Goal: Task Accomplishment & Management: Use online tool/utility

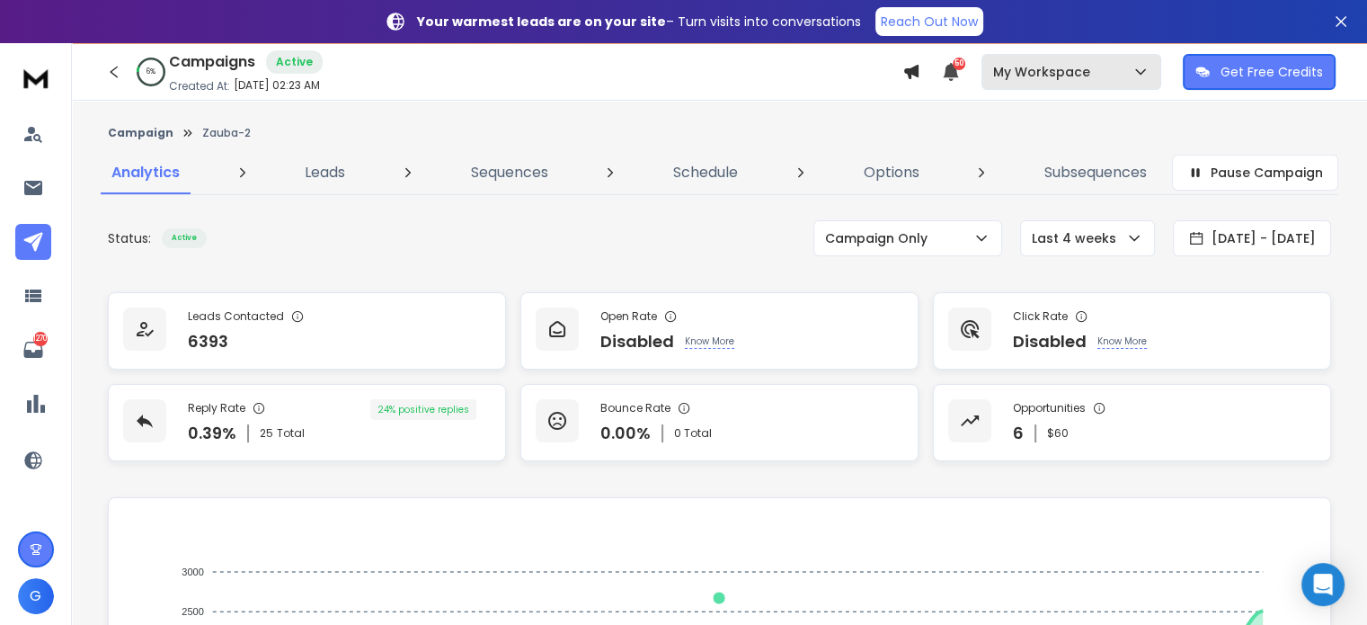
click at [958, 72] on p "My Workspace" at bounding box center [1045, 72] width 104 height 18
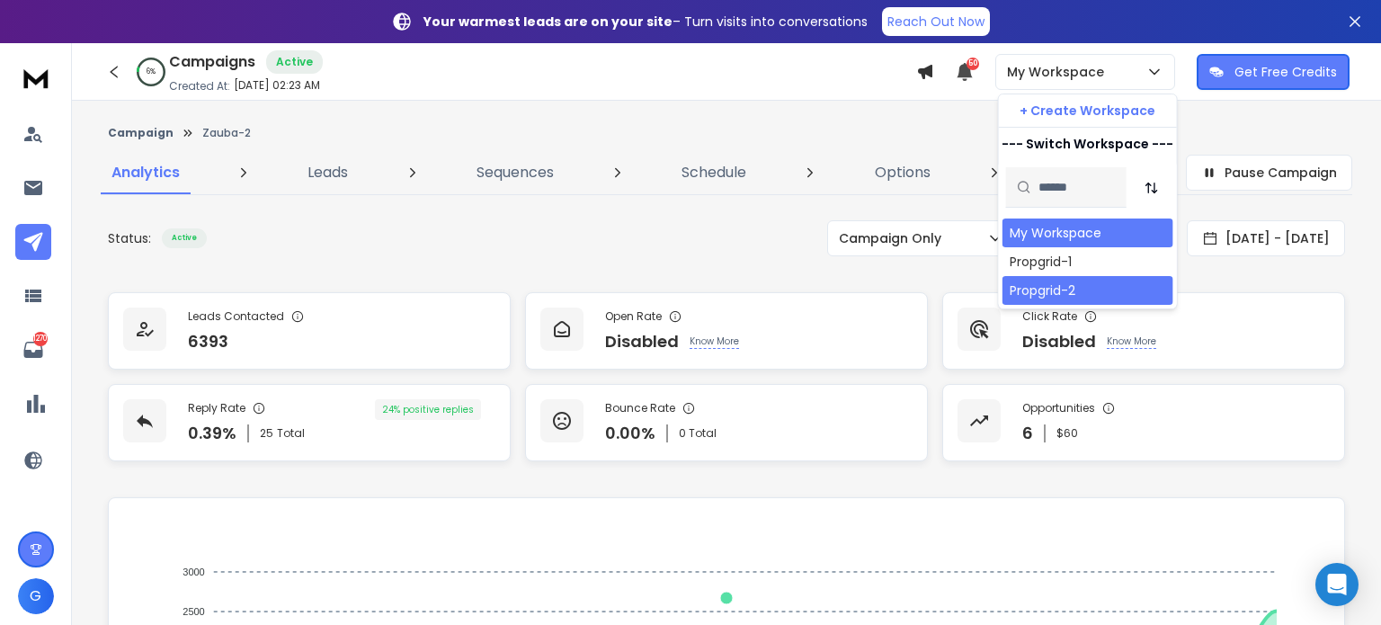
click at [958, 292] on div "Propgrid-2" at bounding box center [1043, 290] width 66 height 18
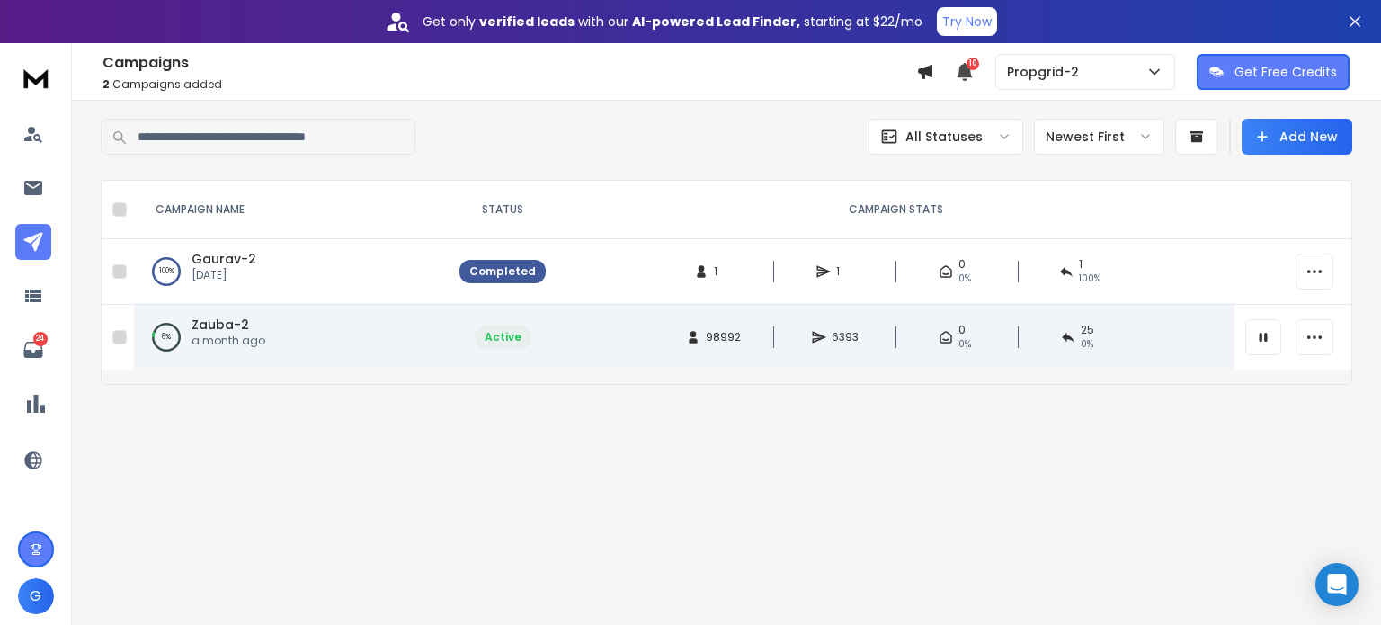
click at [557, 334] on td "98992 6393 0 0% 25 0 %" at bounding box center [896, 338] width 678 height 66
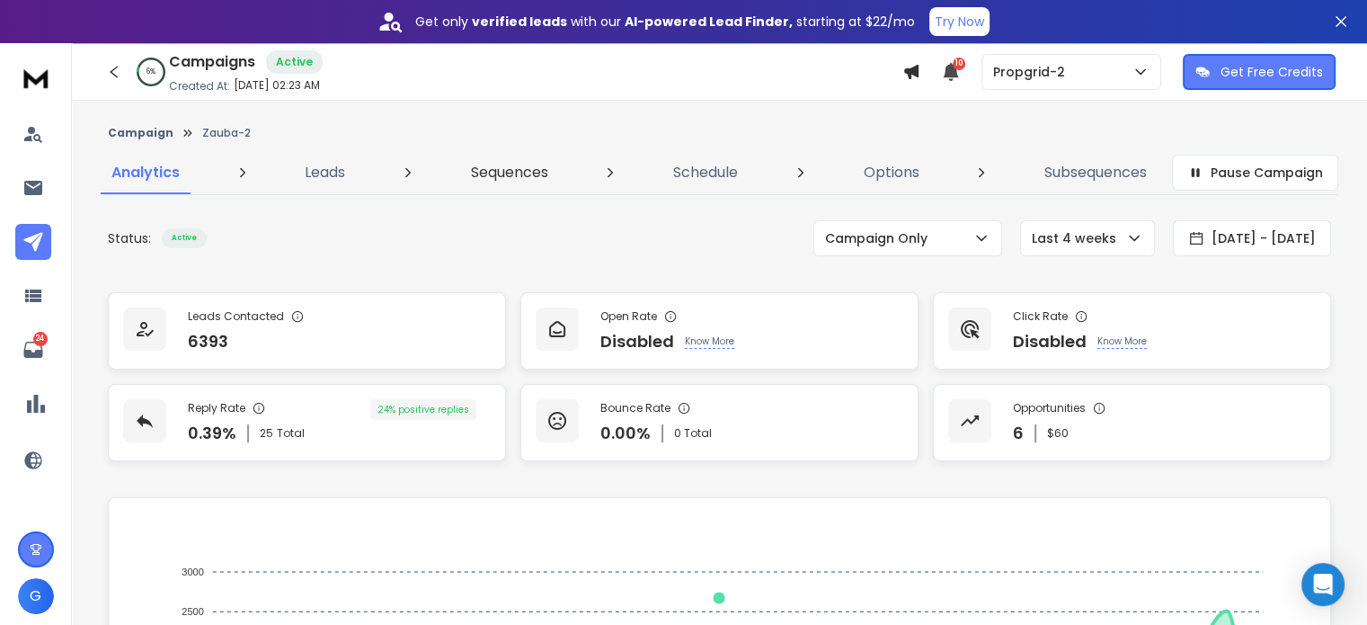
click at [543, 177] on p "Sequences" at bounding box center [509, 173] width 77 height 22
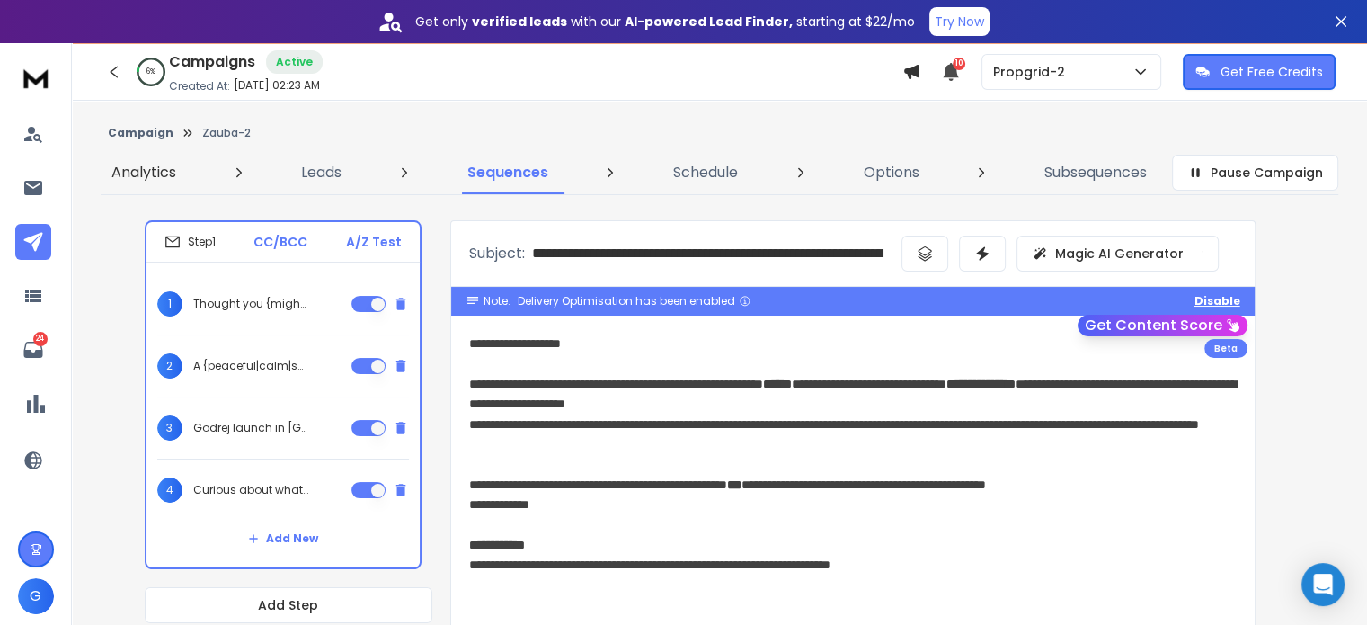
click at [182, 179] on link "Analytics" at bounding box center [144, 172] width 86 height 43
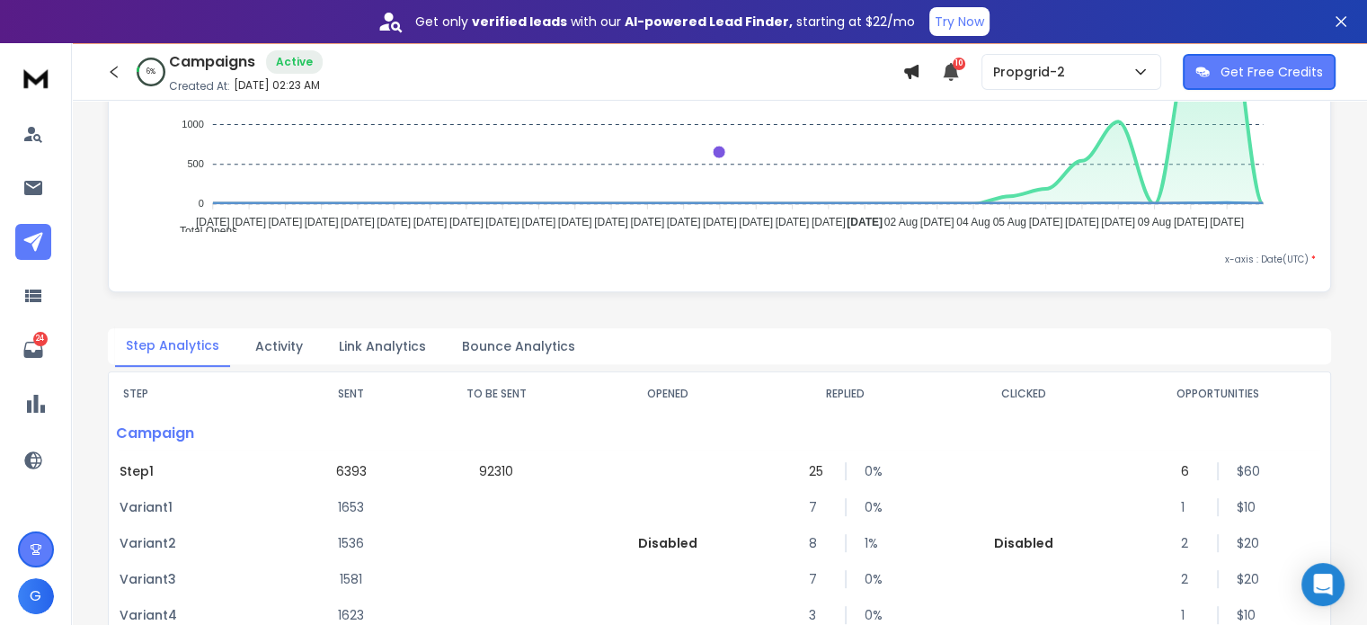
scroll to position [647, 0]
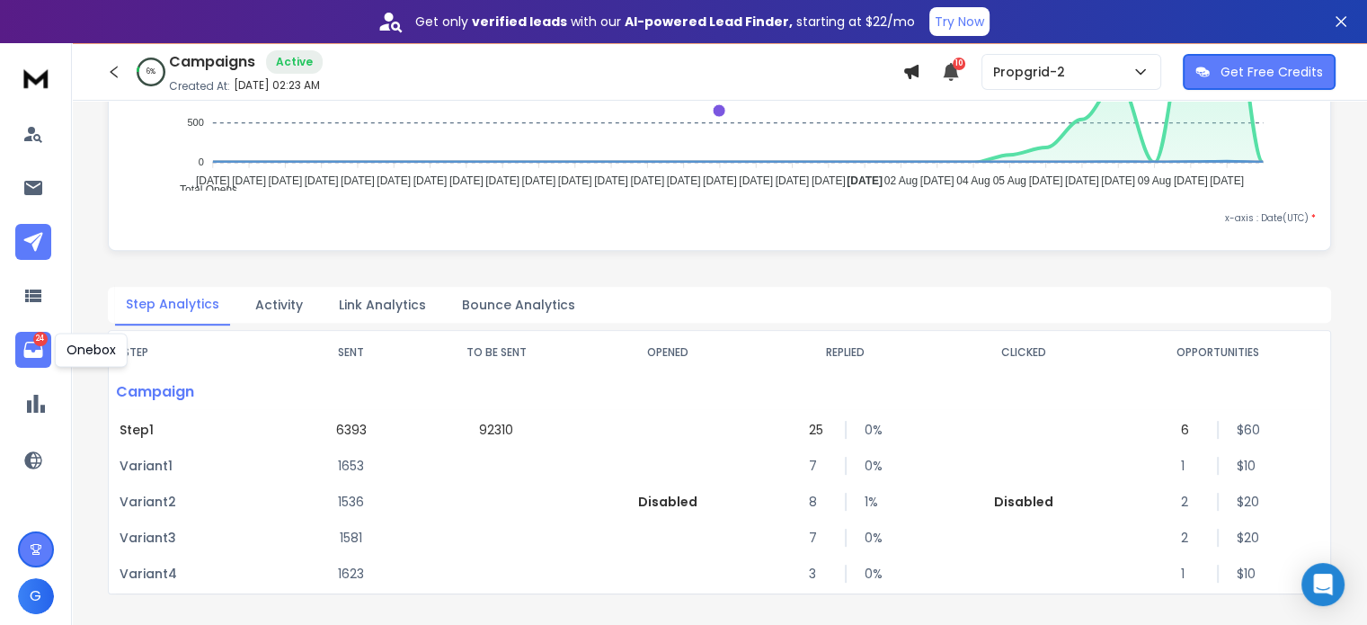
click at [37, 348] on icon at bounding box center [33, 350] width 22 height 22
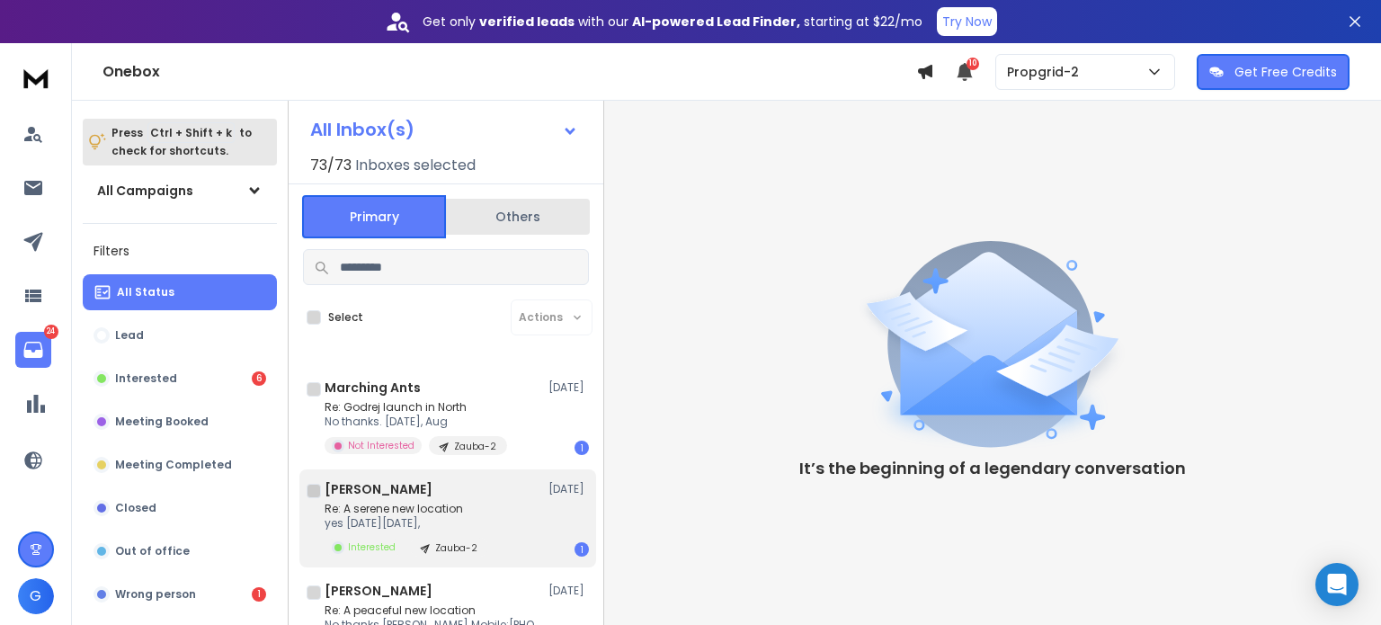
scroll to position [90, 0]
click at [386, 513] on p "Re: A serene new location" at bounding box center [407, 510] width 164 height 14
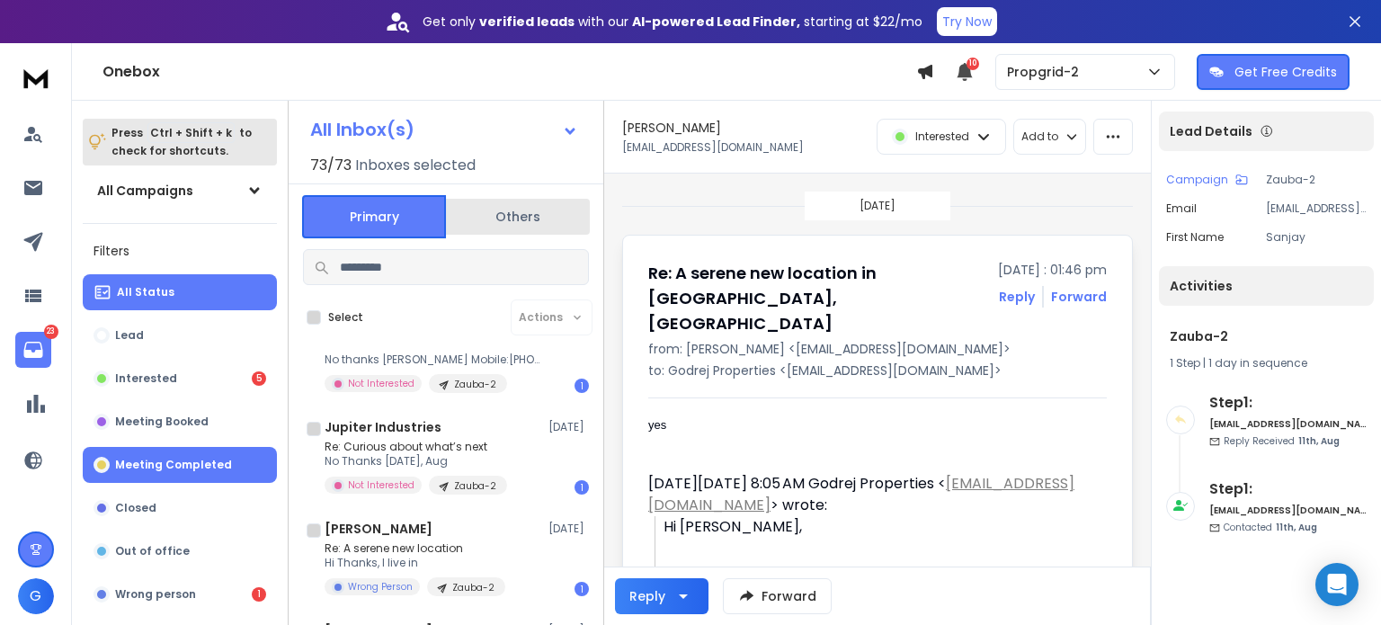
scroll to position [360, 0]
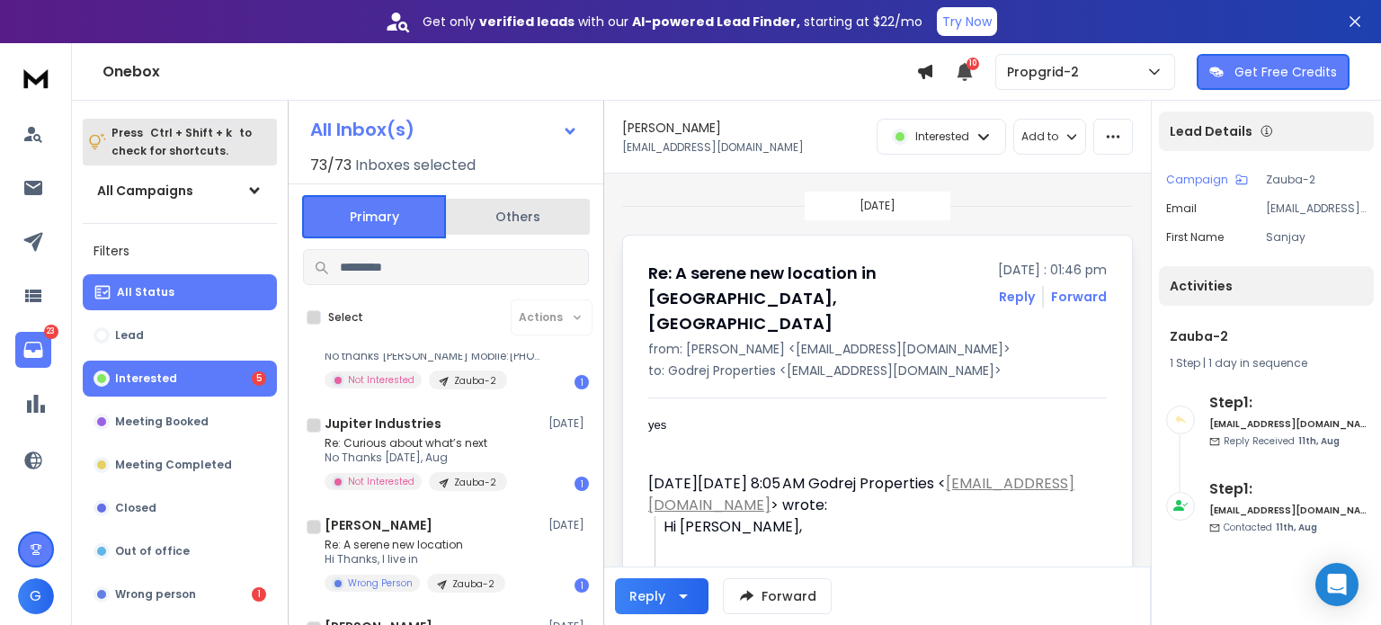
click at [140, 385] on p "Interested" at bounding box center [146, 378] width 62 height 14
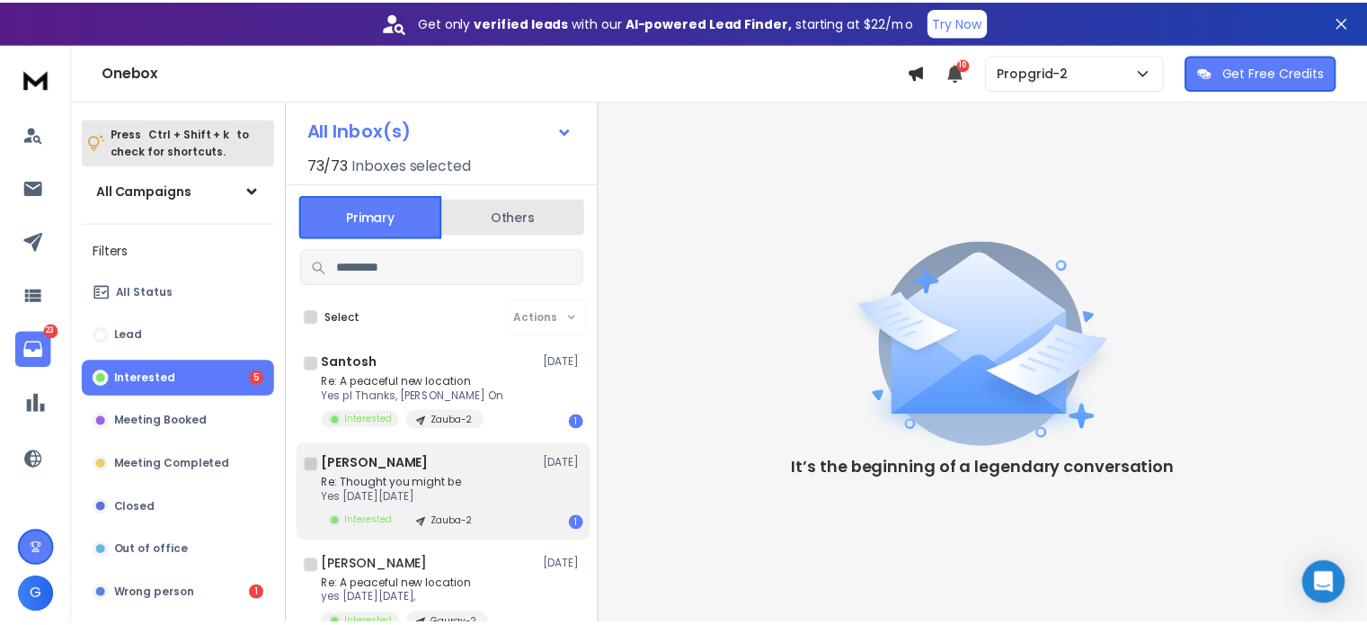
scroll to position [439, 0]
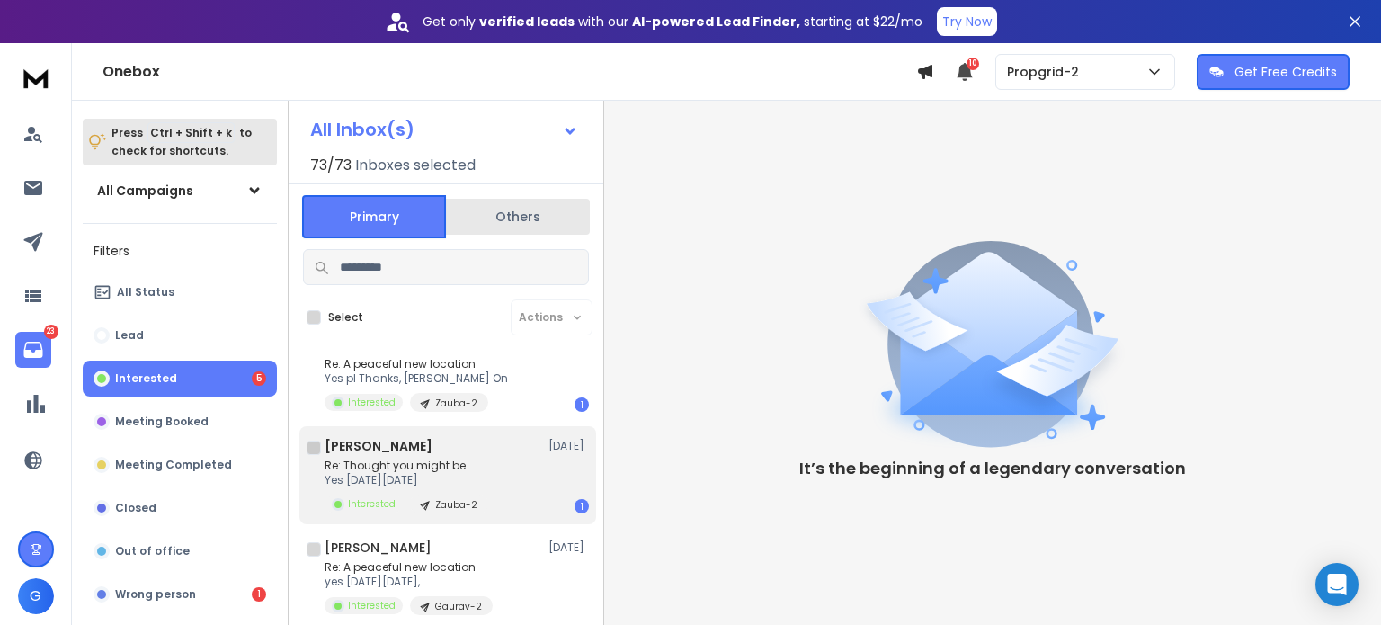
click at [443, 450] on div "Nitin Mehra 11 Aug" at bounding box center [457, 446] width 264 height 18
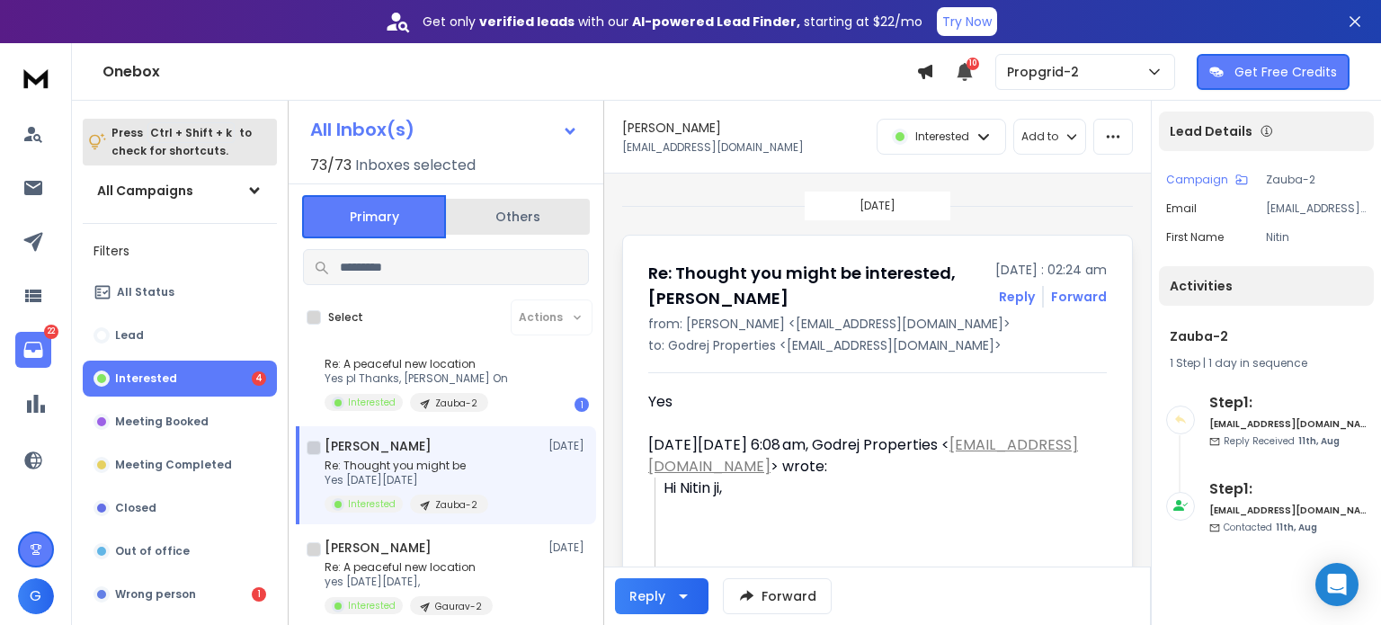
click at [644, 585] on div "Reply" at bounding box center [661, 596] width 65 height 22
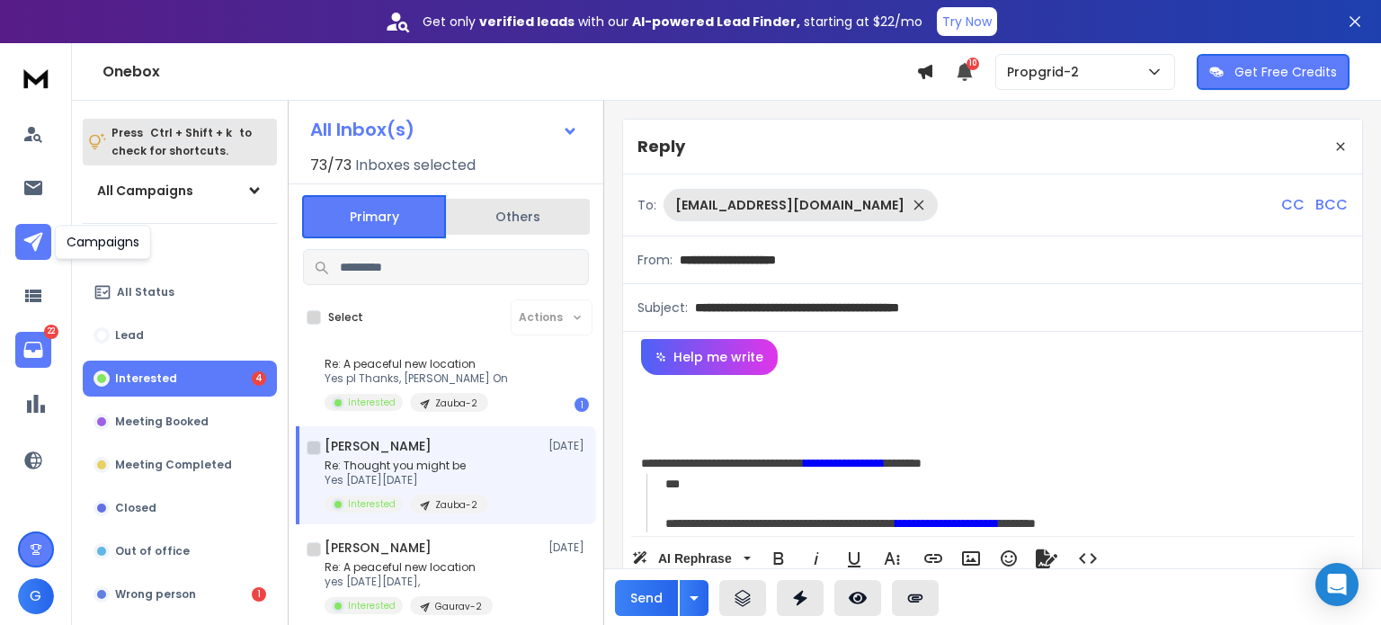
click at [33, 246] on icon at bounding box center [32, 241] width 19 height 19
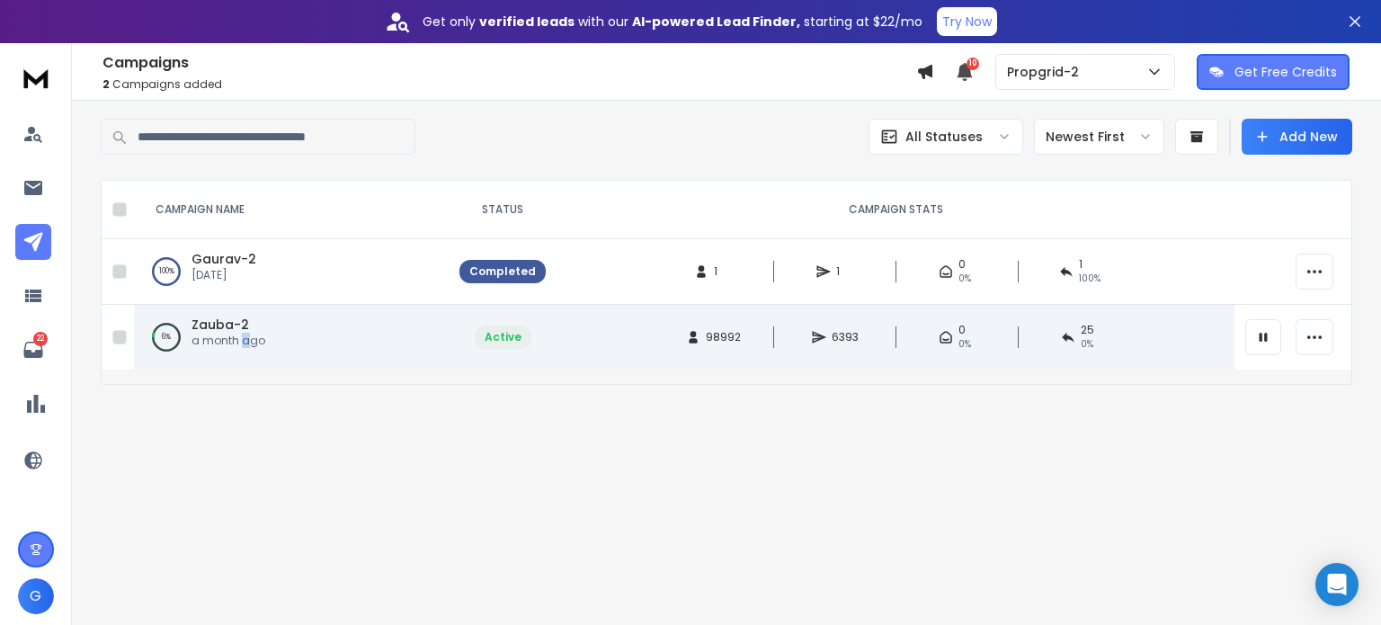
click at [245, 341] on p "a month ago" at bounding box center [229, 341] width 74 height 14
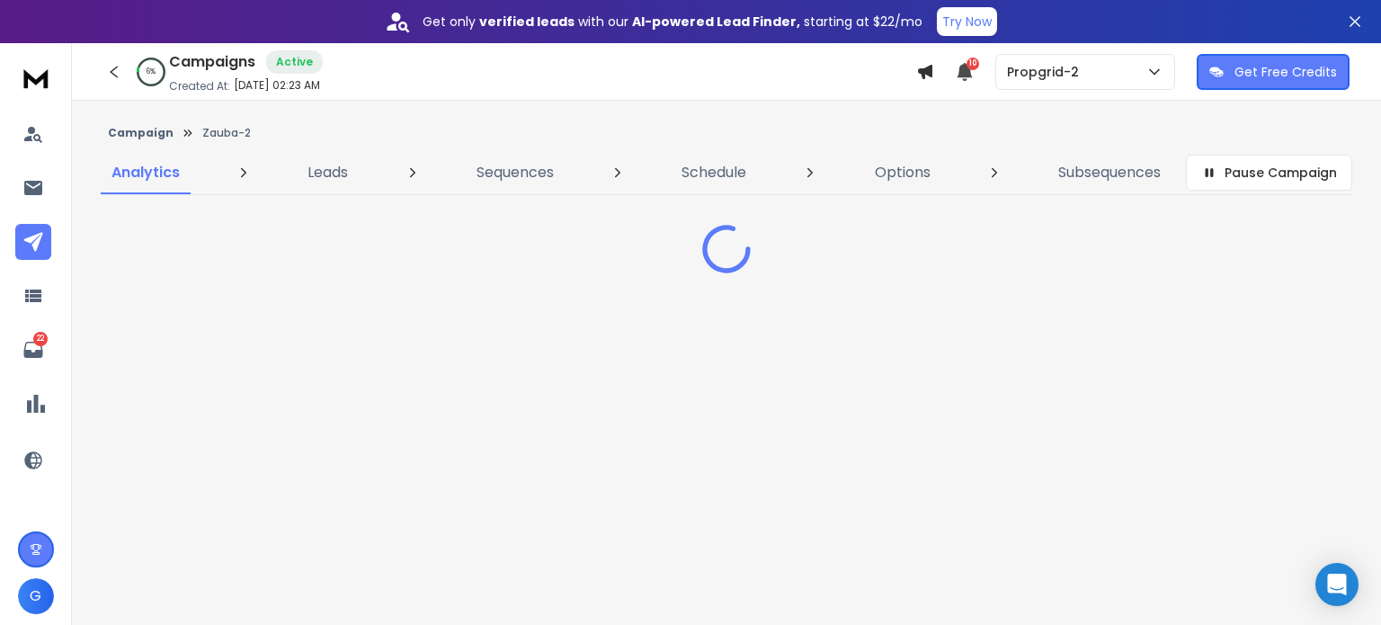
click at [254, 349] on div "Get only verified leads with our AI-powered Lead Finder, starting at $22/mo Try…" at bounding box center [690, 312] width 1381 height 625
click at [509, 183] on p "Sequences" at bounding box center [515, 173] width 77 height 22
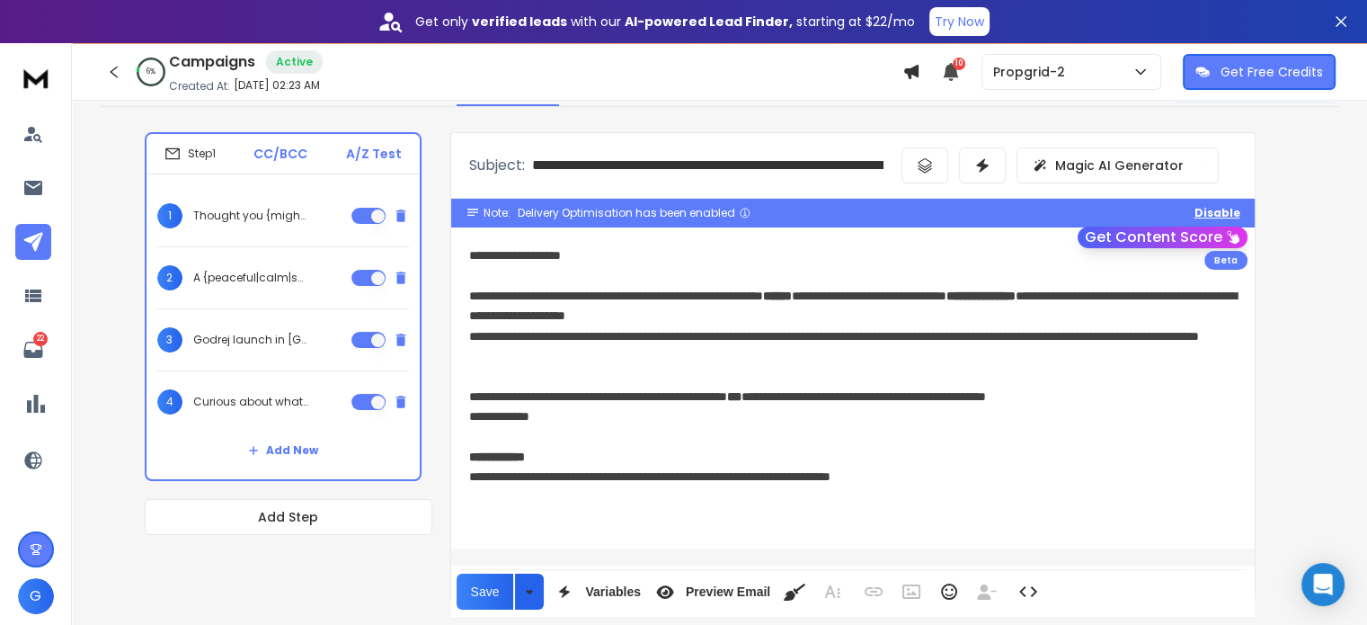
scroll to position [89, 0]
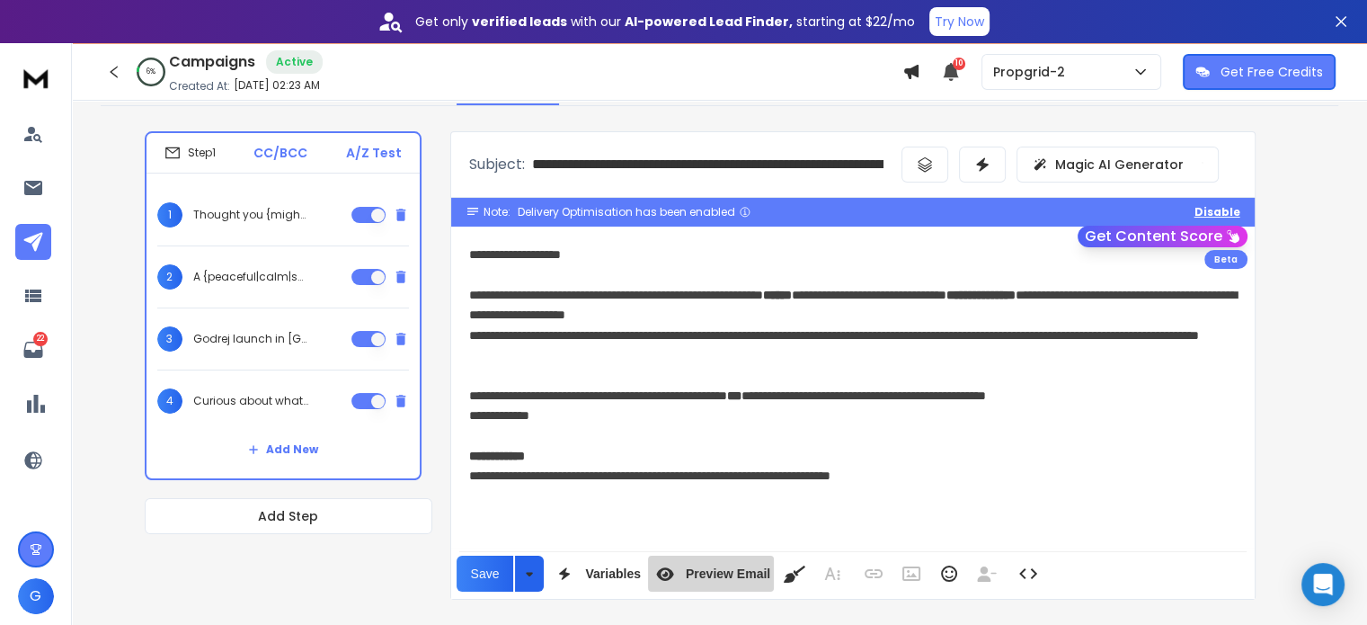
click at [755, 557] on button "Preview Email Preview Email" at bounding box center [711, 574] width 126 height 36
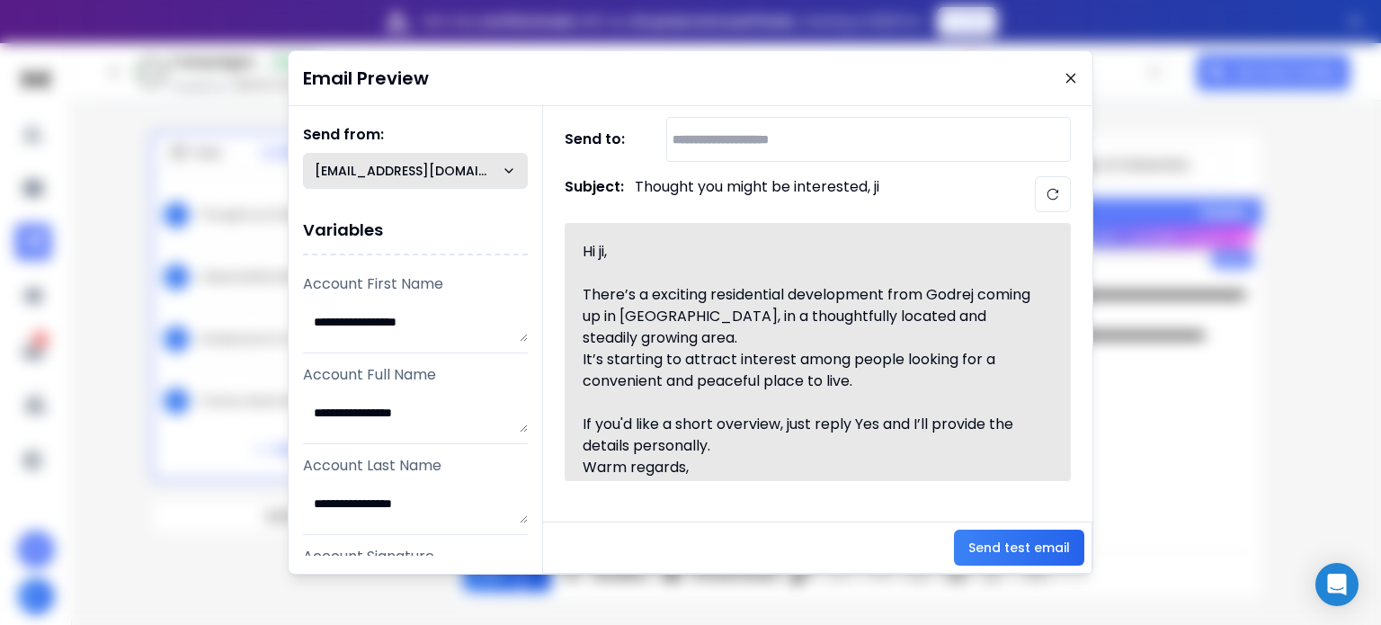
click at [480, 172] on p "[EMAIL_ADDRESS][DOMAIN_NAME]" at bounding box center [408, 171] width 187 height 18
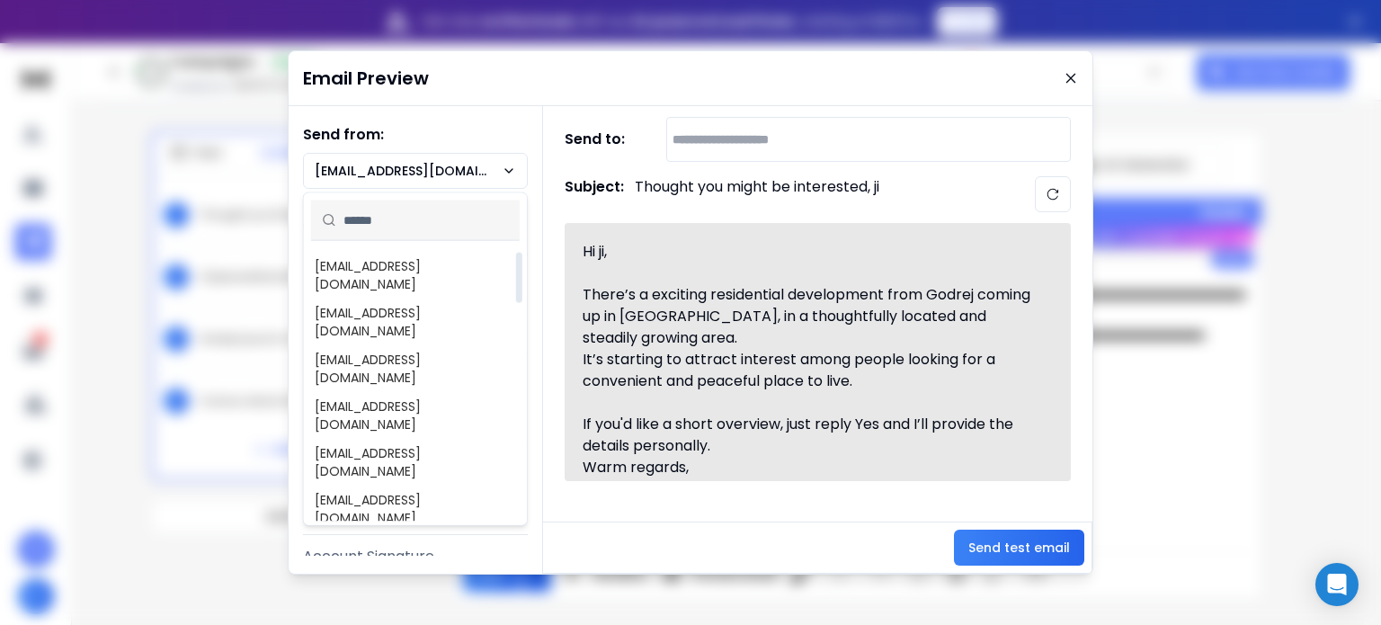
click at [486, 538] on div "[EMAIL_ADDRESS][DOMAIN_NAME]" at bounding box center [415, 556] width 201 height 36
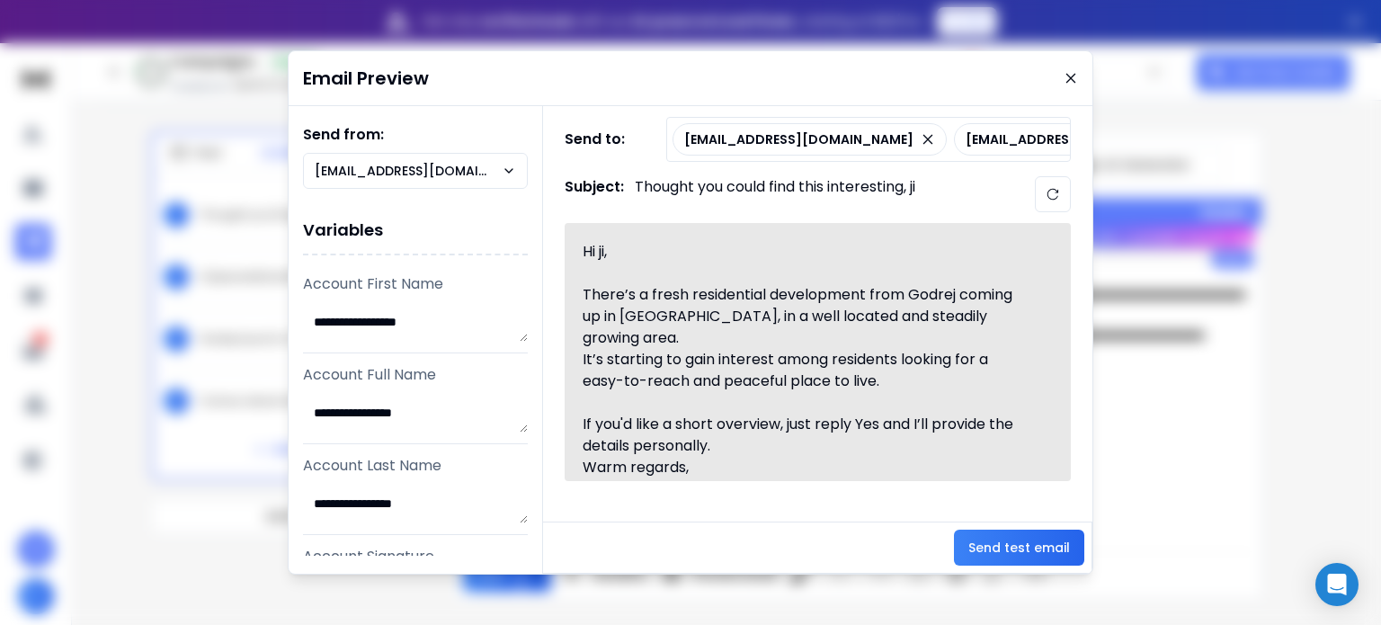
click at [1016, 552] on button "Send test email" at bounding box center [1019, 548] width 130 height 36
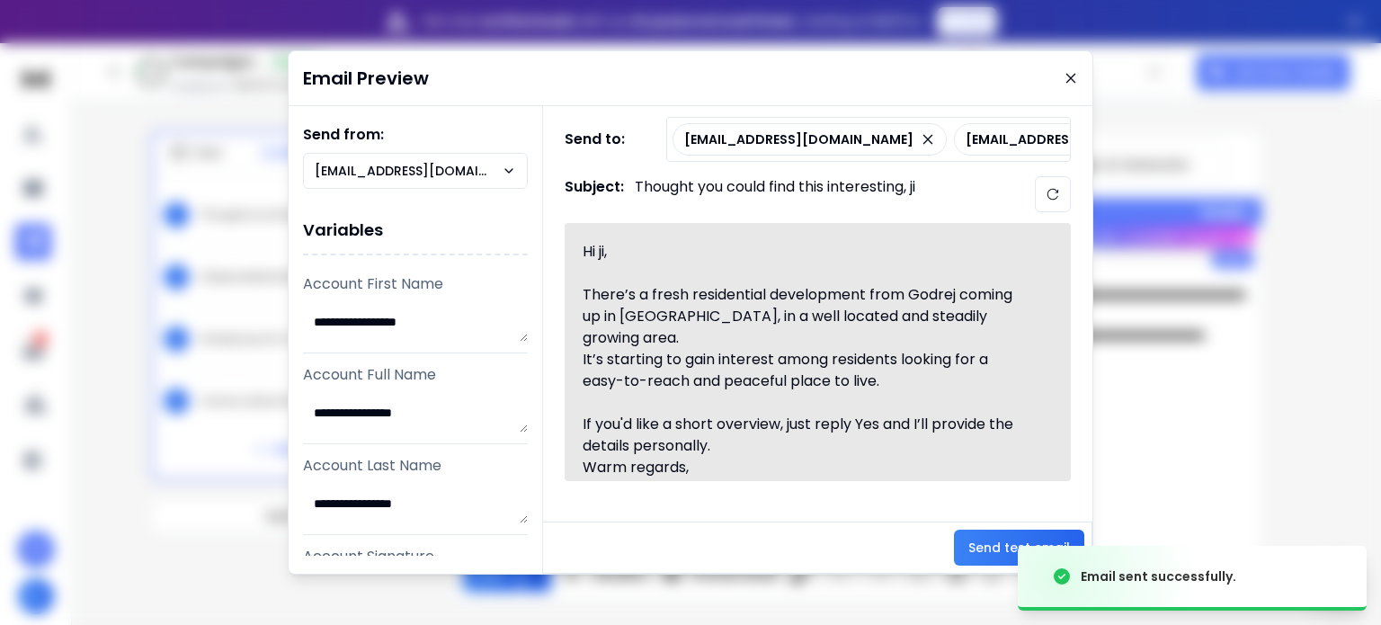
drag, startPoint x: 446, startPoint y: 409, endPoint x: 184, endPoint y: 405, distance: 261.7
click at [169, 404] on div "**********" at bounding box center [690, 312] width 1381 height 560
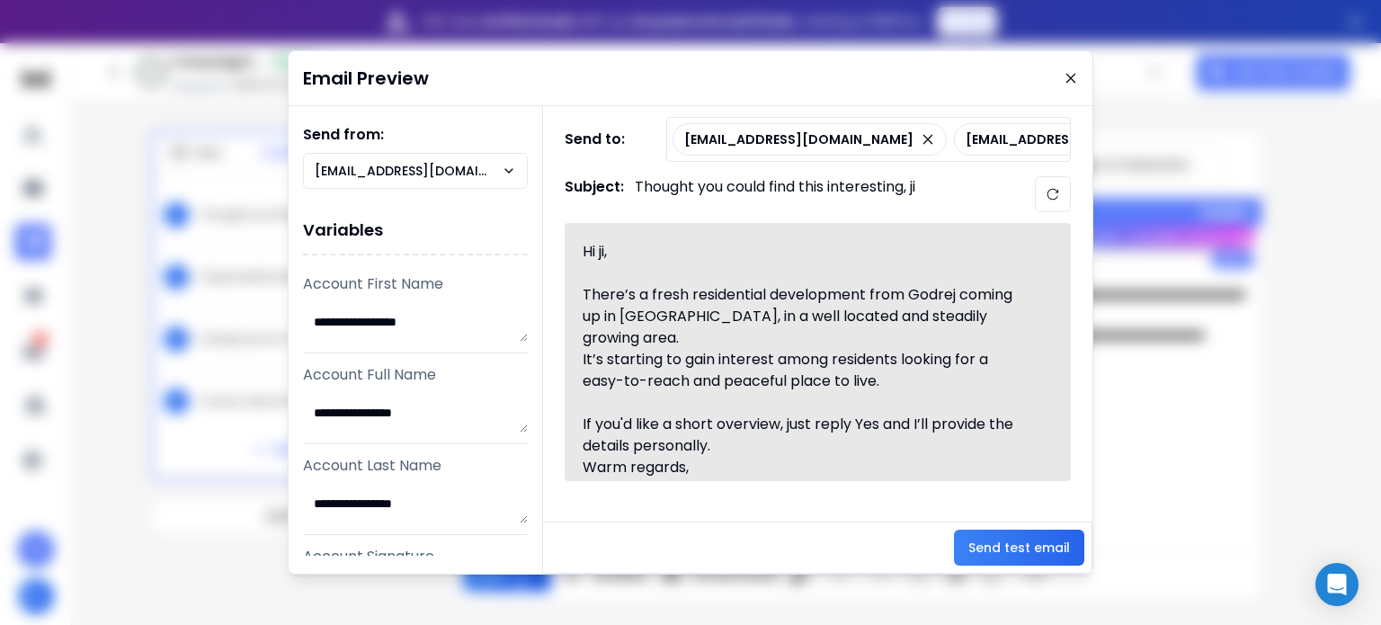
click at [1064, 85] on div "Email Preview" at bounding box center [691, 78] width 804 height 54
click at [1069, 83] on icon at bounding box center [1071, 78] width 14 height 14
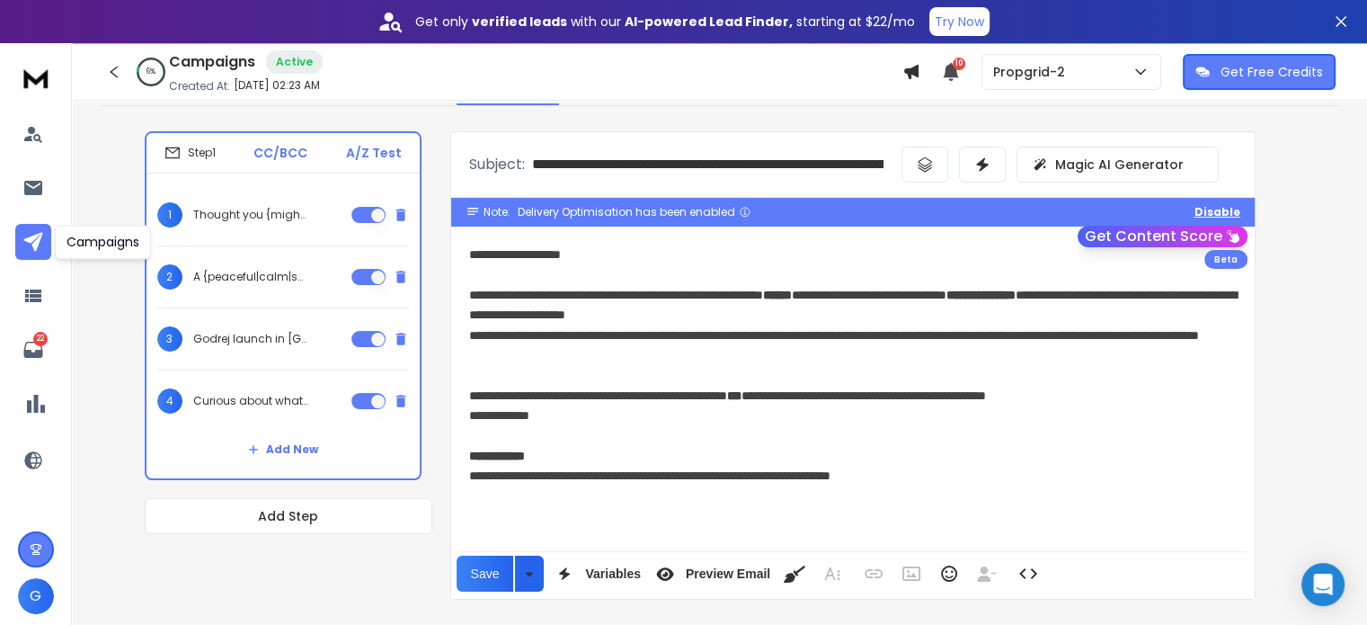
click at [28, 244] on icon at bounding box center [33, 242] width 22 height 22
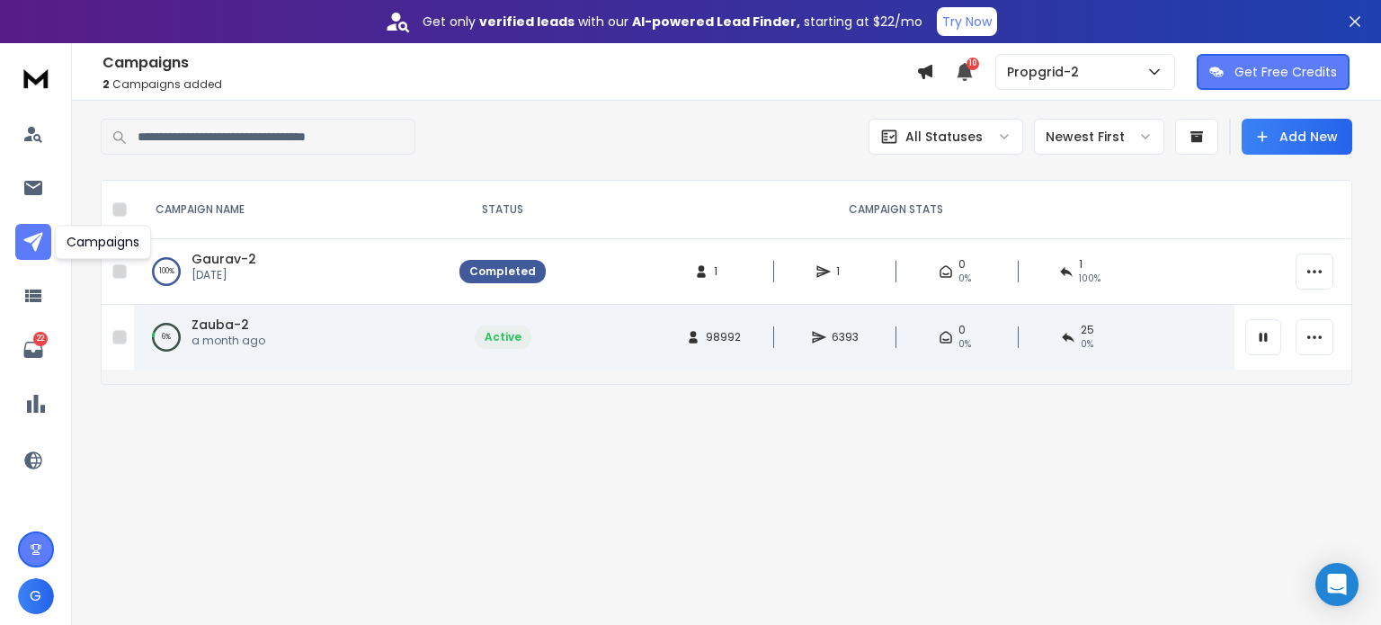
click at [306, 334] on div "6 % Zauba-2 a month ago" at bounding box center [291, 337] width 279 height 43
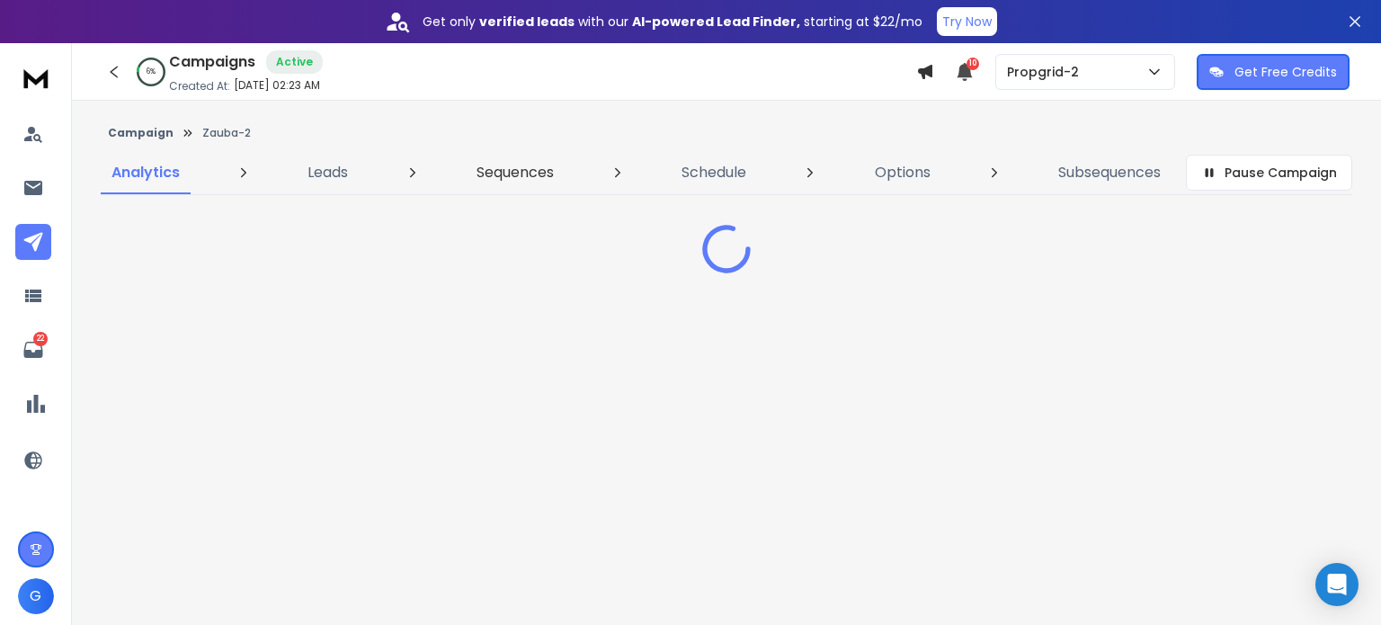
click at [521, 180] on p "Sequences" at bounding box center [515, 173] width 77 height 22
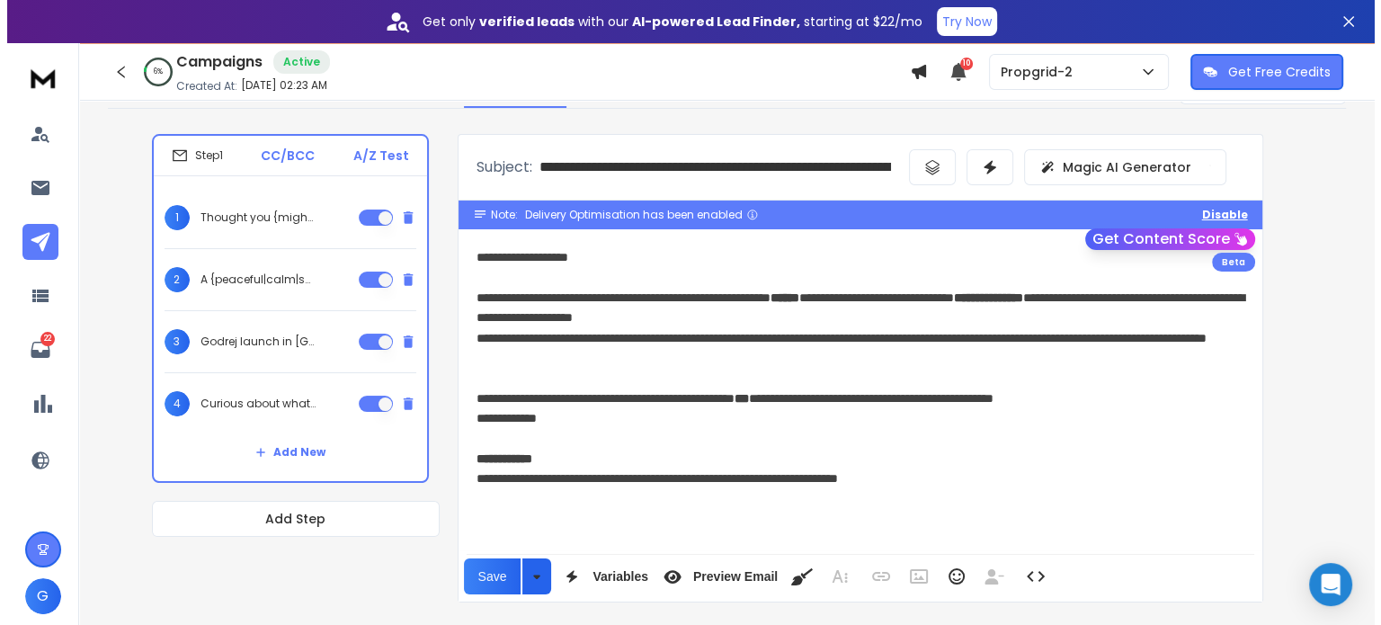
scroll to position [89, 0]
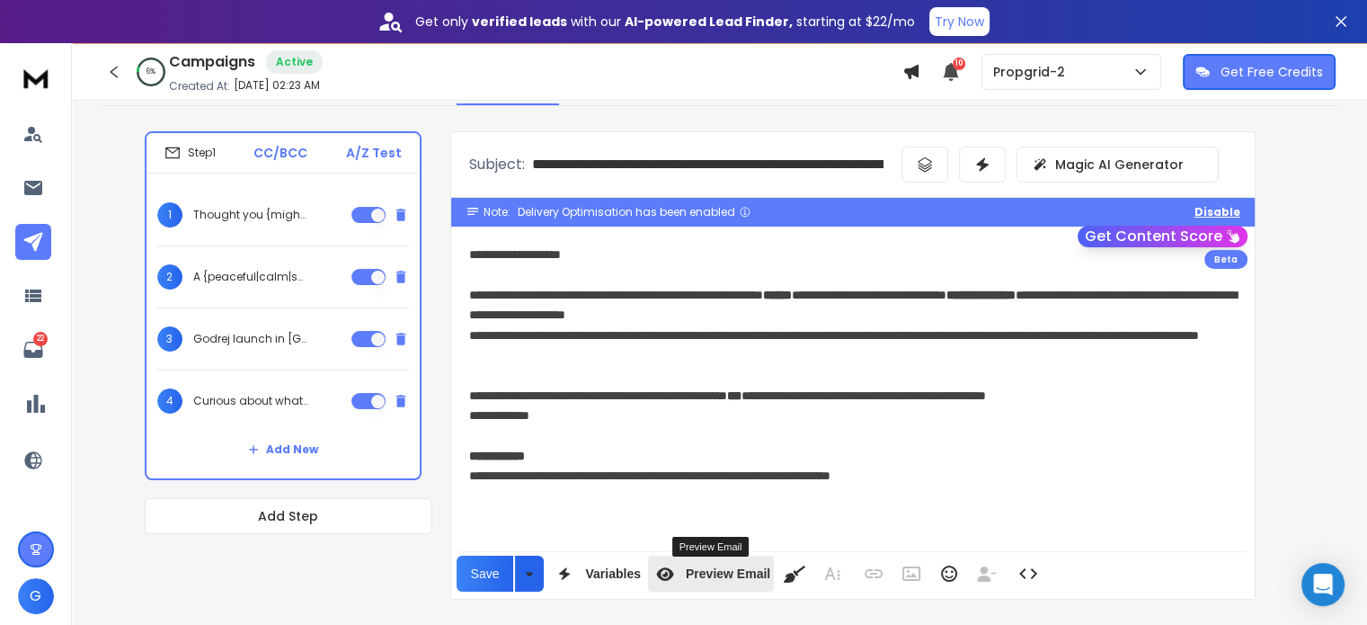
click at [736, 576] on span "Preview Email" at bounding box center [728, 573] width 92 height 15
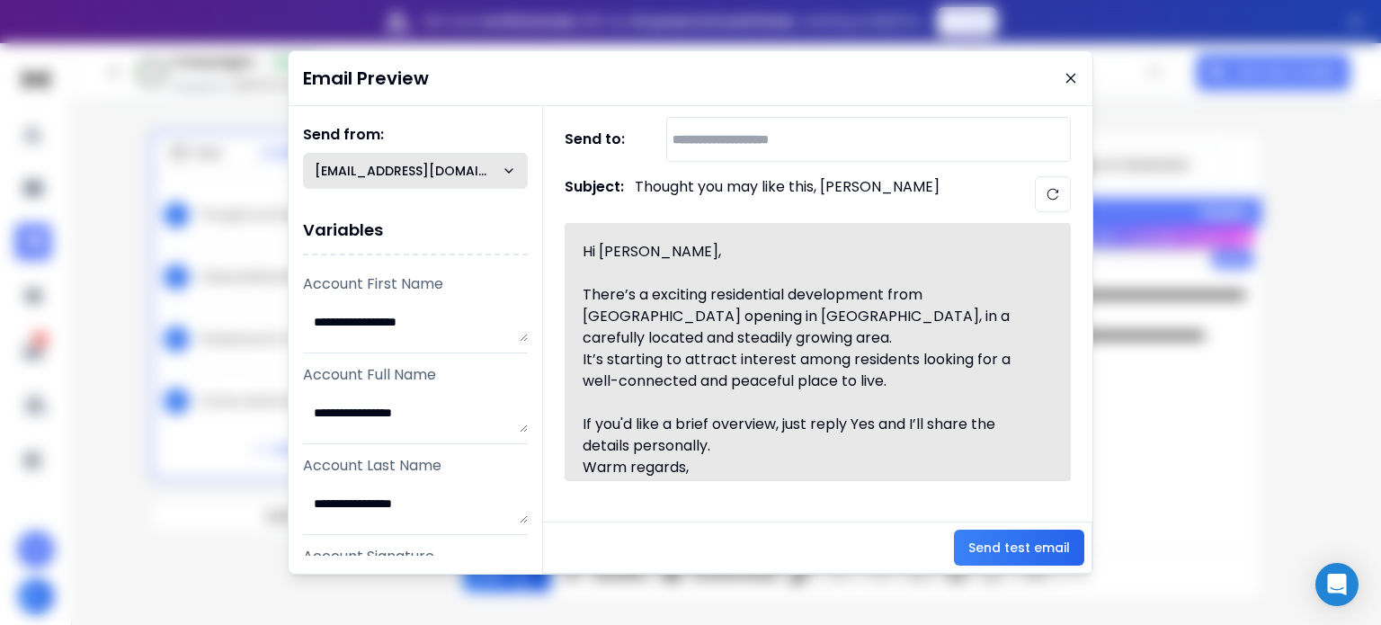
click at [436, 180] on button "[EMAIL_ADDRESS][DOMAIN_NAME]" at bounding box center [415, 171] width 225 height 36
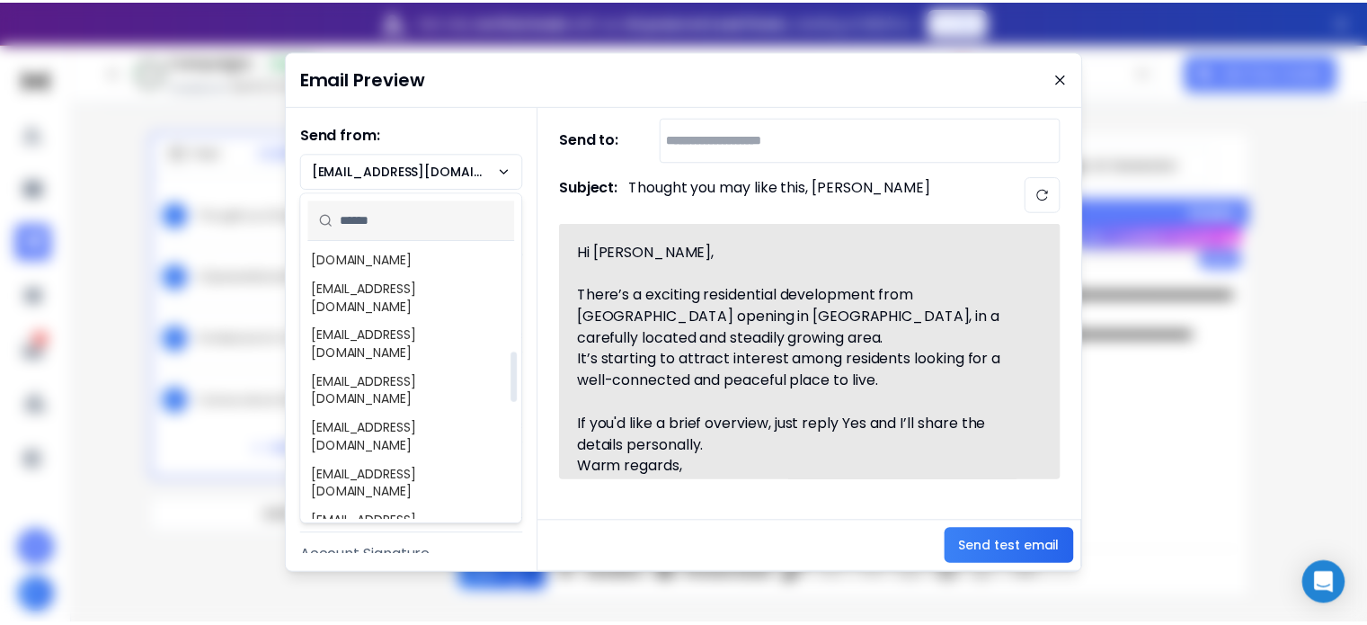
scroll to position [539, 0]
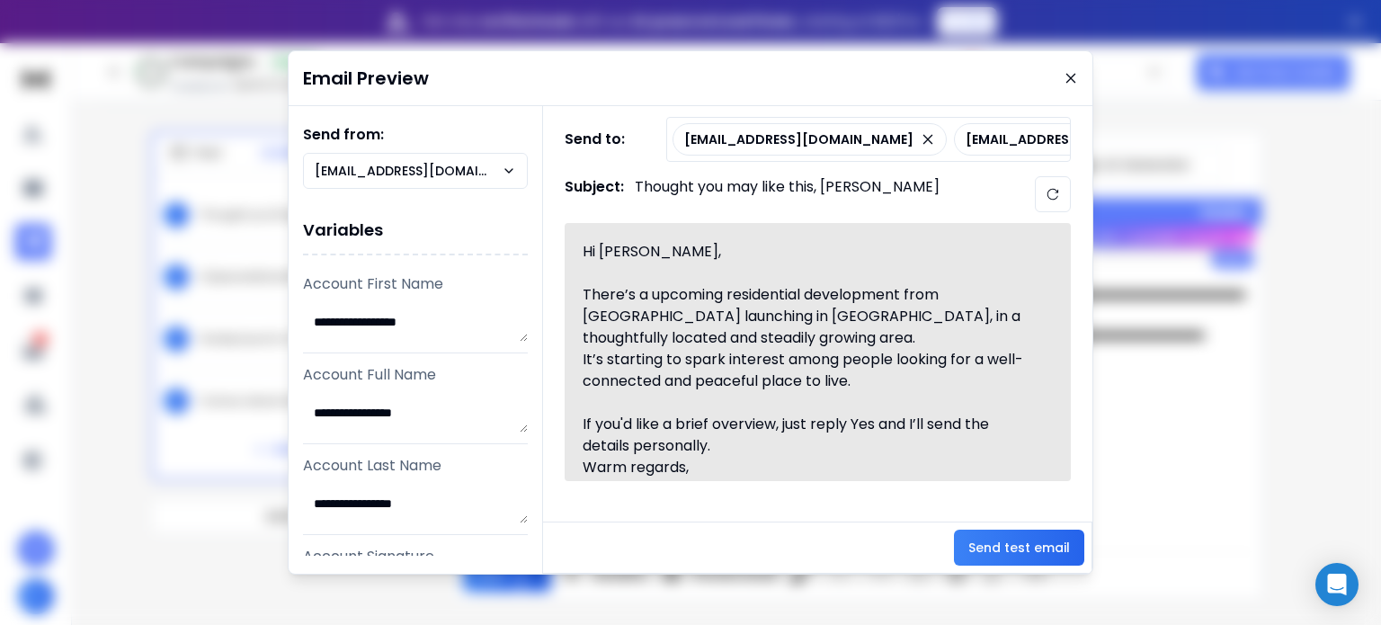
click at [1000, 551] on button "Send test email" at bounding box center [1019, 548] width 130 height 36
click at [1065, 79] on icon at bounding box center [1071, 78] width 14 height 14
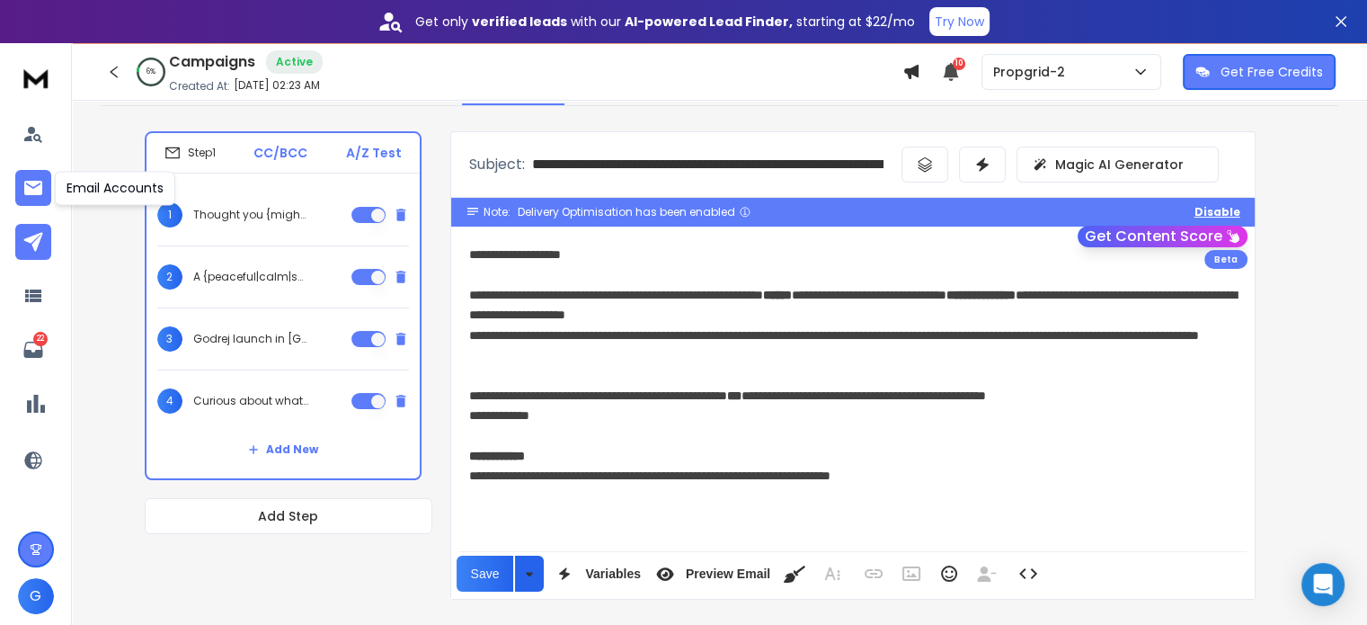
click at [40, 186] on icon at bounding box center [33, 188] width 18 height 14
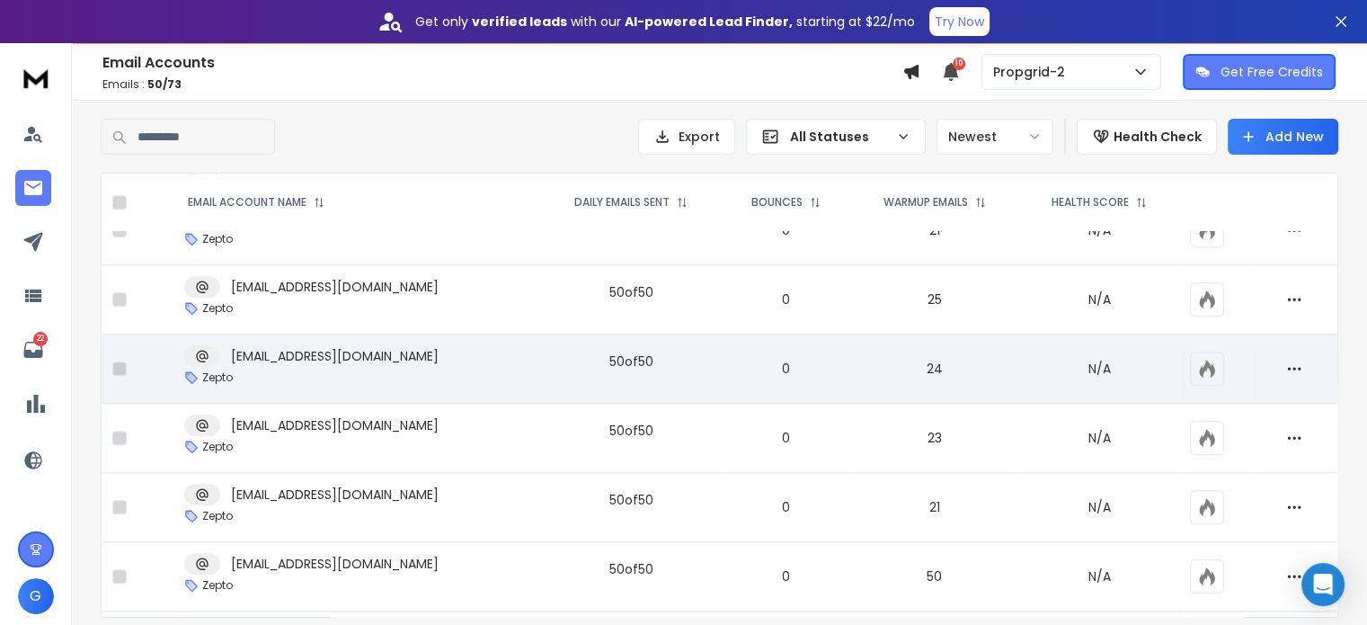
scroll to position [1618, 0]
click at [364, 359] on div "[EMAIL_ADDRESS][DOMAIN_NAME]" at bounding box center [311, 355] width 254 height 22
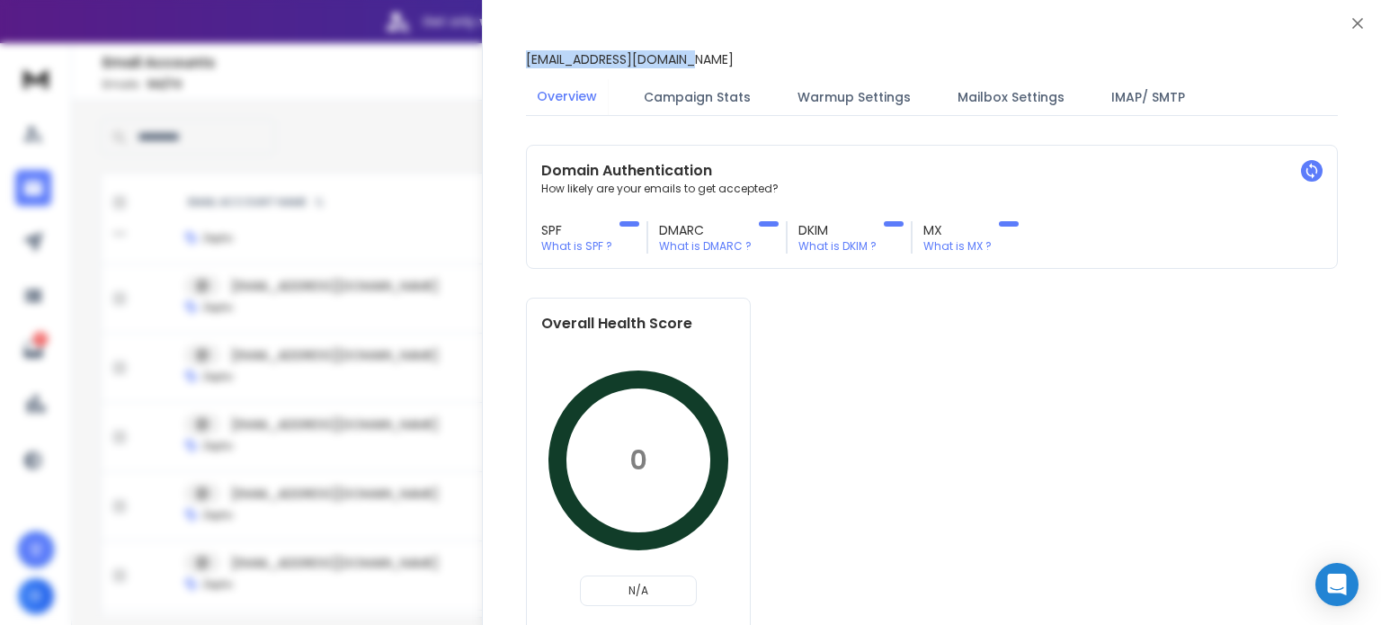
drag, startPoint x: 717, startPoint y: 41, endPoint x: 559, endPoint y: 38, distance: 157.4
click at [493, 17] on div "Multi Select Table Sheet gaurav1@c.propgrid.info Overview Campaign Stats Warmup…" at bounding box center [931, 312] width 899 height 625
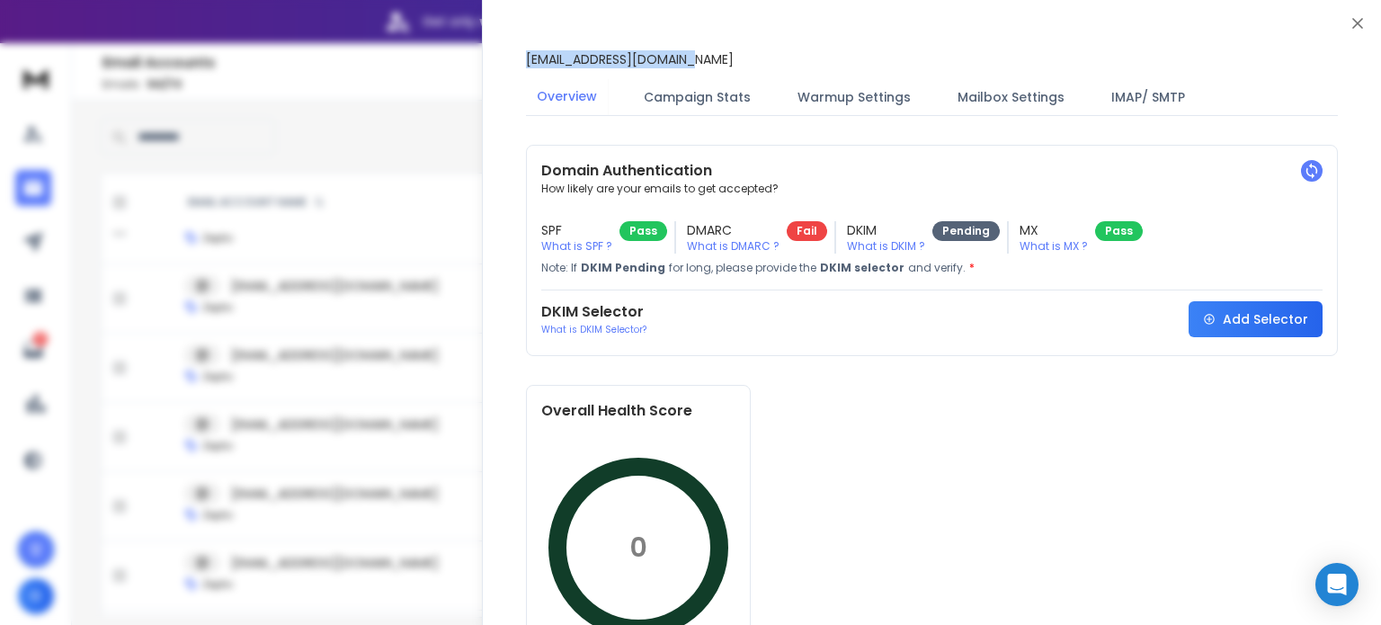
copy p "[EMAIL_ADDRESS][DOMAIN_NAME]"
click at [241, 69] on div at bounding box center [690, 312] width 1381 height 625
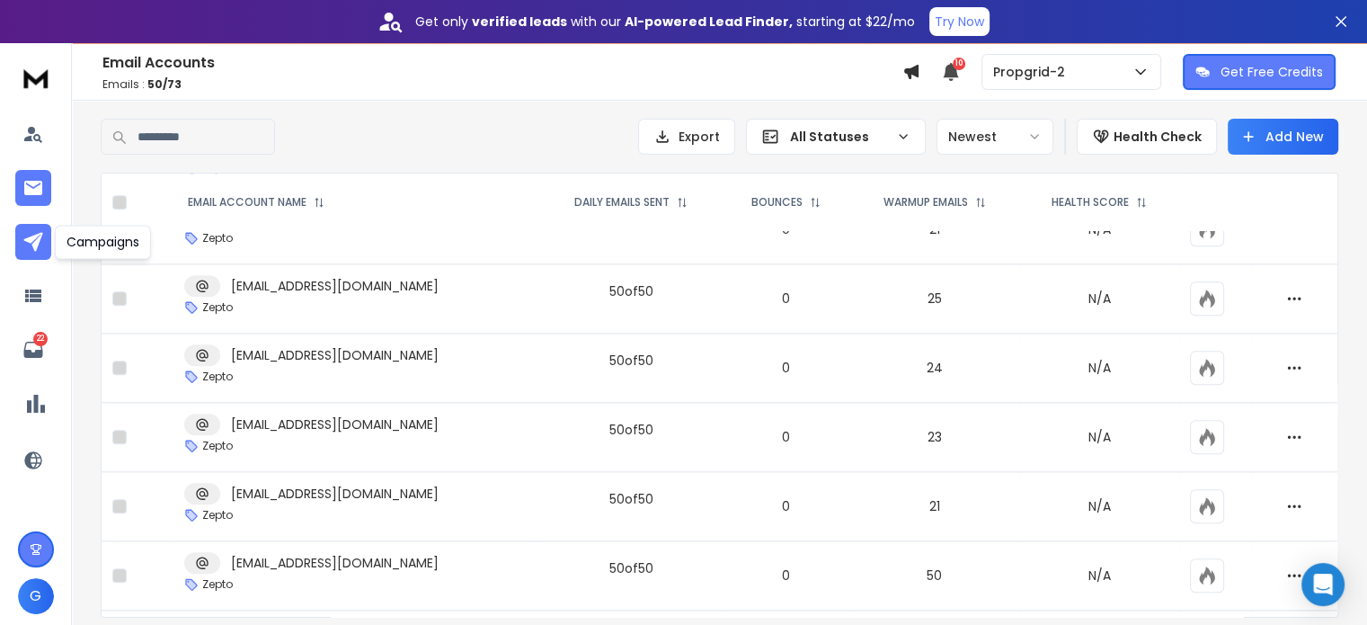
click at [18, 229] on link at bounding box center [33, 242] width 36 height 36
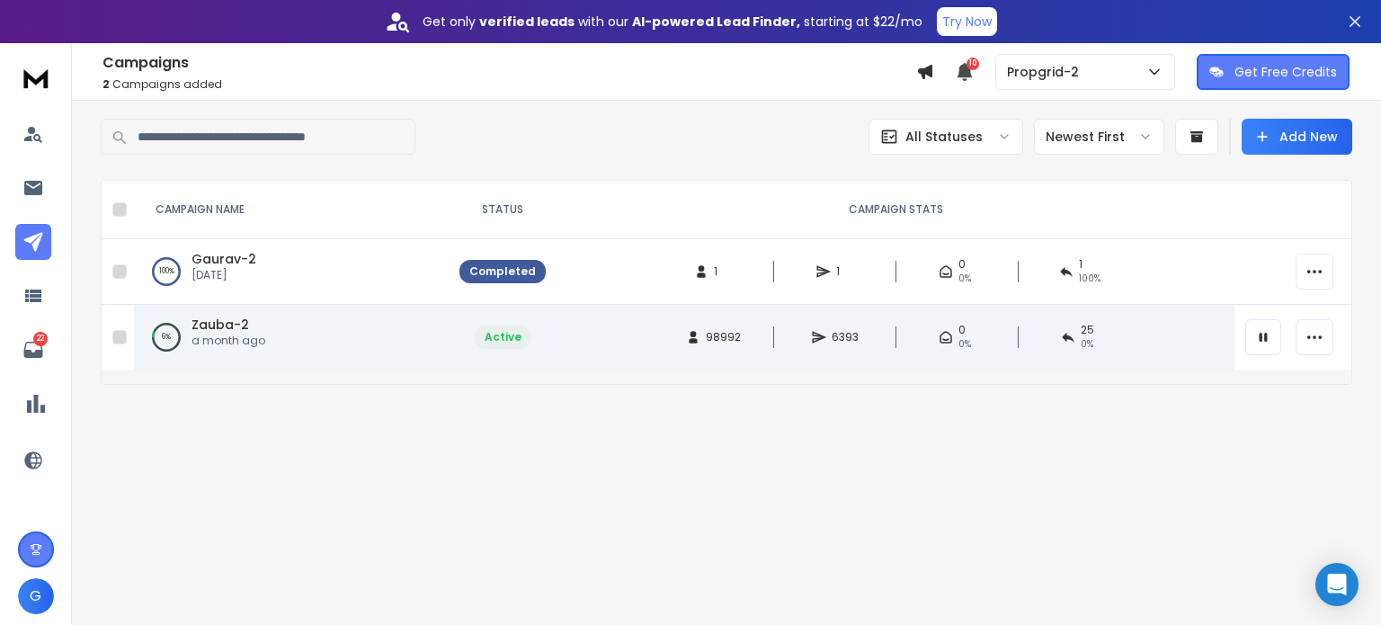
click at [414, 353] on div "6 % Zauba-2 a month ago" at bounding box center [291, 337] width 279 height 43
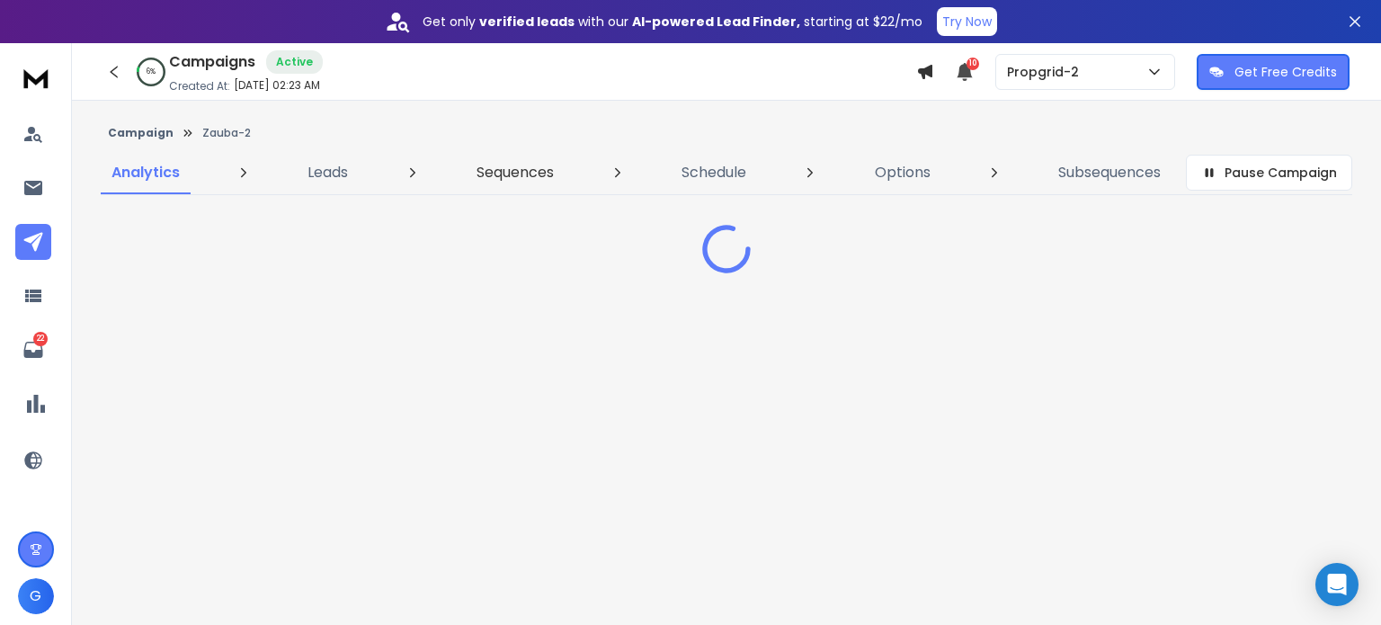
click at [544, 174] on p "Sequences" at bounding box center [515, 173] width 77 height 22
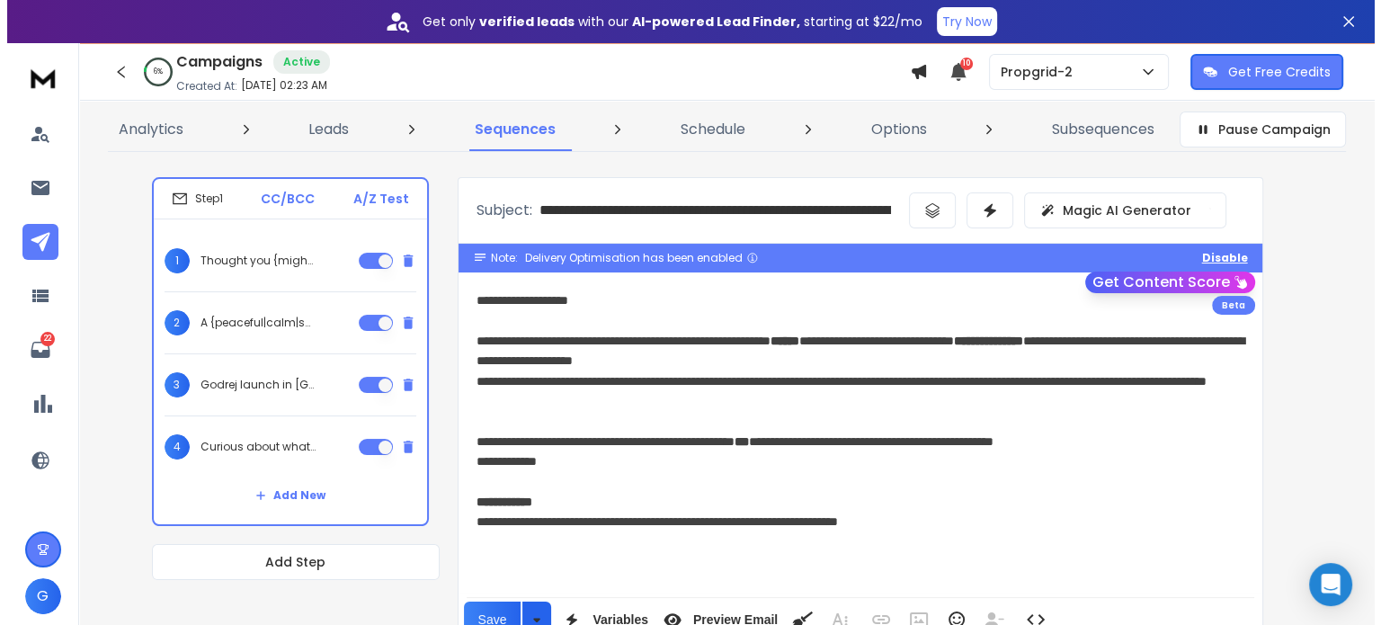
scroll to position [89, 0]
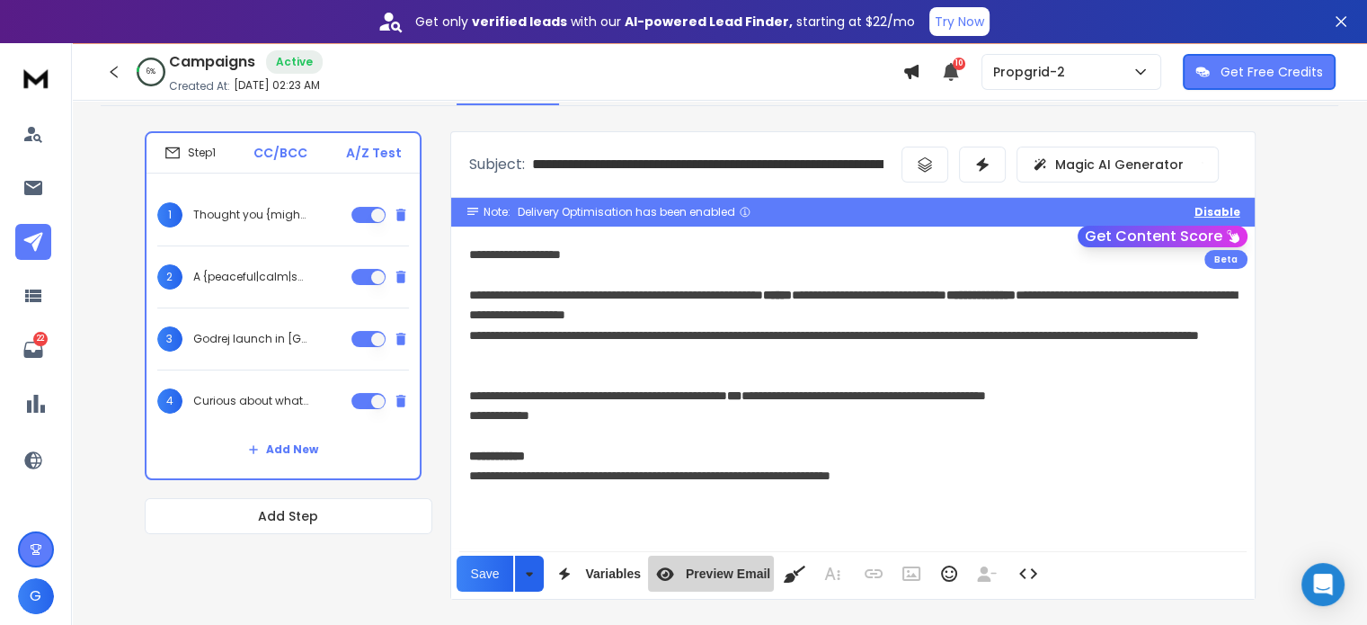
click at [720, 574] on span "Preview Email" at bounding box center [728, 573] width 92 height 15
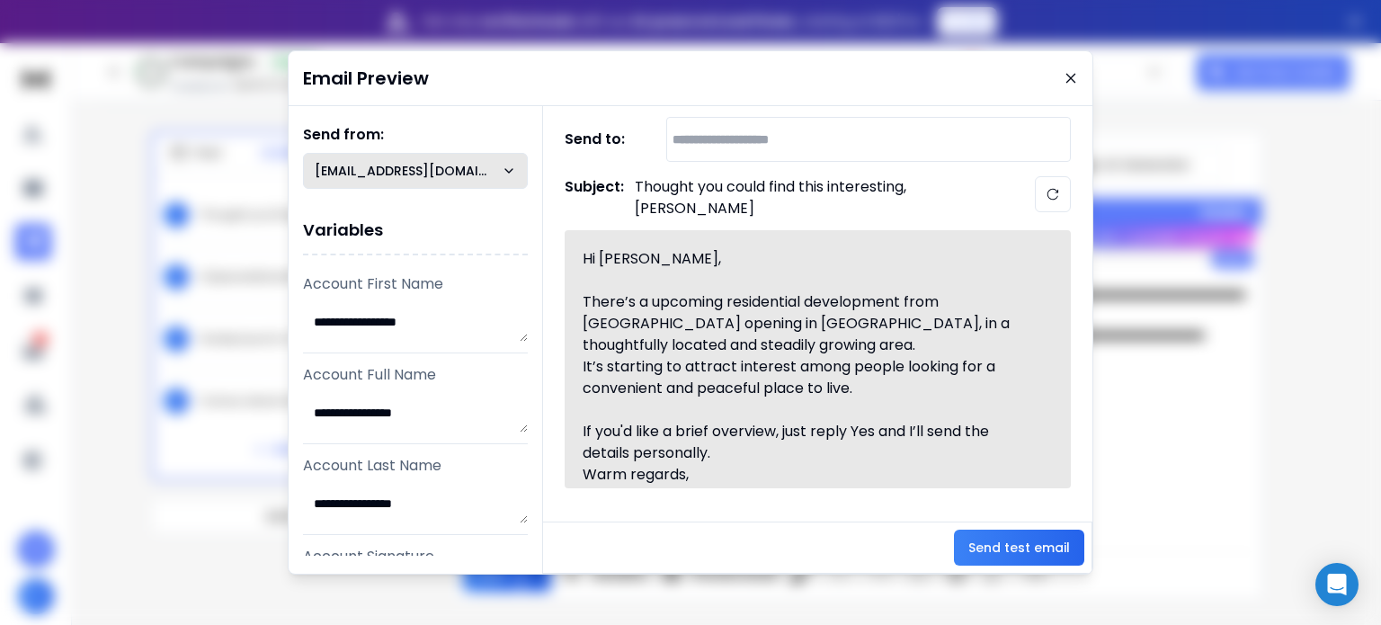
click at [502, 172] on icon "button" at bounding box center [509, 171] width 14 height 18
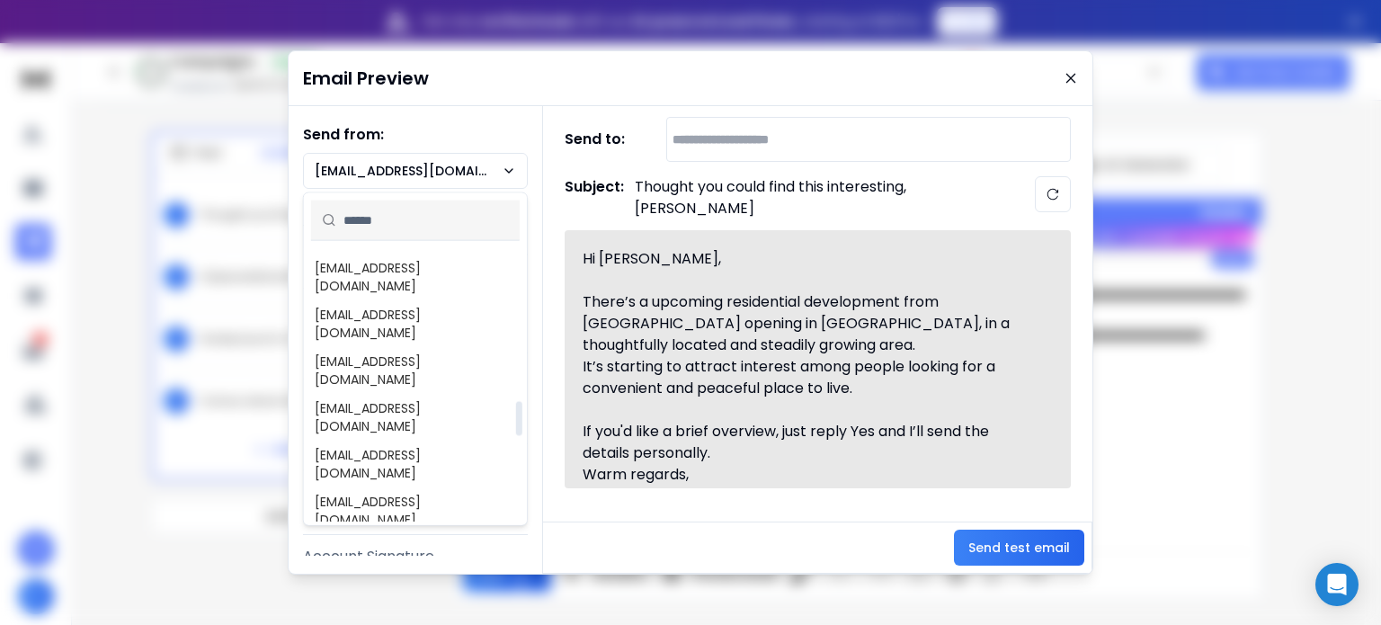
scroll to position [1168, 0]
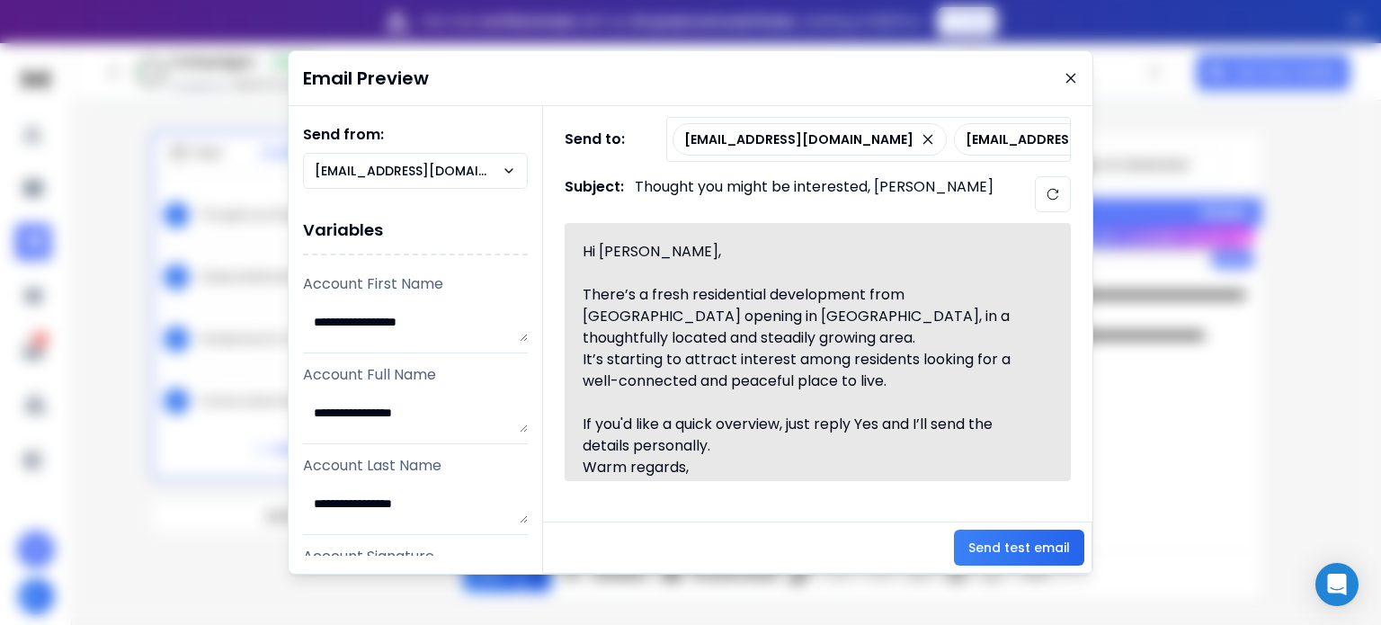
click at [1029, 552] on button "Send test email" at bounding box center [1019, 548] width 130 height 36
click at [446, 168] on p "[EMAIL_ADDRESS][DOMAIN_NAME]" at bounding box center [408, 171] width 187 height 18
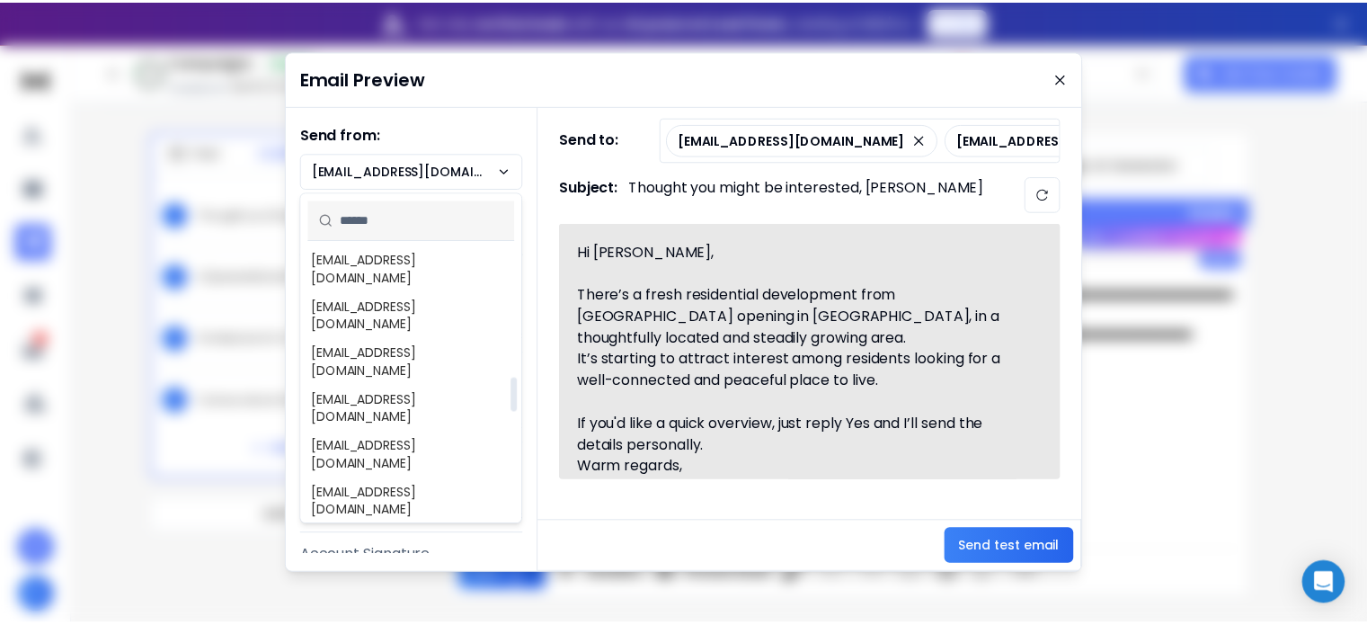
scroll to position [989, 0]
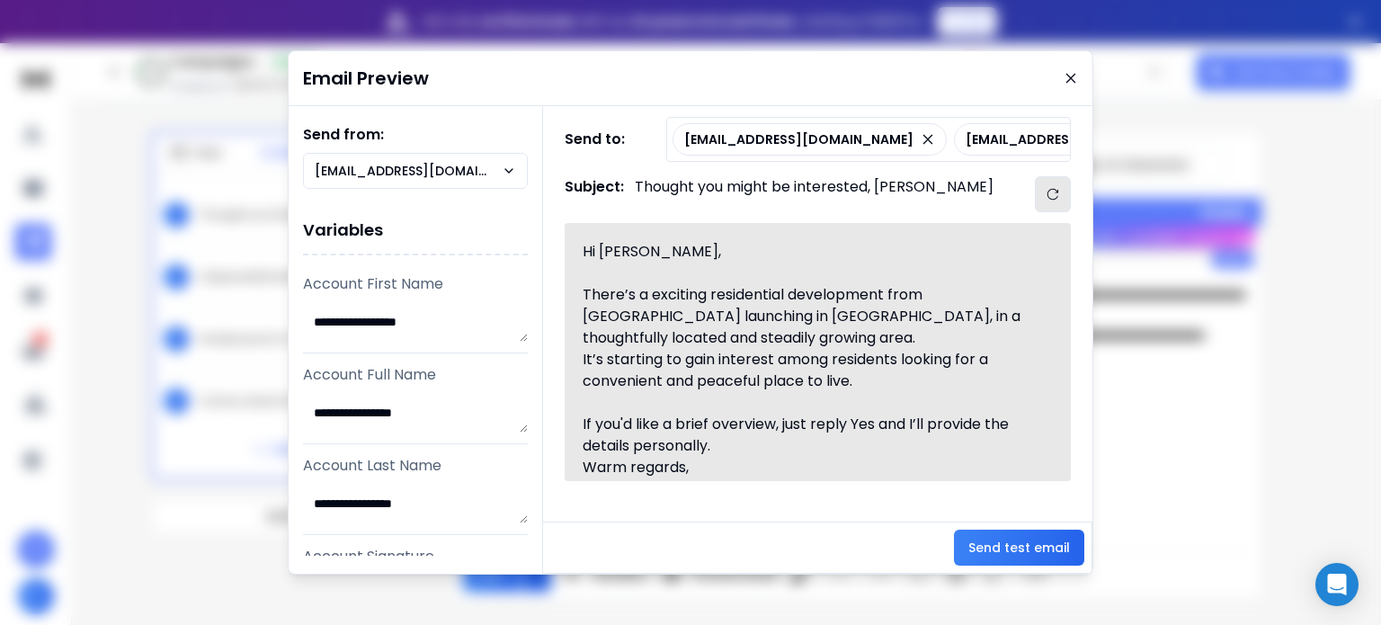
click at [1050, 200] on icon at bounding box center [1052, 194] width 11 height 11
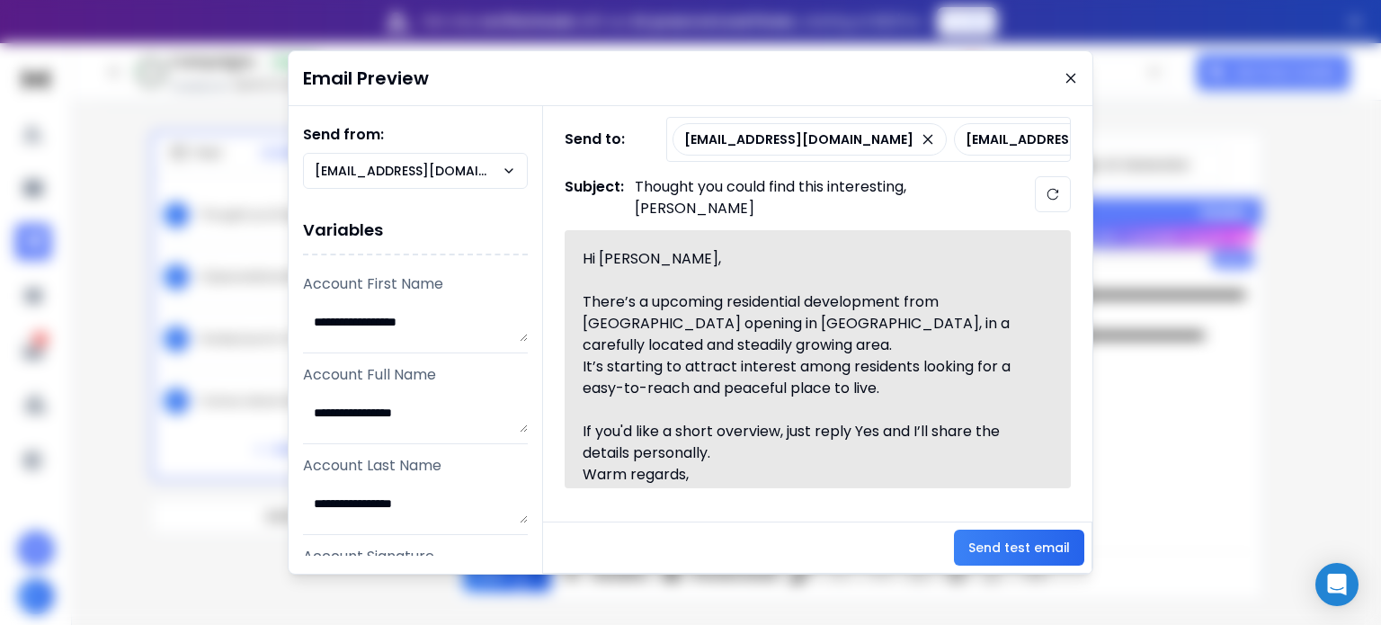
click at [1009, 546] on button "Send test email" at bounding box center [1019, 548] width 130 height 36
click at [1073, 79] on icon at bounding box center [1071, 78] width 10 height 10
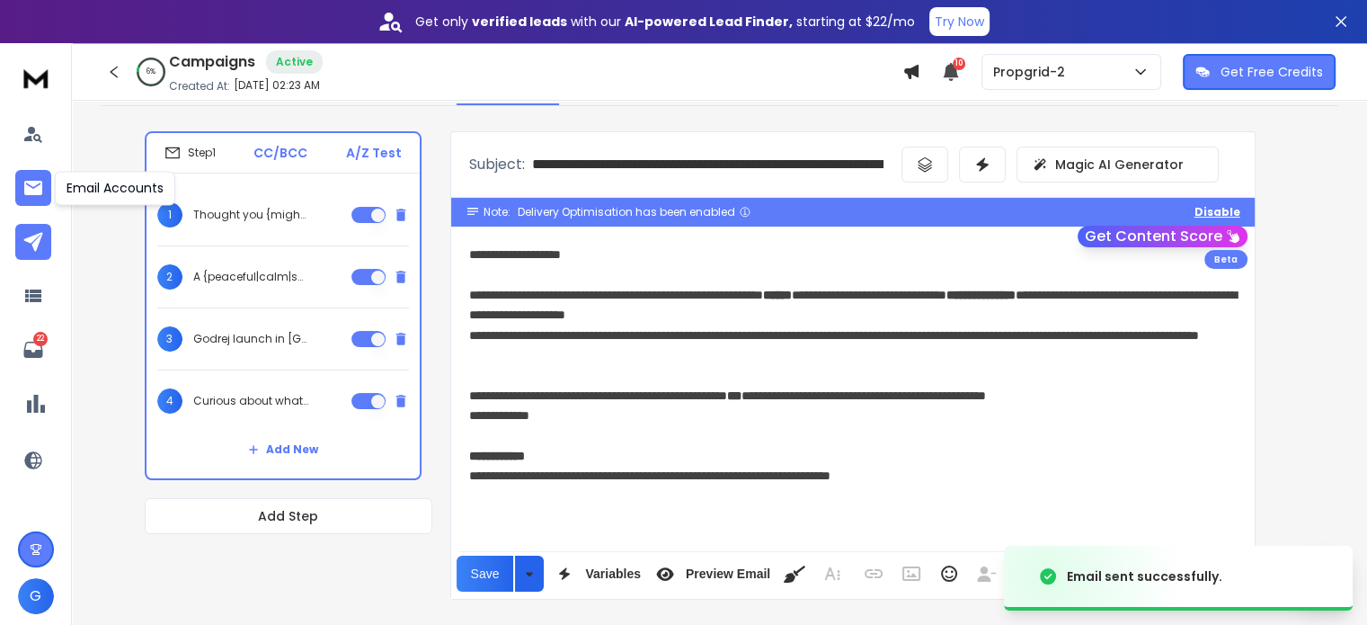
click at [37, 180] on icon at bounding box center [33, 188] width 22 height 22
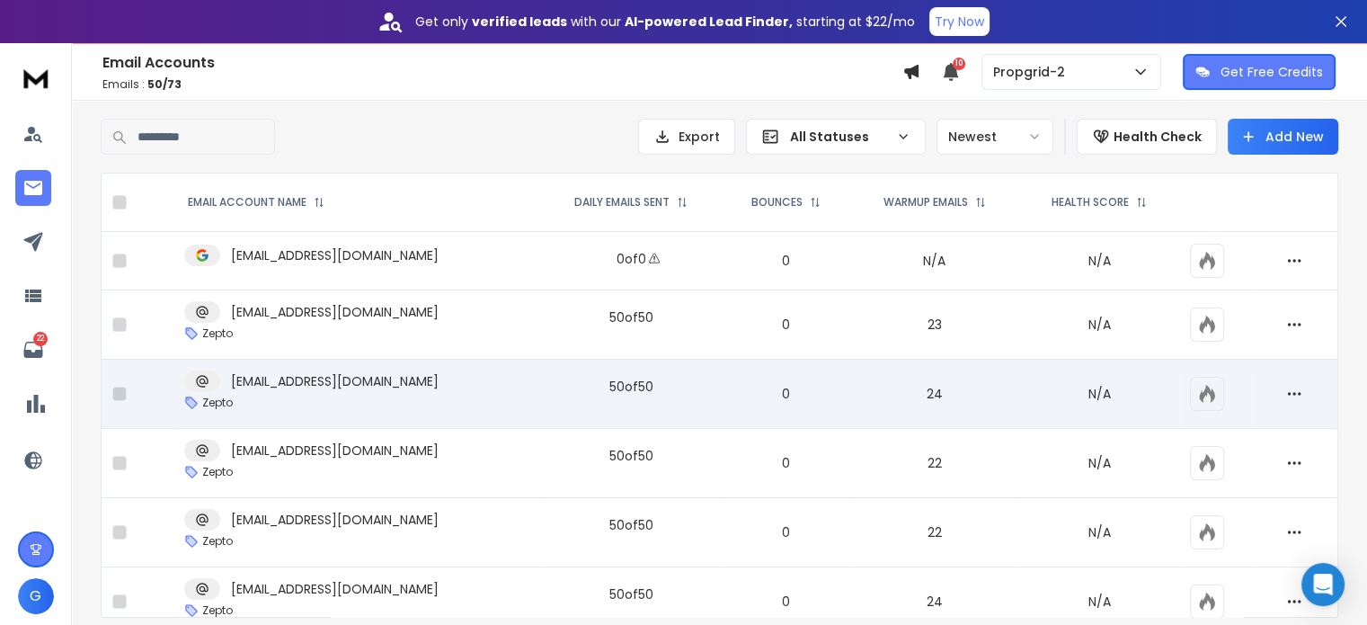
click at [417, 394] on td "gaurav3@h.propgrid.info Zepto" at bounding box center [357, 394] width 366 height 69
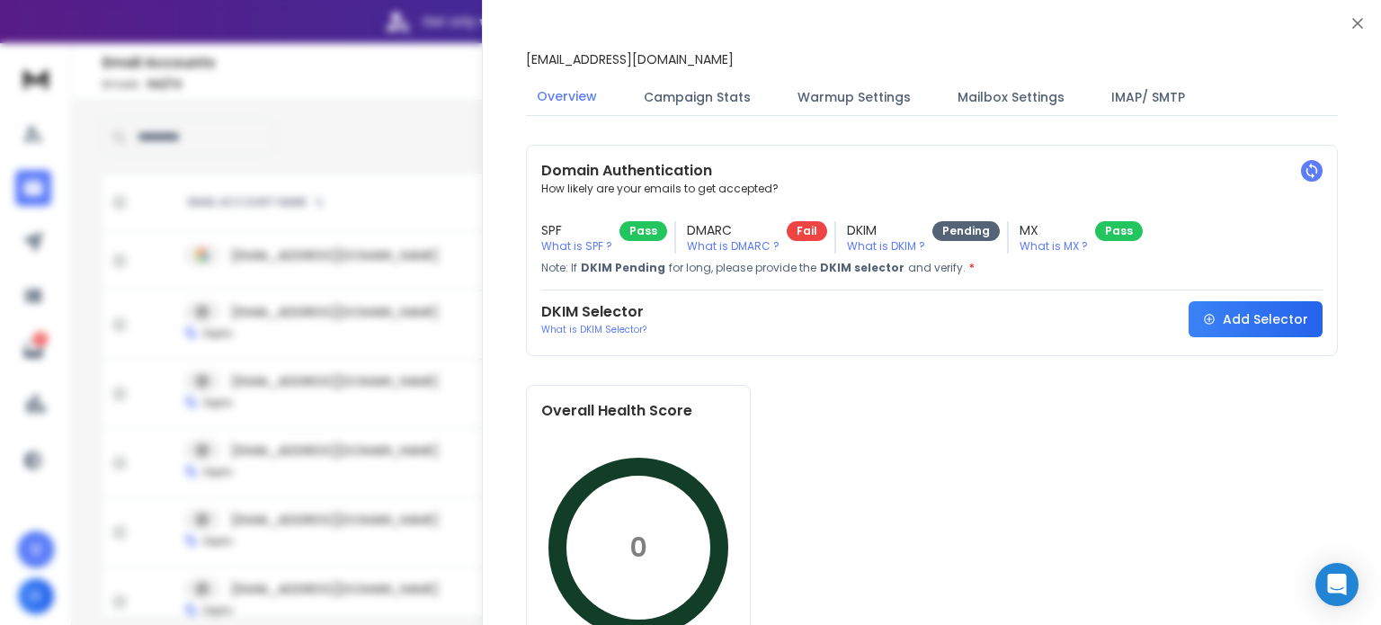
click at [1006, 93] on button "Mailbox Settings" at bounding box center [1011, 97] width 129 height 40
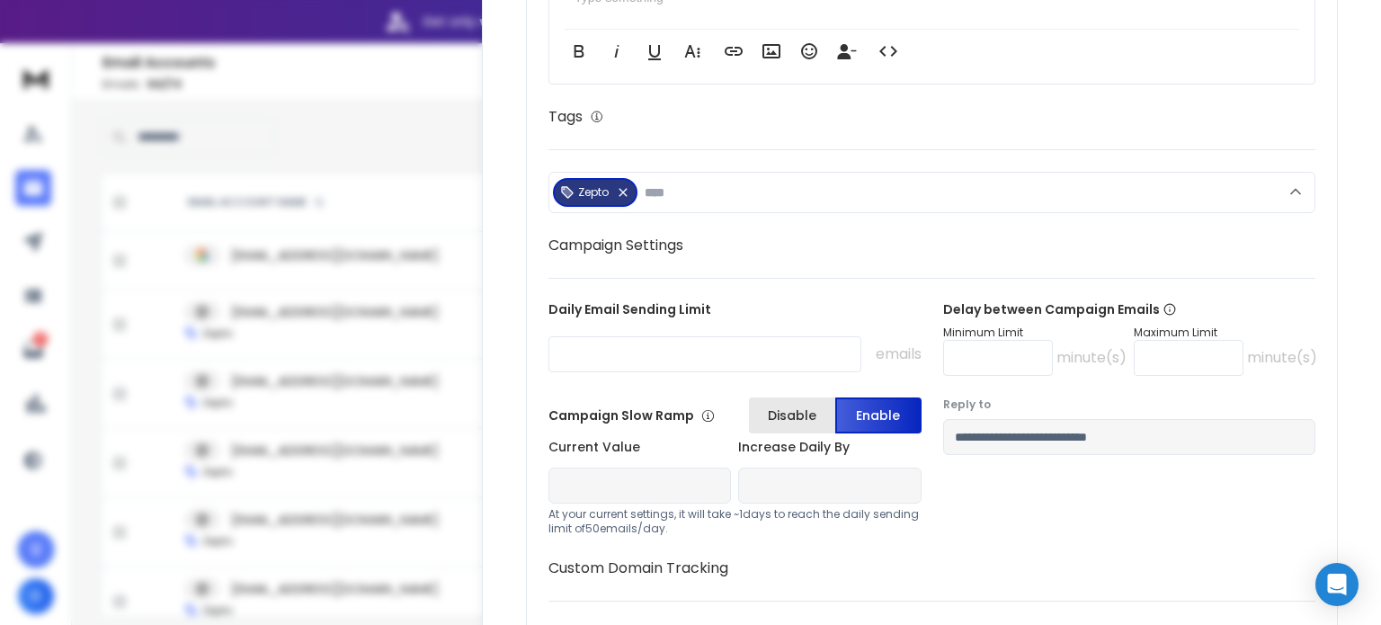
scroll to position [390, 0]
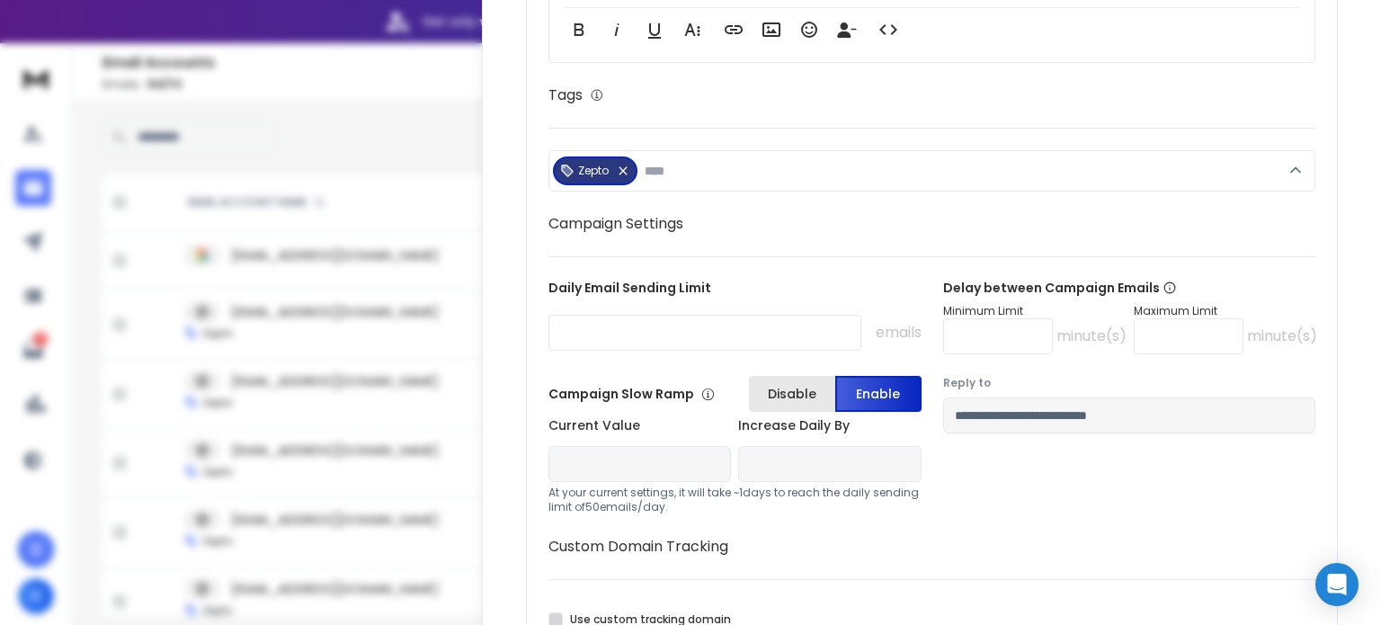
click at [368, 89] on div at bounding box center [690, 312] width 1381 height 625
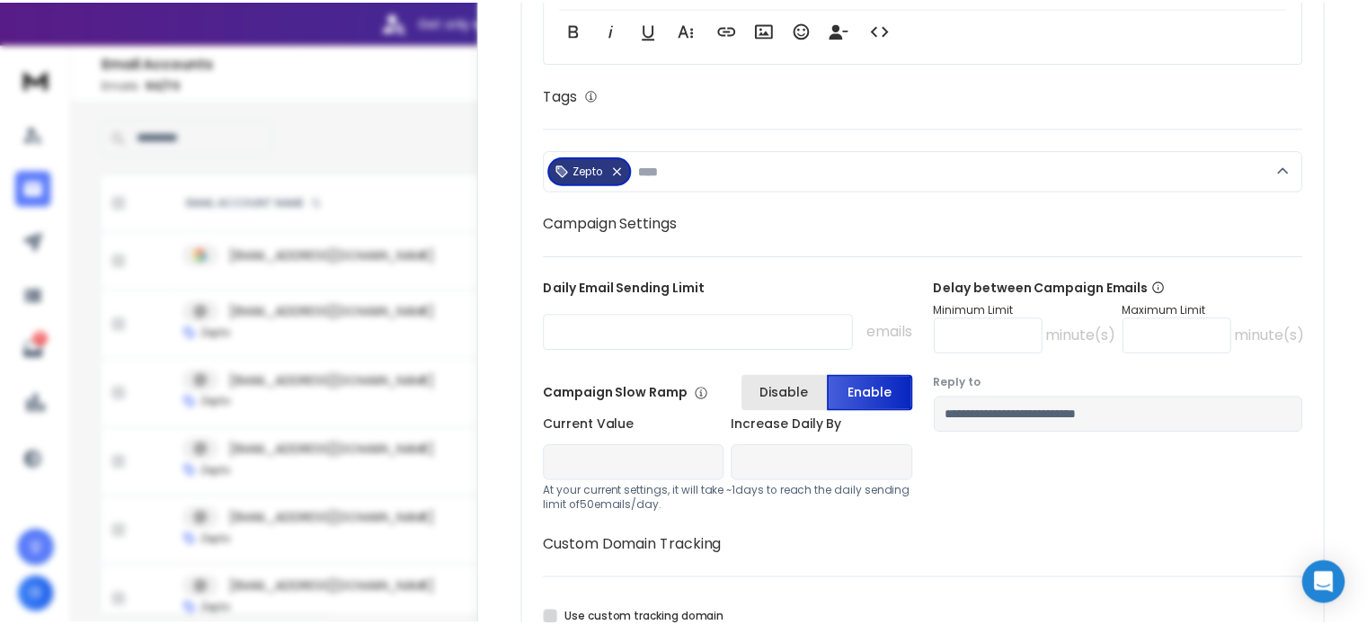
scroll to position [0, 0]
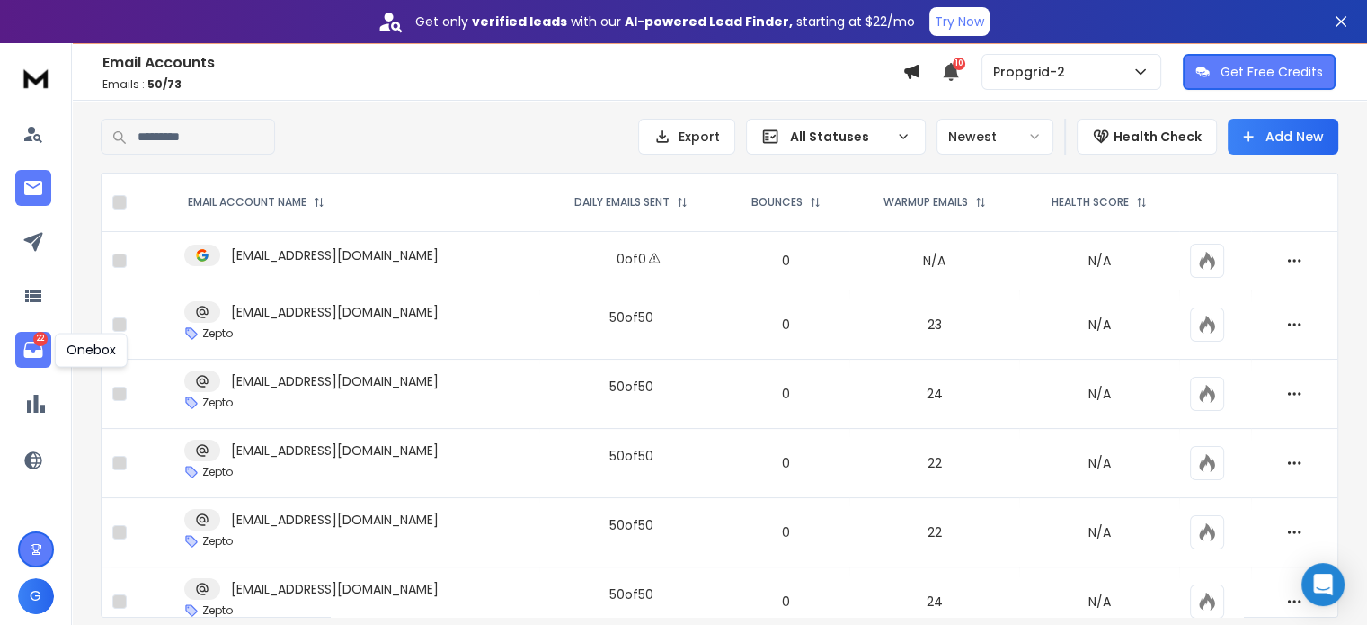
click at [37, 334] on p "22" at bounding box center [40, 339] width 14 height 14
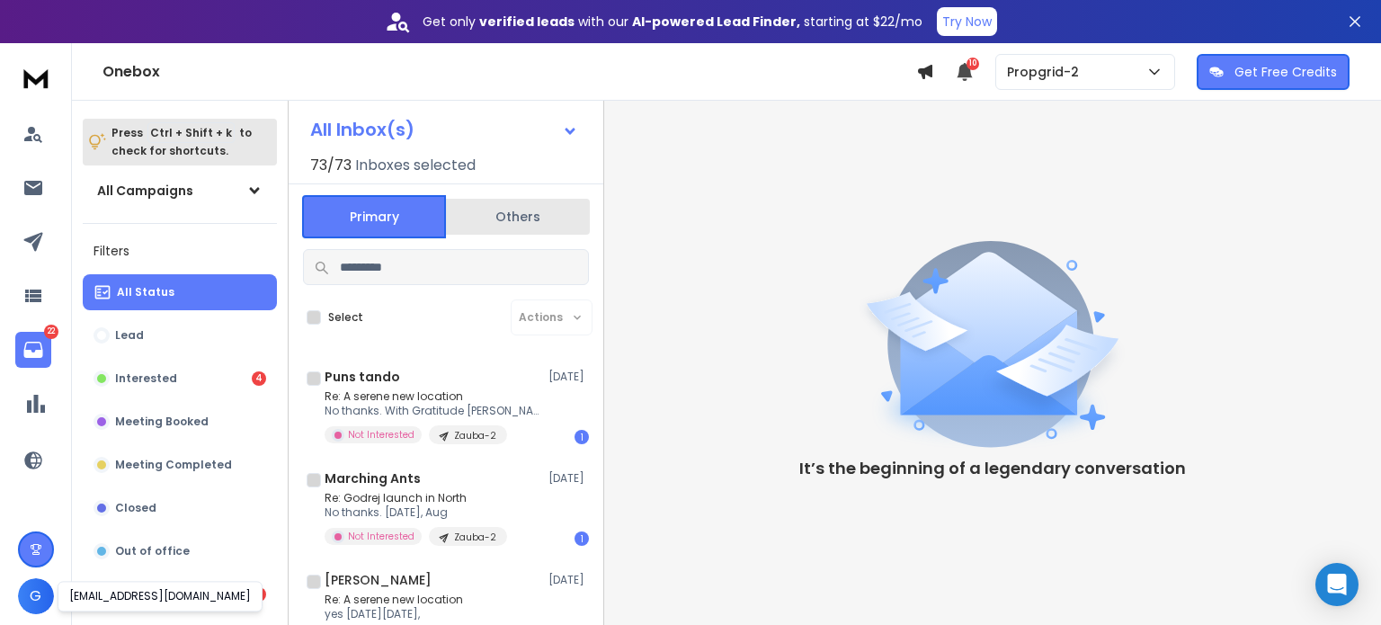
click at [36, 592] on span "G" at bounding box center [36, 596] width 36 height 36
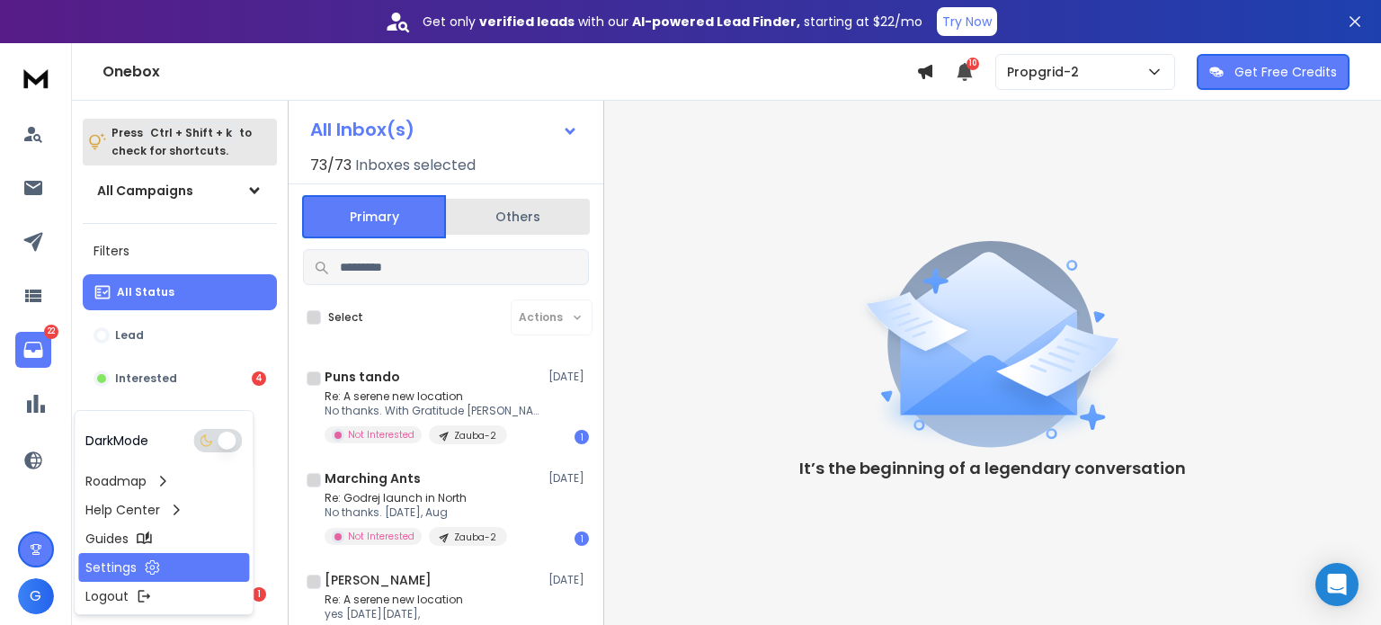
click at [86, 567] on p "Settings" at bounding box center [110, 567] width 51 height 18
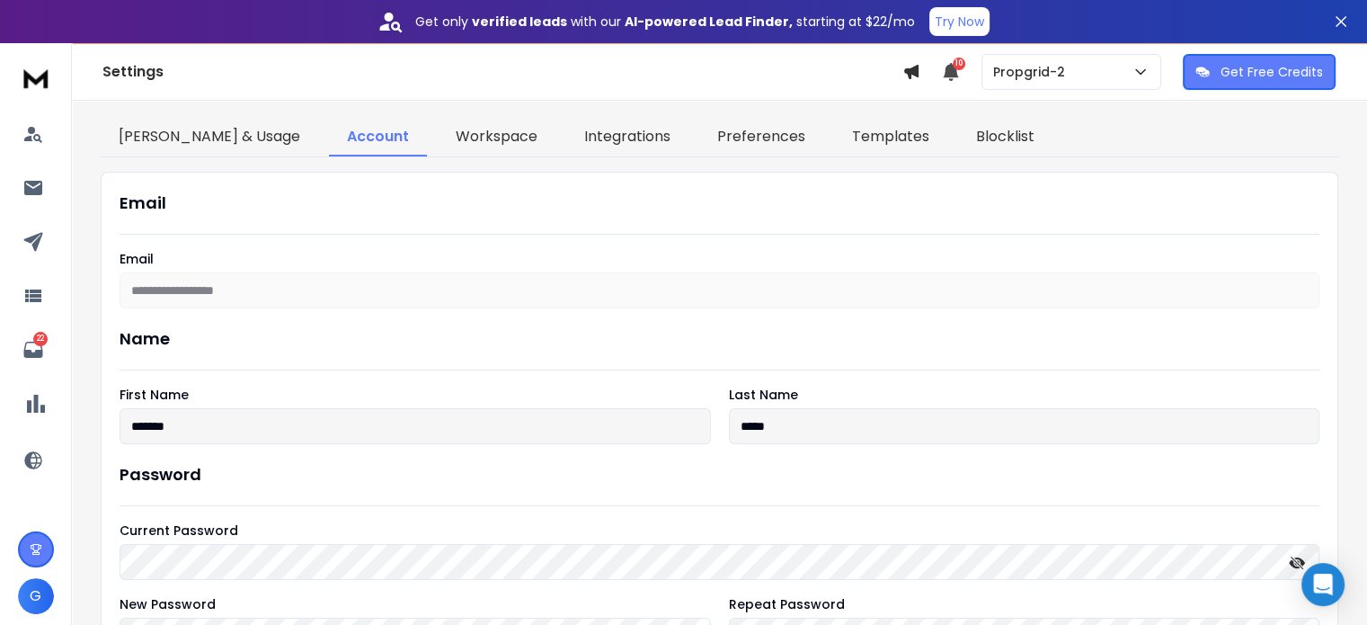
click at [438, 146] on link "Workspace" at bounding box center [497, 138] width 118 height 38
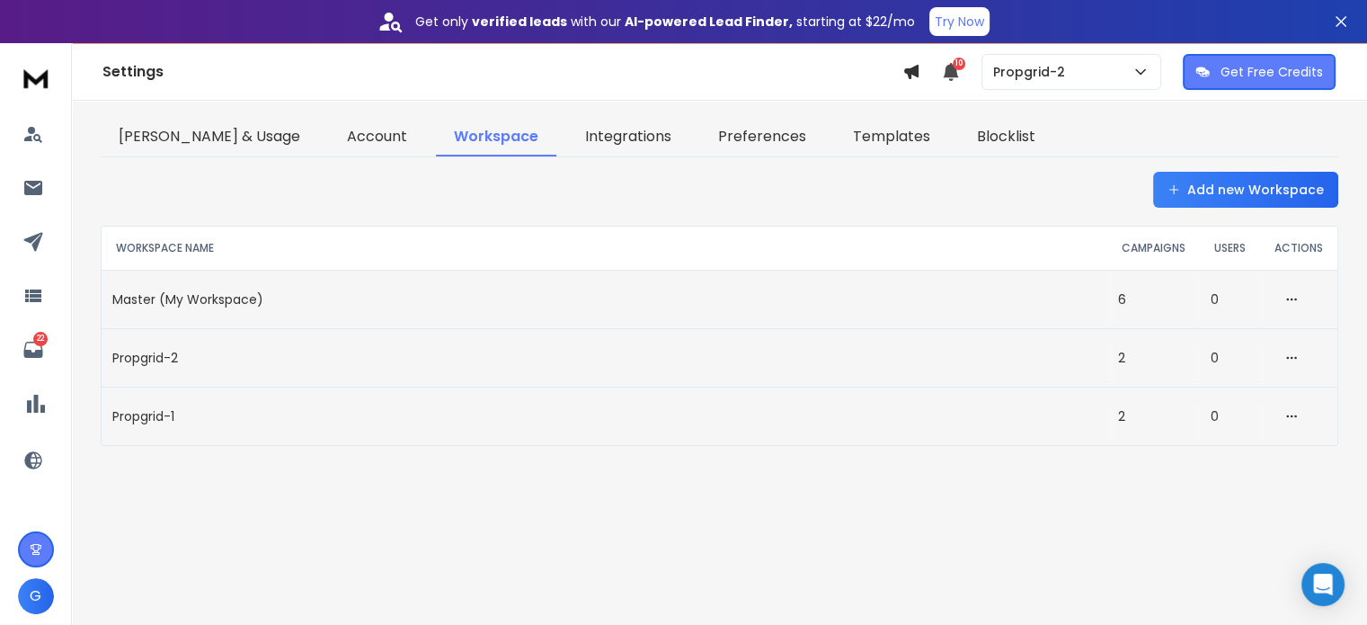
click at [700, 132] on link "Preferences" at bounding box center [762, 138] width 124 height 38
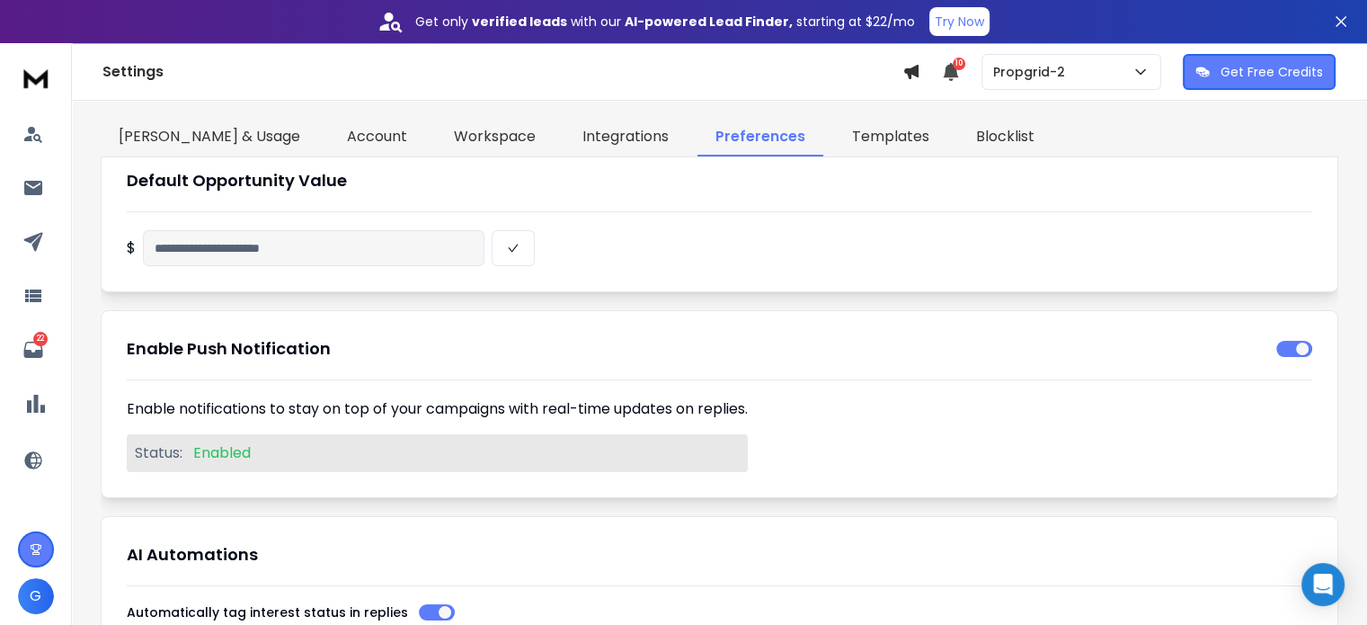
scroll to position [29, 0]
click at [450, 142] on link "Workspace" at bounding box center [495, 138] width 118 height 38
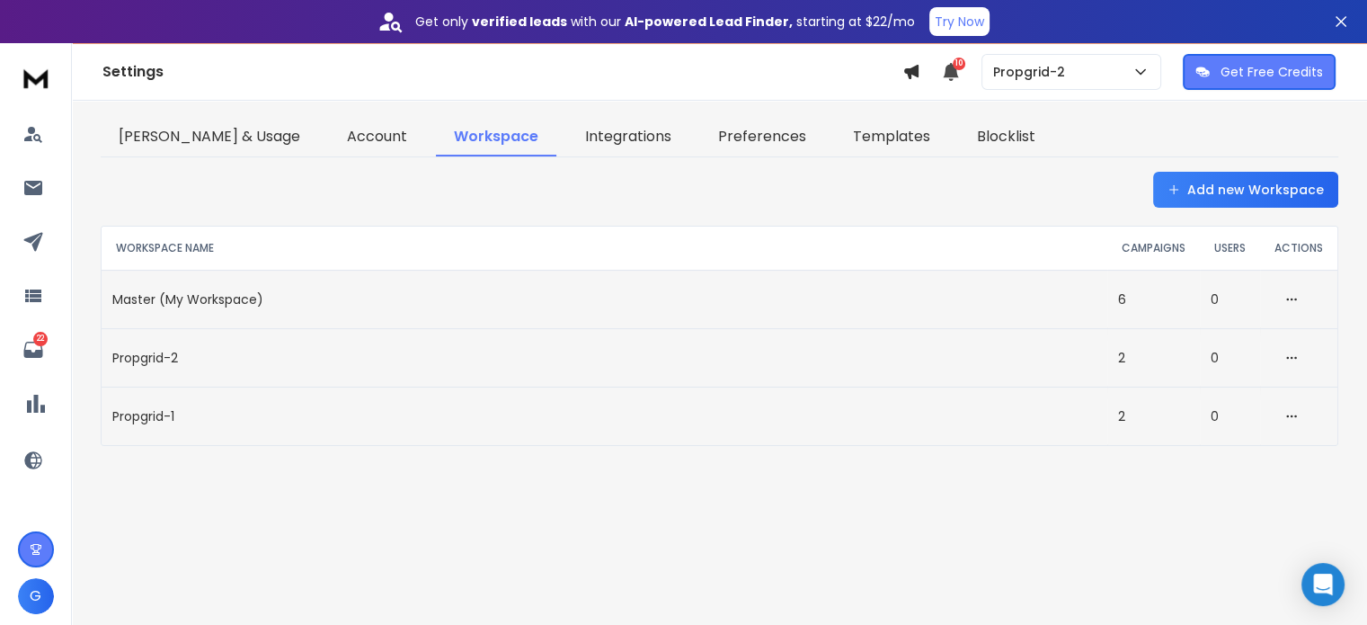
click at [166, 142] on link "[PERSON_NAME] & Usage" at bounding box center [210, 138] width 218 height 38
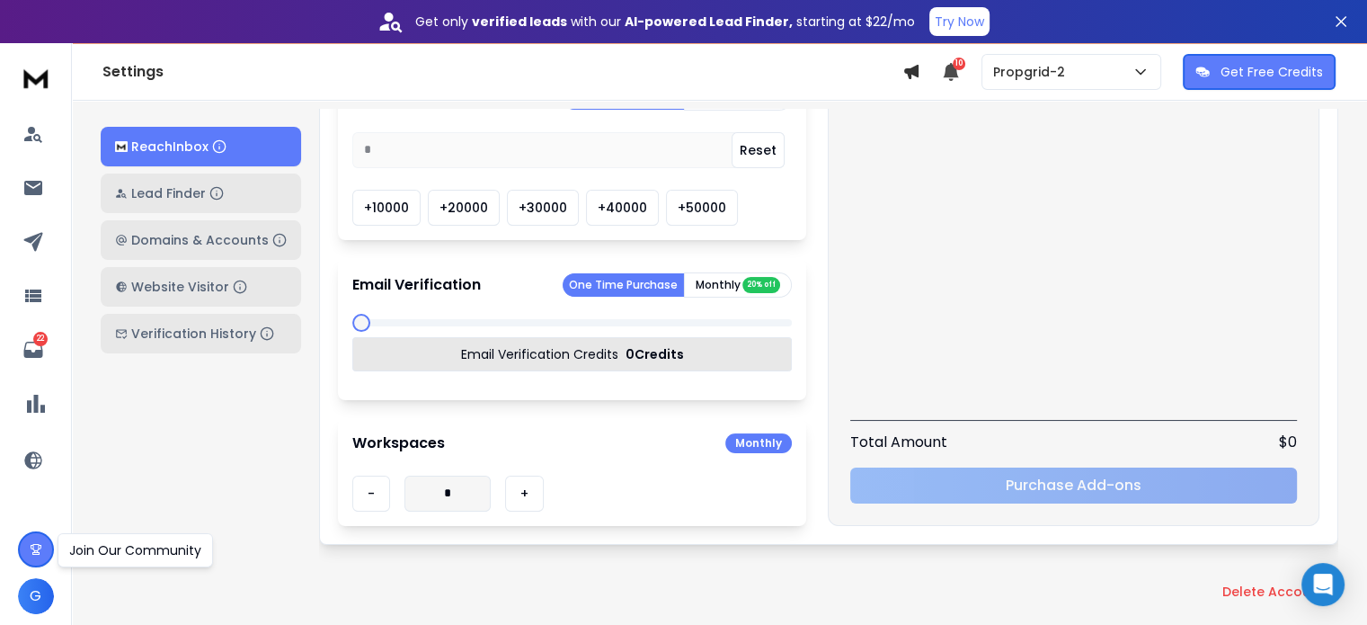
scroll to position [74, 0]
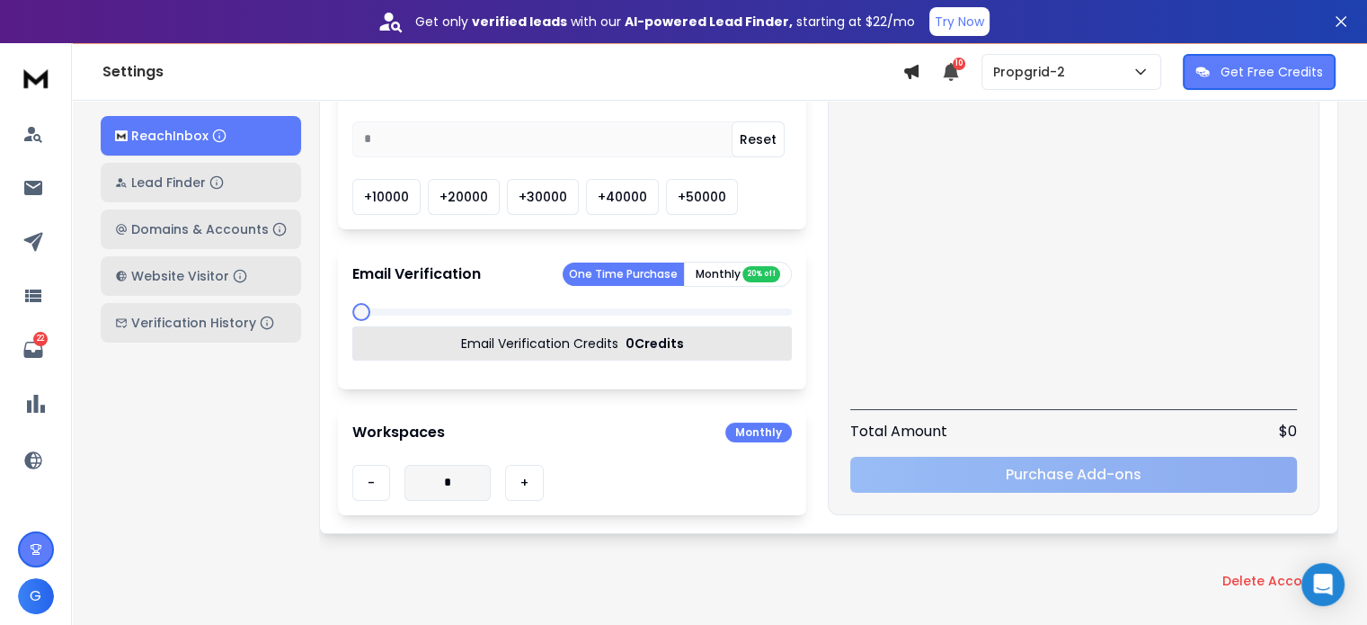
click at [22, 614] on div "22 G" at bounding box center [36, 337] width 72 height 589
click at [27, 601] on span "G" at bounding box center [36, 596] width 36 height 36
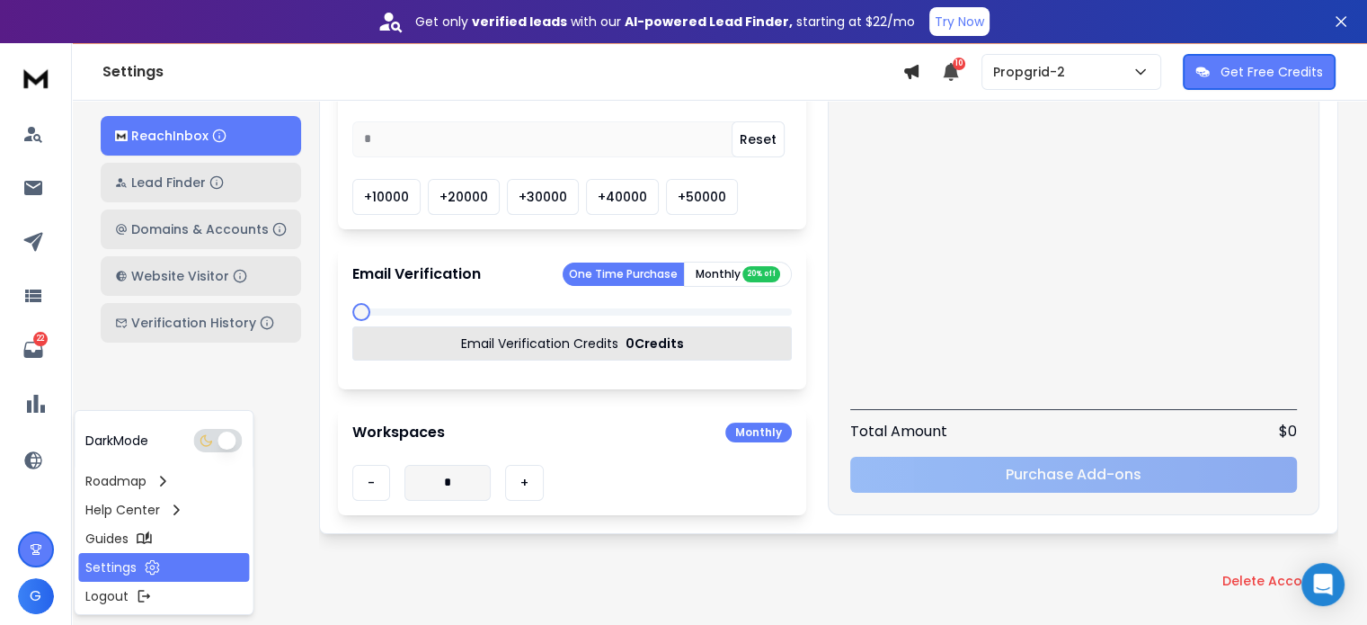
click at [102, 576] on div "Settings" at bounding box center [163, 567] width 171 height 29
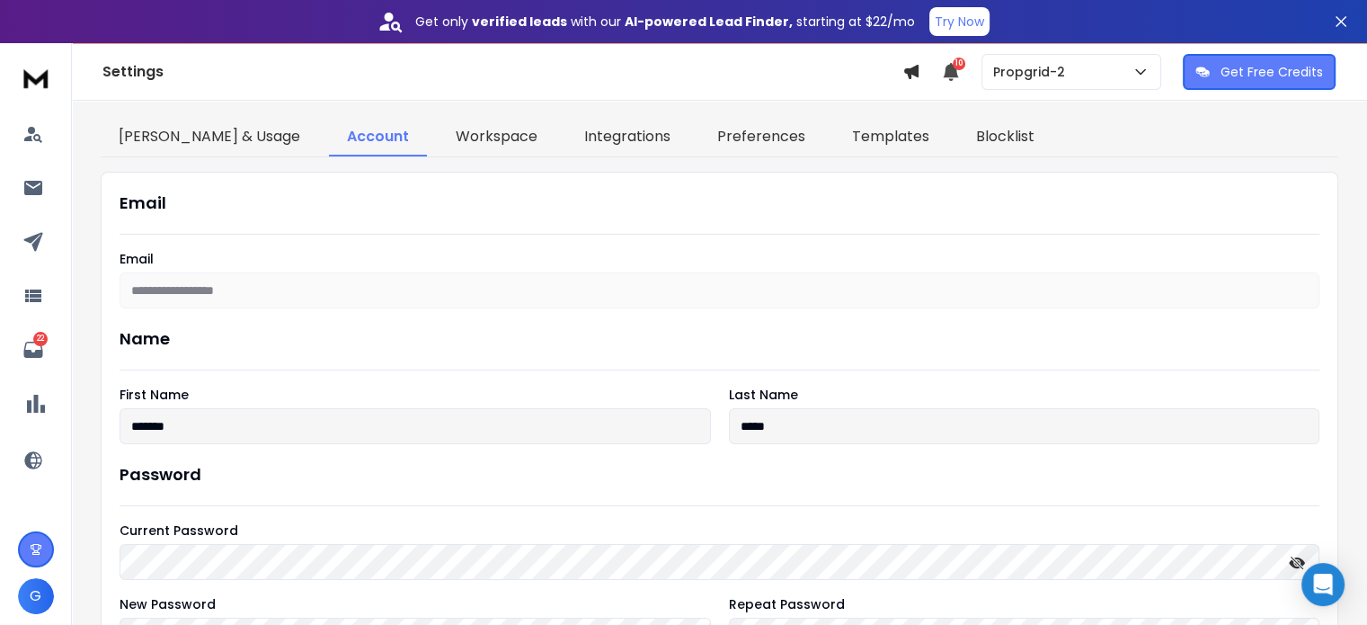
click at [175, 136] on link "[PERSON_NAME] & Usage" at bounding box center [210, 138] width 218 height 38
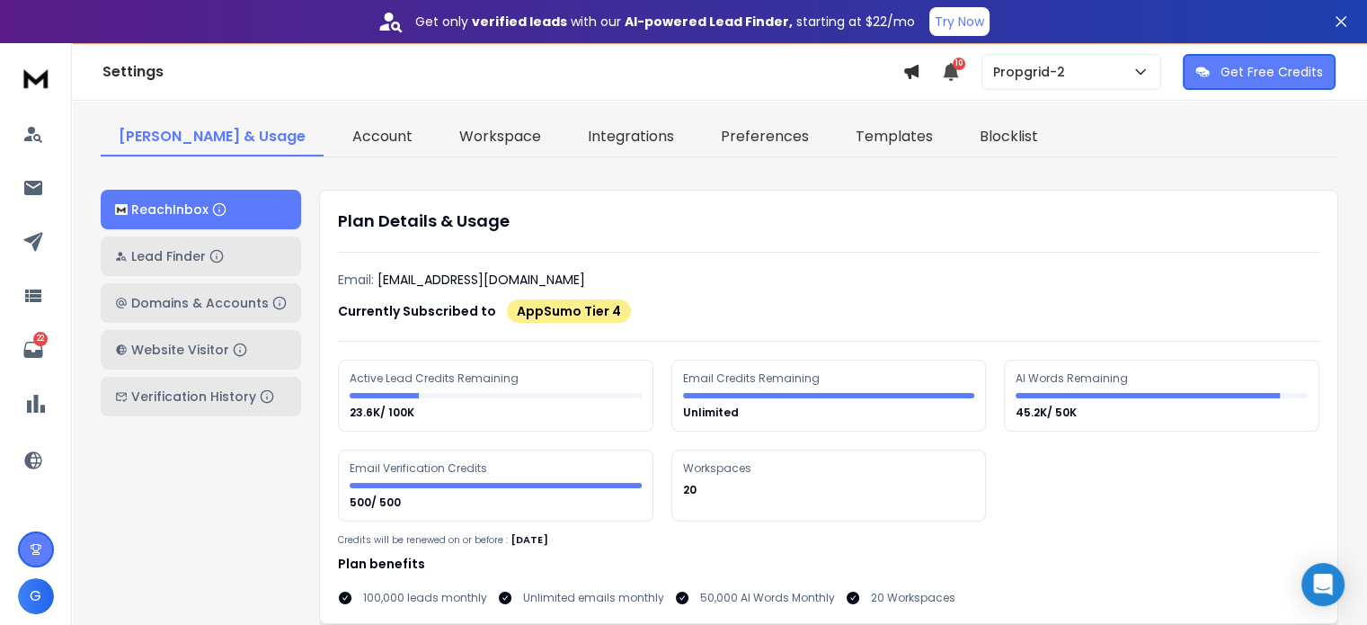
click at [838, 132] on link "Templates" at bounding box center [894, 138] width 113 height 38
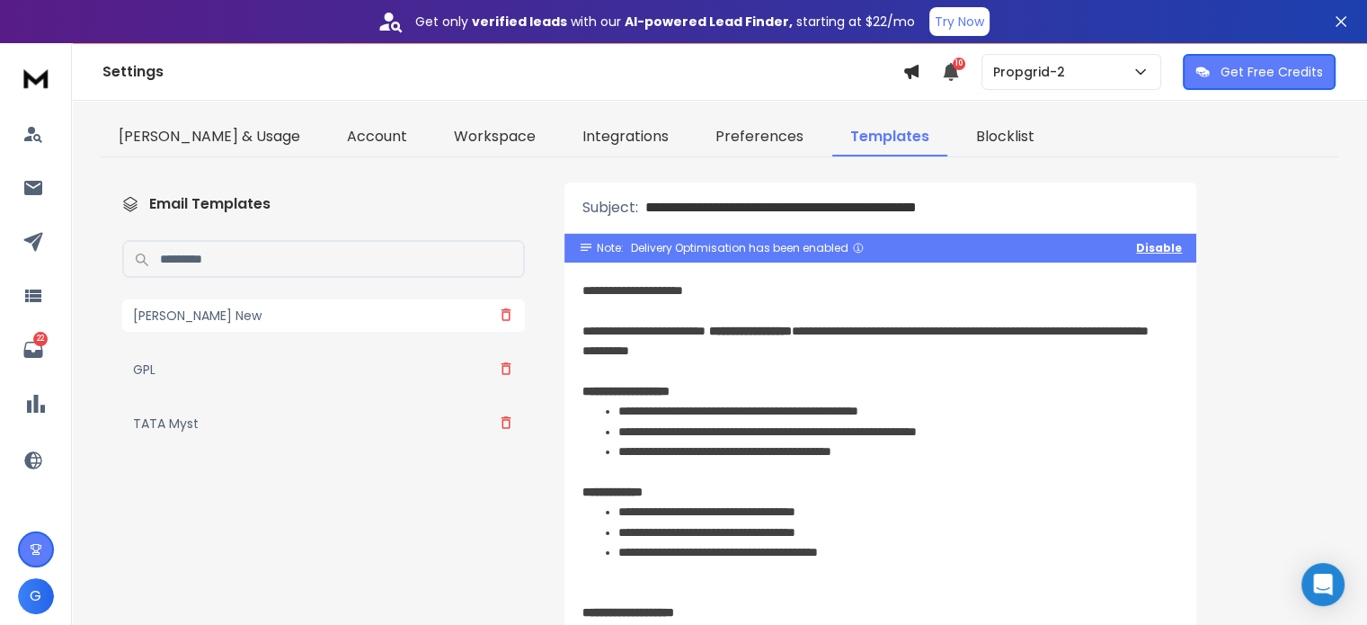
click at [958, 136] on link "Blocklist" at bounding box center [1005, 138] width 94 height 38
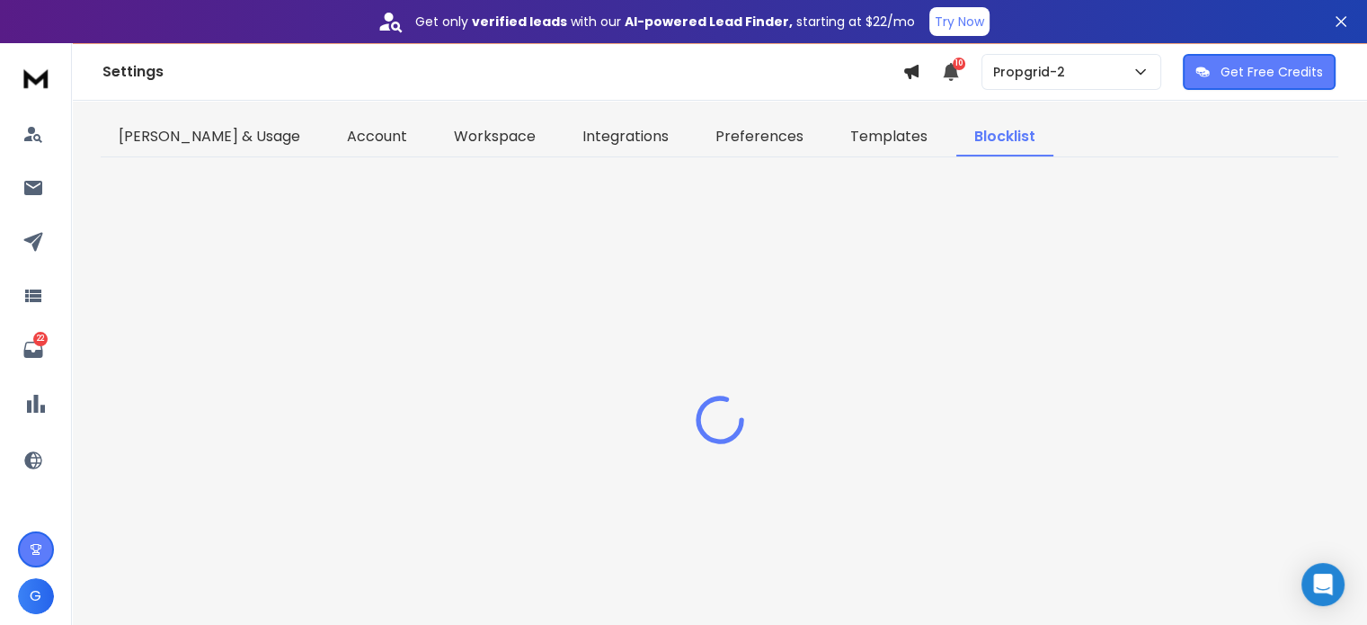
click at [698, 141] on link "Preferences" at bounding box center [760, 138] width 124 height 38
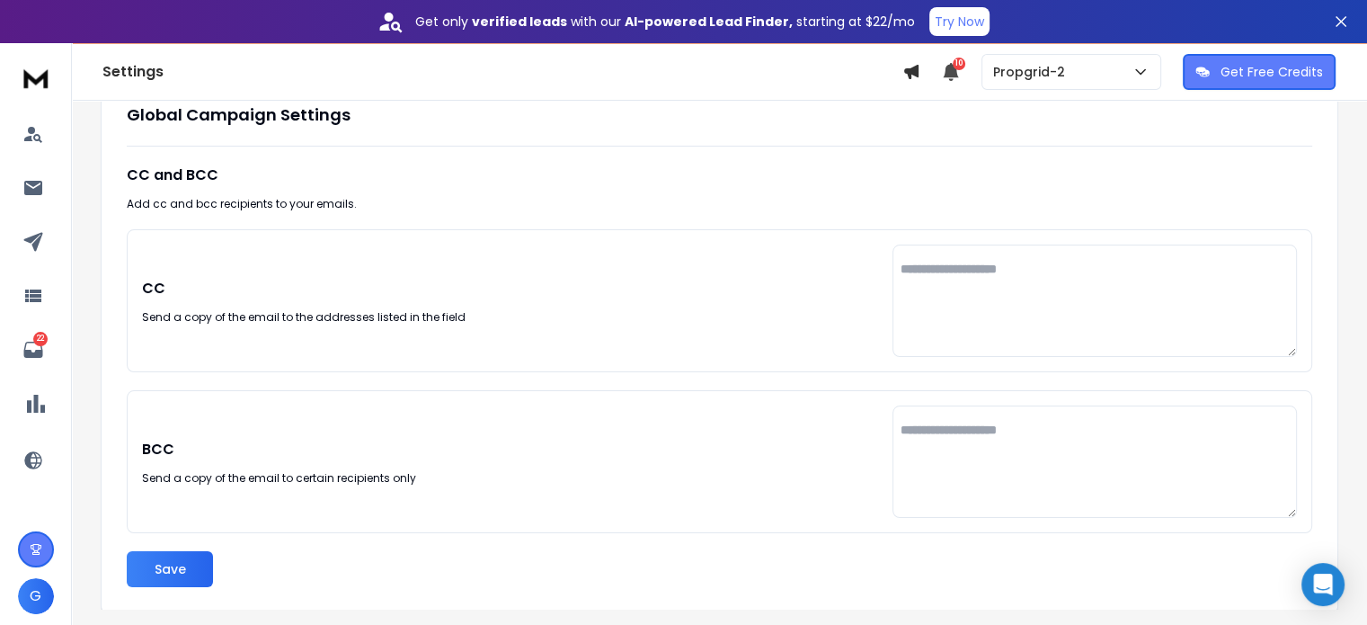
scroll to position [74, 0]
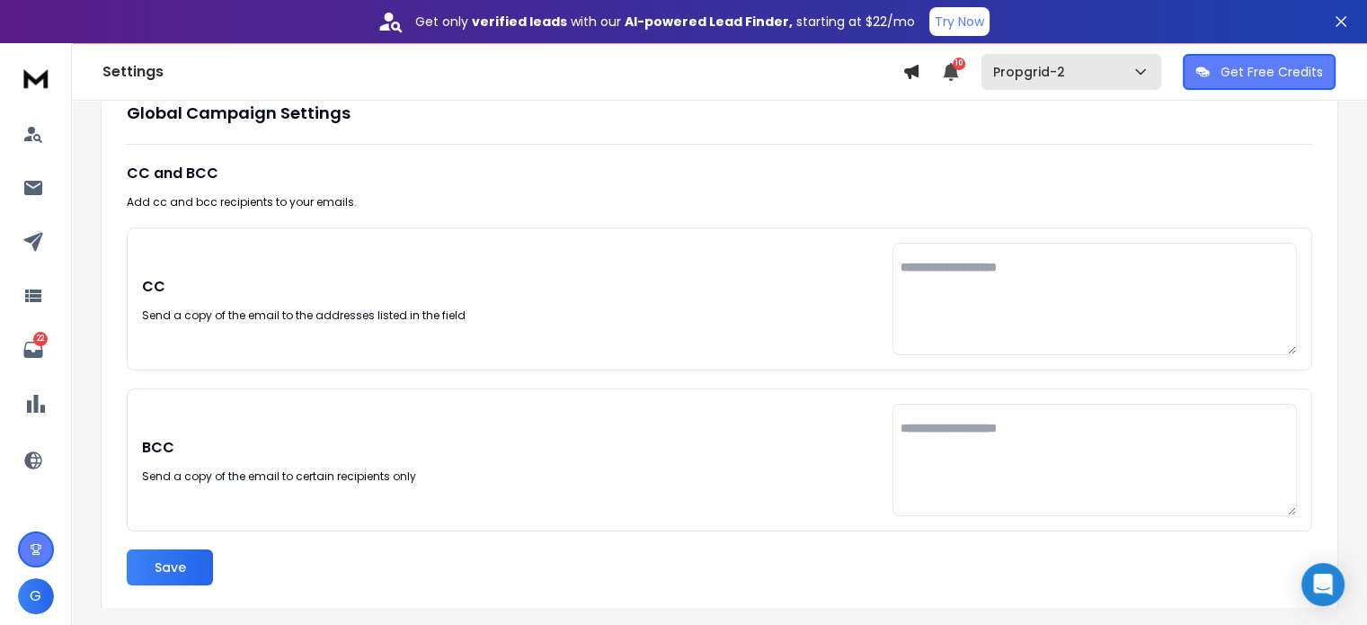
click at [1072, 67] on div "Propgrid-2" at bounding box center [1071, 72] width 156 height 18
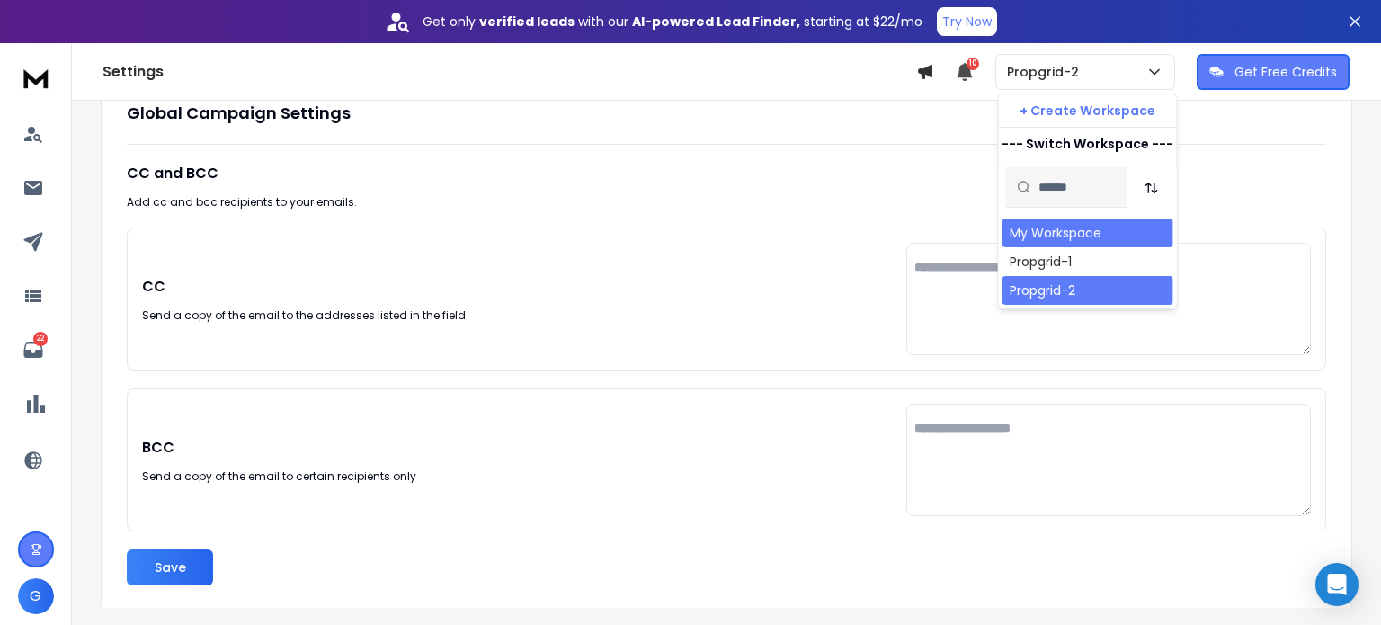
click at [1047, 240] on div "My Workspace" at bounding box center [1056, 233] width 92 height 18
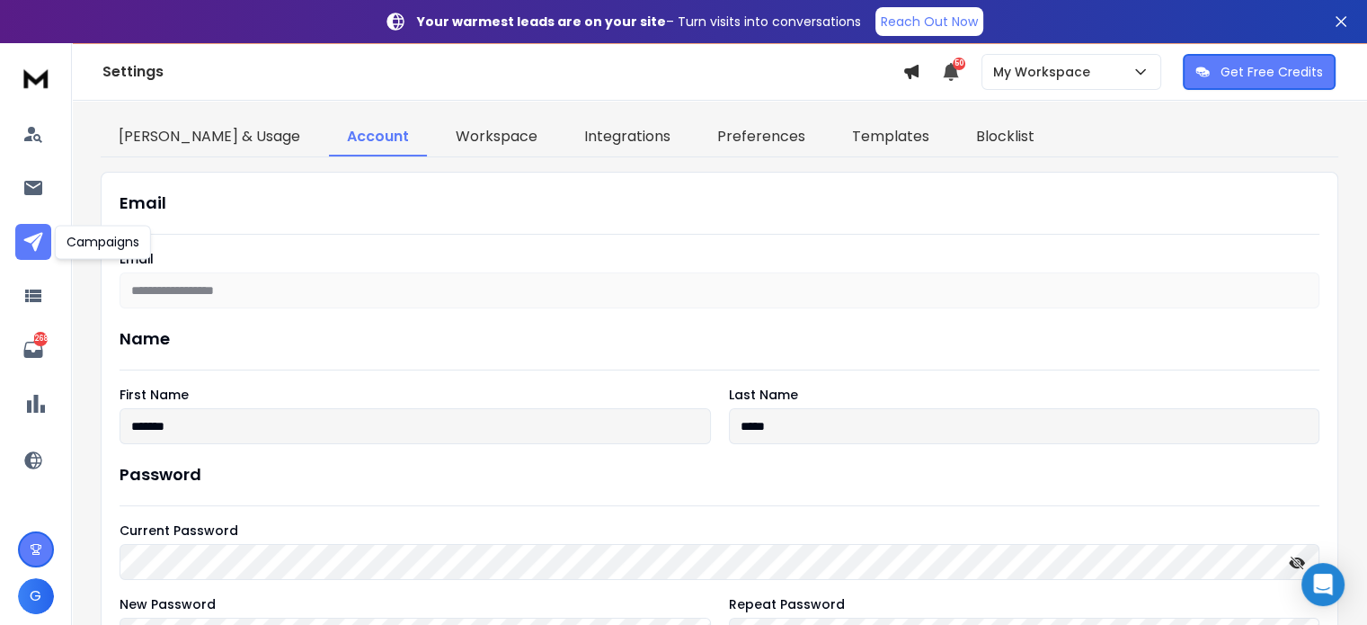
click at [43, 255] on link at bounding box center [33, 242] width 36 height 36
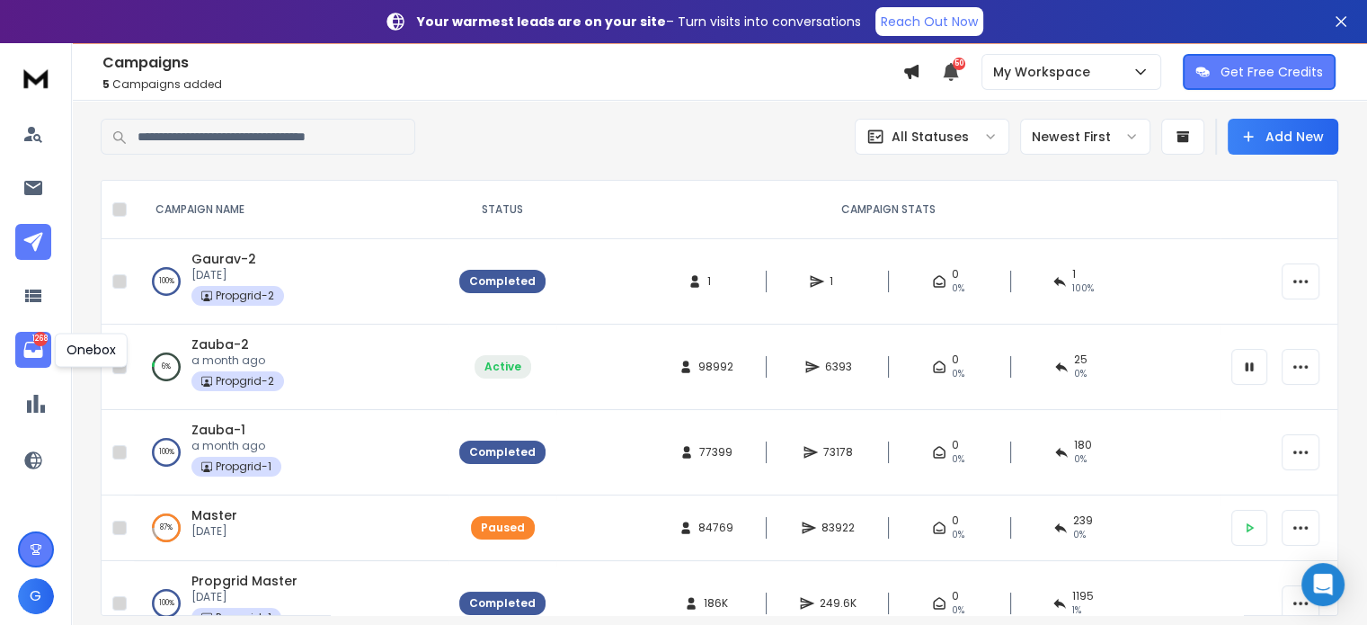
click at [34, 332] on p "1268" at bounding box center [40, 339] width 14 height 14
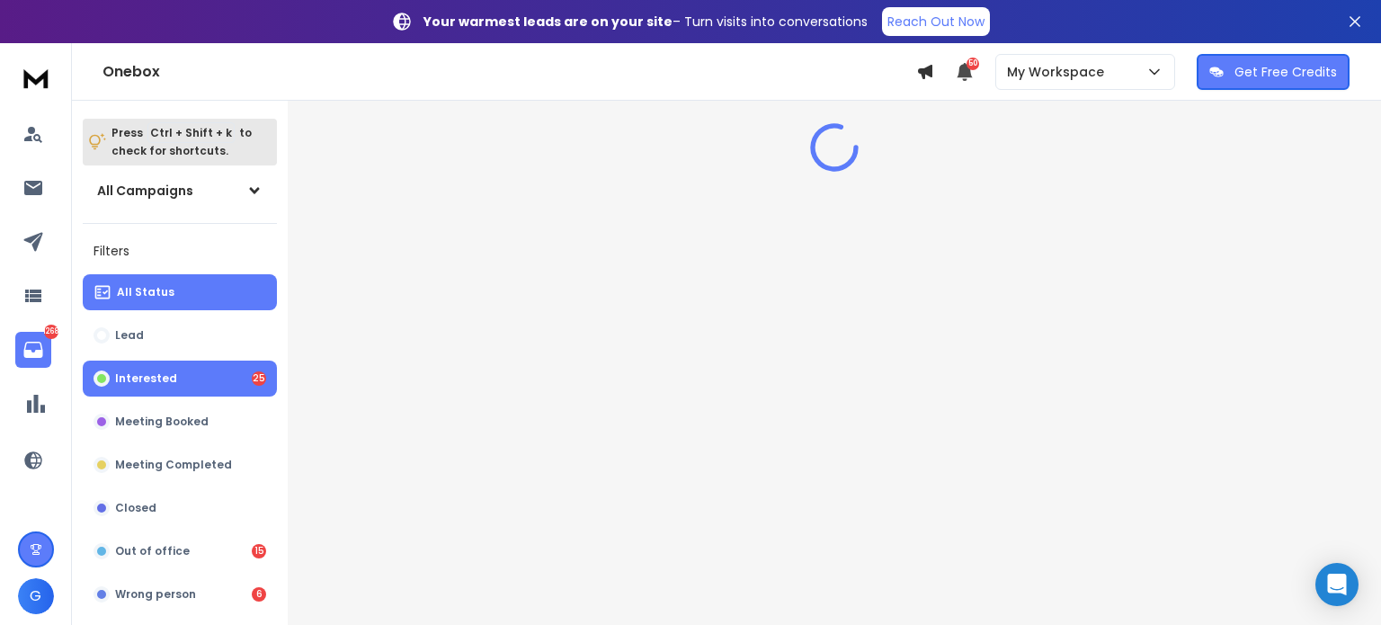
click at [150, 371] on p "Interested" at bounding box center [146, 378] width 62 height 14
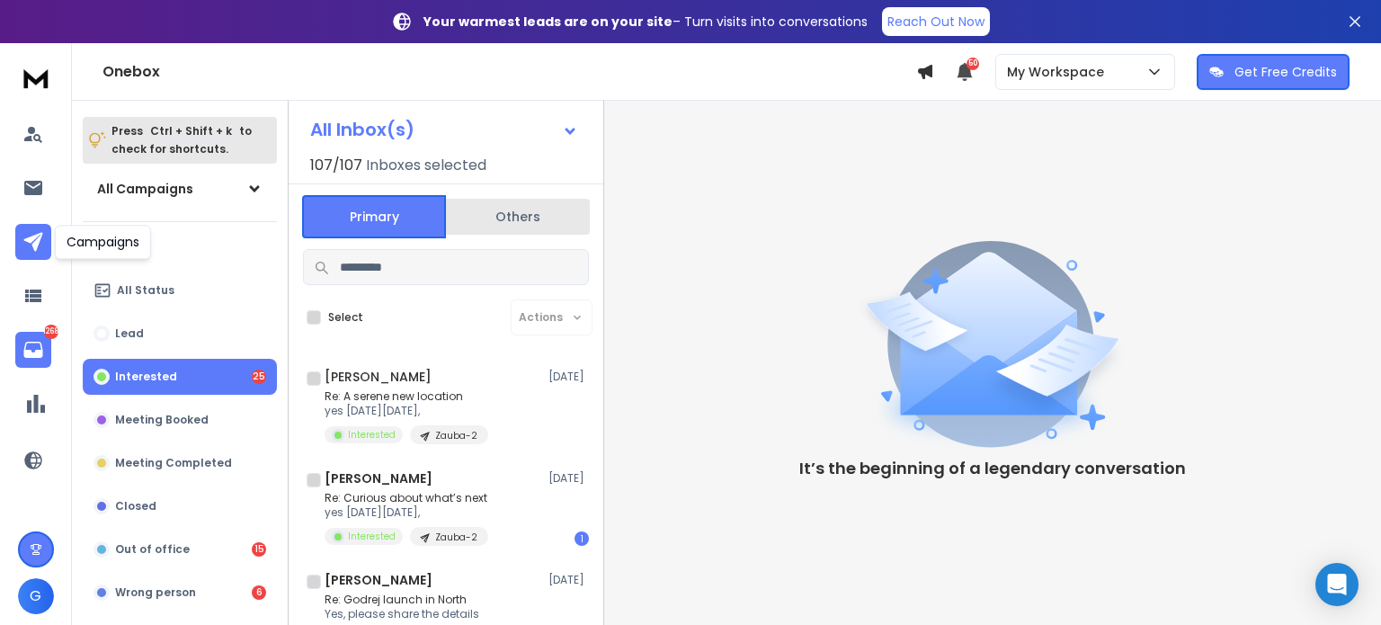
click at [34, 233] on icon at bounding box center [33, 242] width 22 height 22
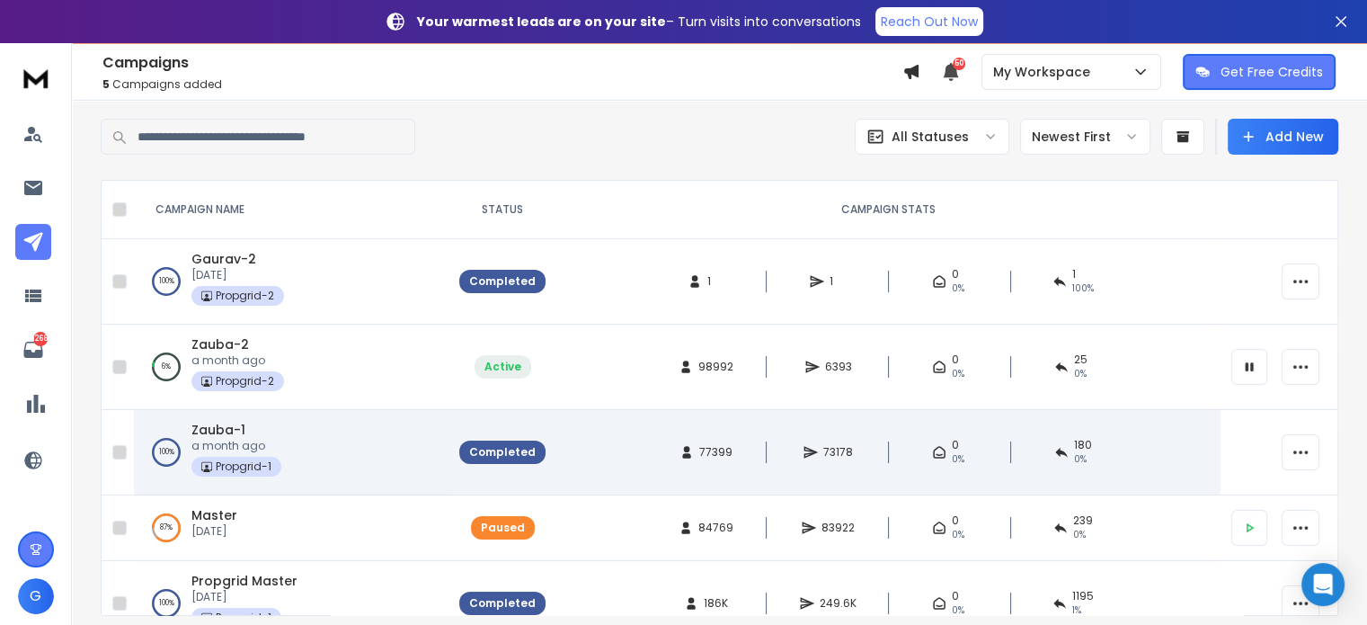
click at [315, 456] on div "100 % Zauba-1 a month ago Propgrid-1" at bounding box center [291, 452] width 279 height 63
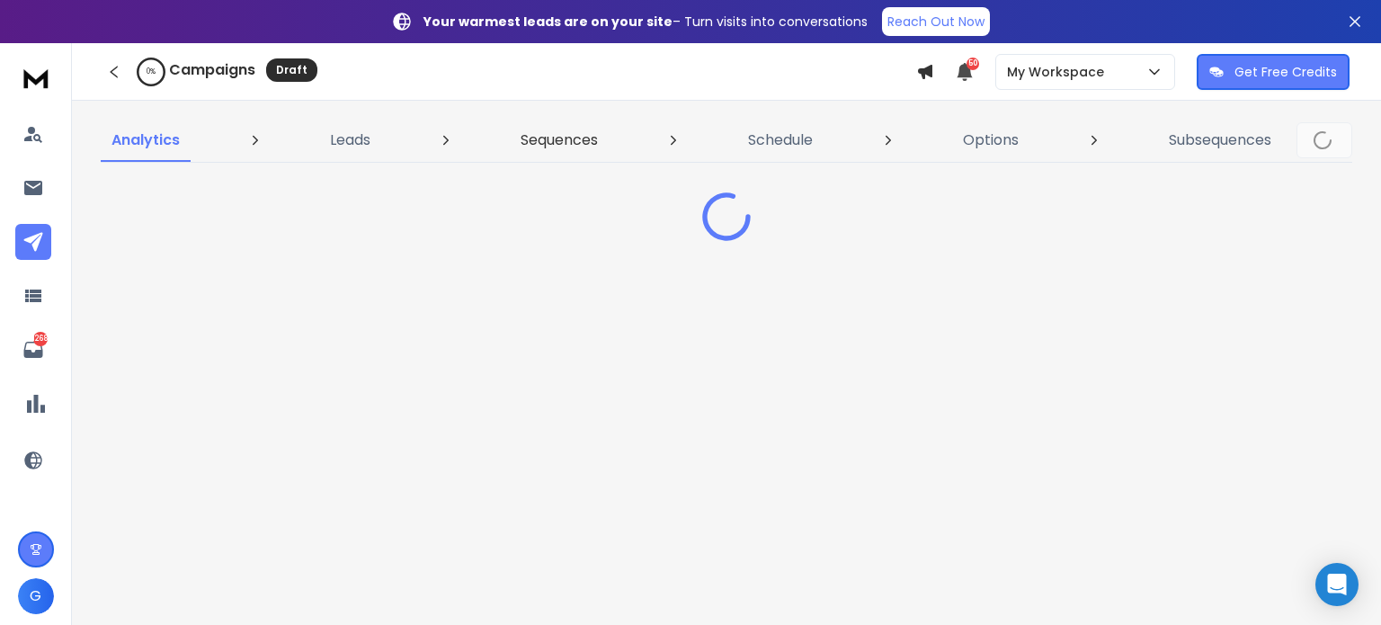
click at [553, 145] on p "Sequences" at bounding box center [559, 140] width 77 height 22
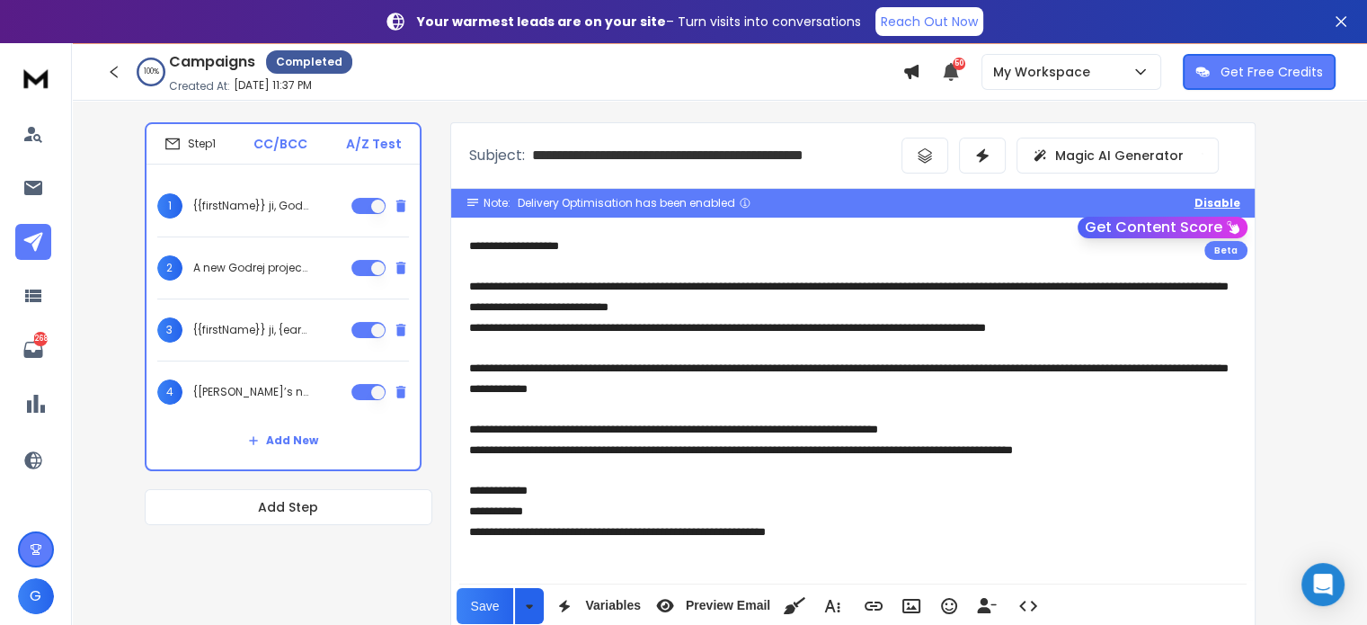
scroll to position [125, 0]
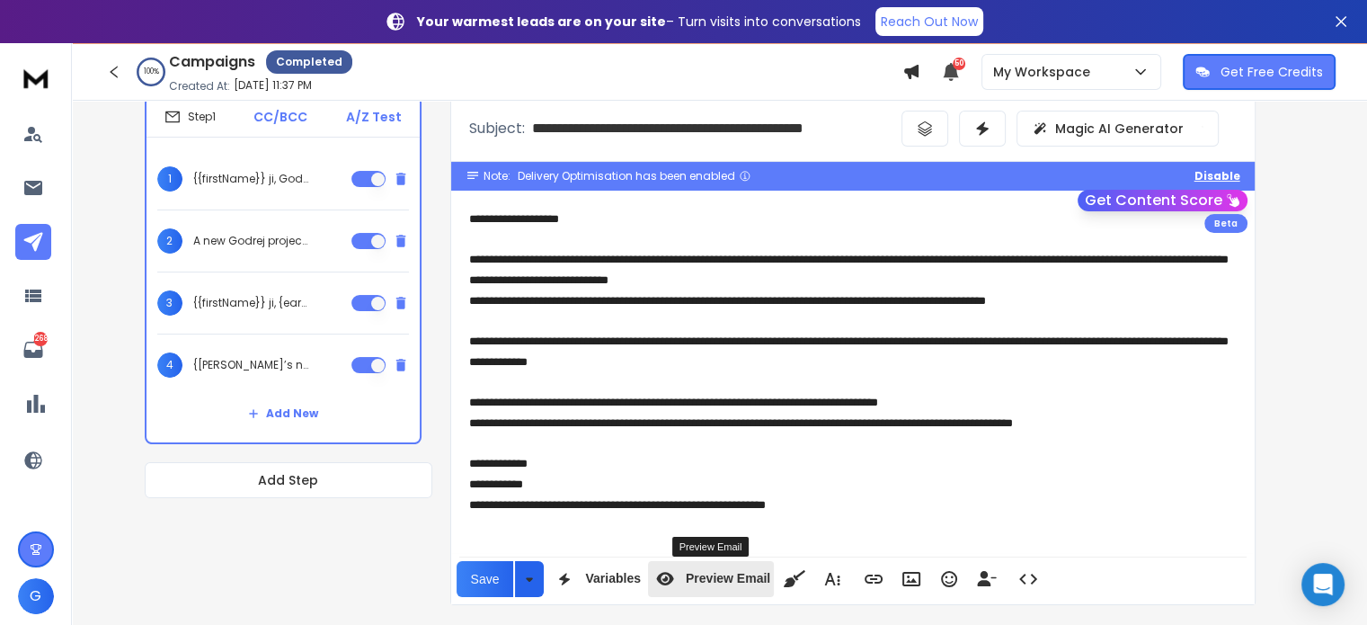
click at [745, 574] on span "Preview Email" at bounding box center [728, 578] width 92 height 15
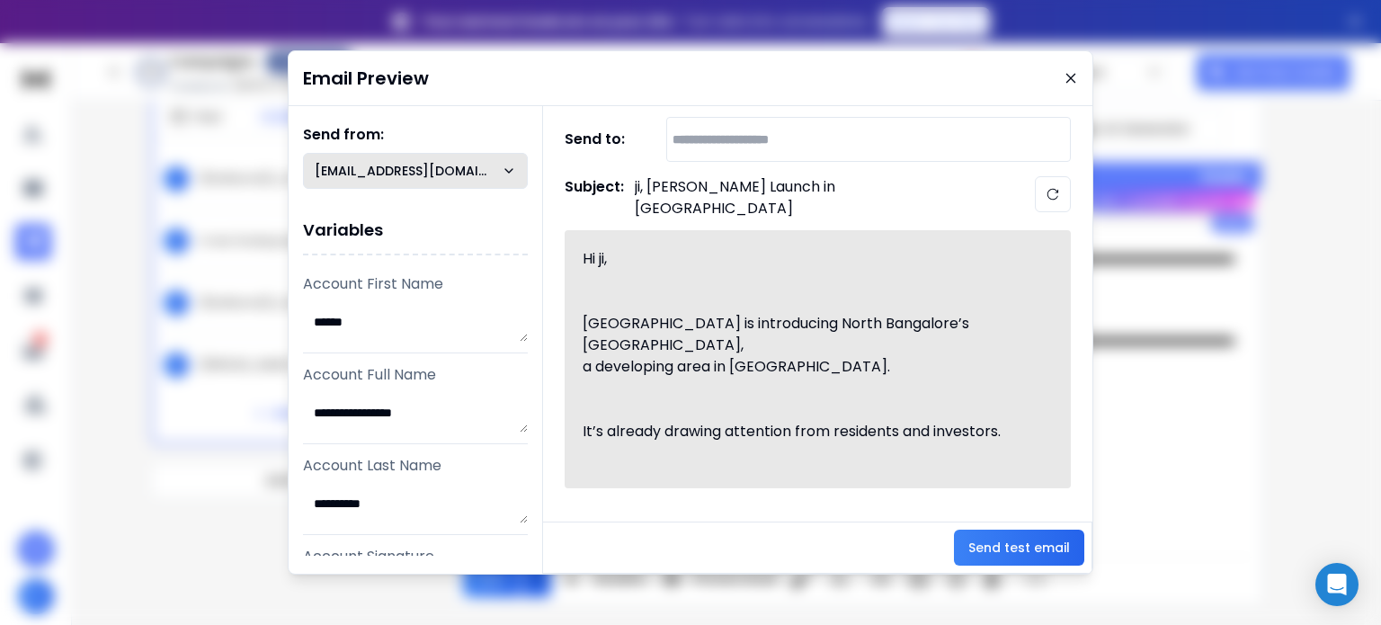
click at [434, 176] on p "[EMAIL_ADDRESS][DOMAIN_NAME]" at bounding box center [408, 171] width 187 height 18
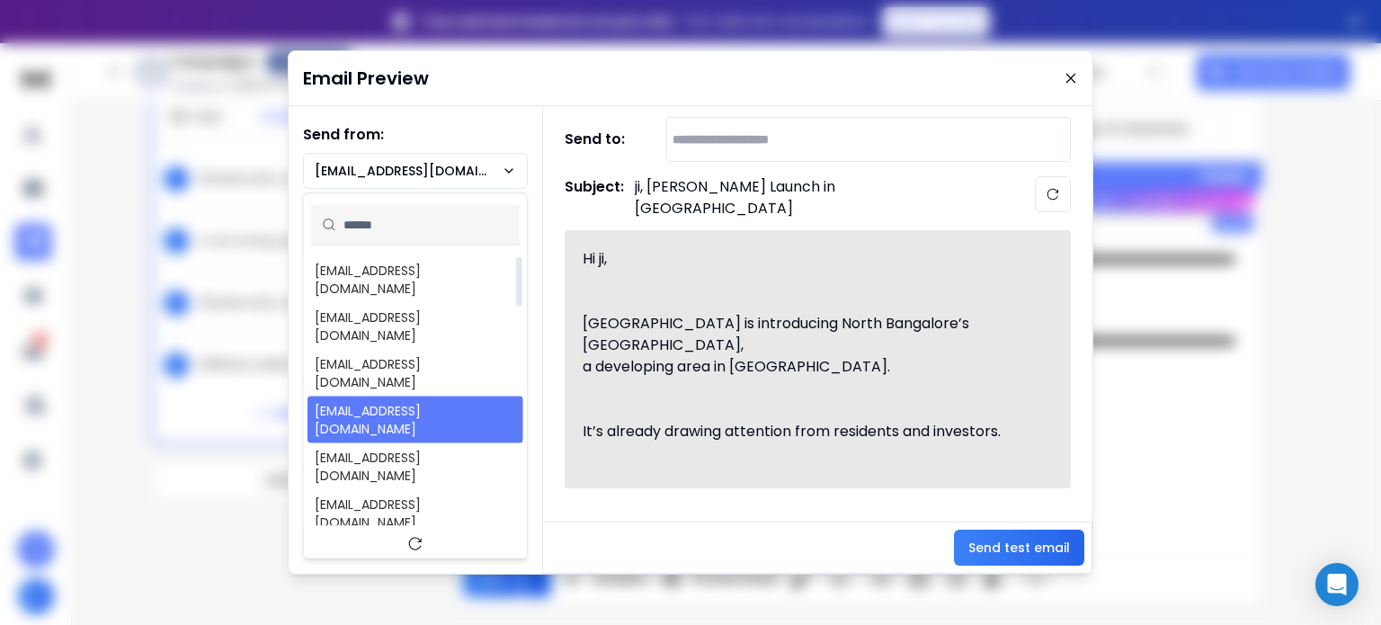
click at [417, 402] on div "[EMAIL_ADDRESS][DOMAIN_NAME]" at bounding box center [415, 420] width 201 height 36
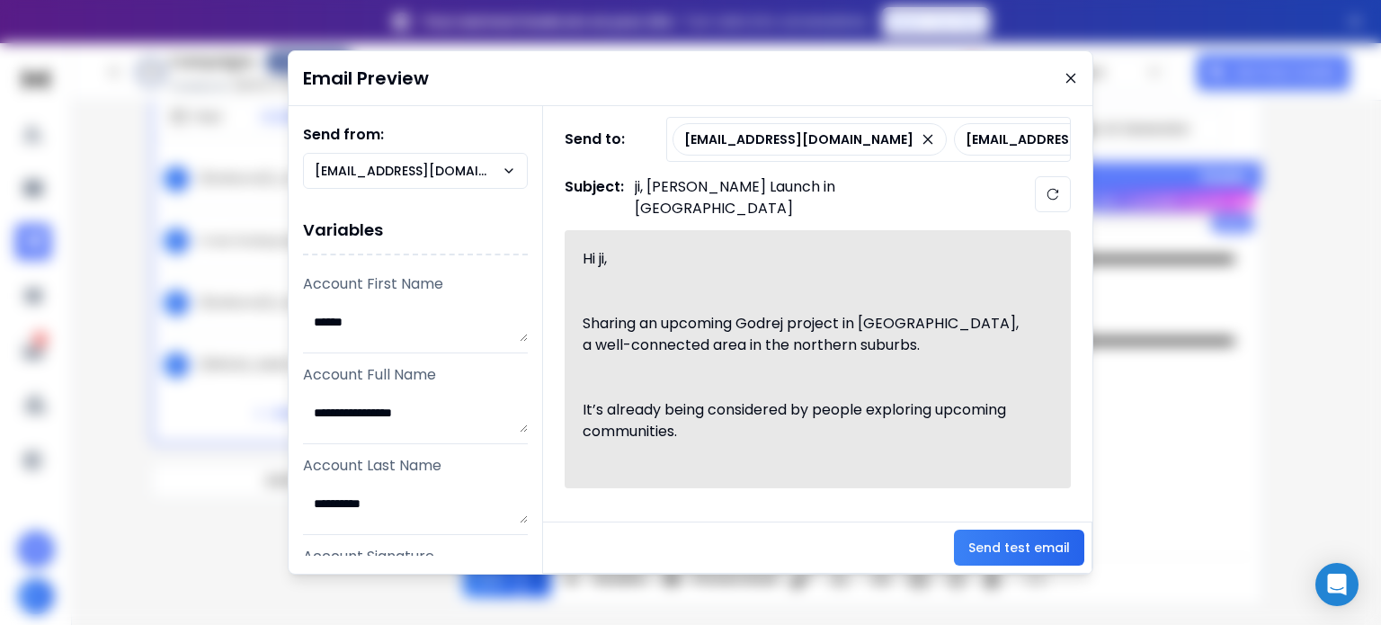
click at [971, 555] on button "Send test email" at bounding box center [1019, 548] width 130 height 36
drag, startPoint x: 461, startPoint y: 414, endPoint x: 236, endPoint y: 420, distance: 225.8
click at [236, 420] on div "**********" at bounding box center [690, 312] width 1381 height 560
click at [424, 165] on p "[EMAIL_ADDRESS][DOMAIN_NAME]" at bounding box center [408, 171] width 187 height 18
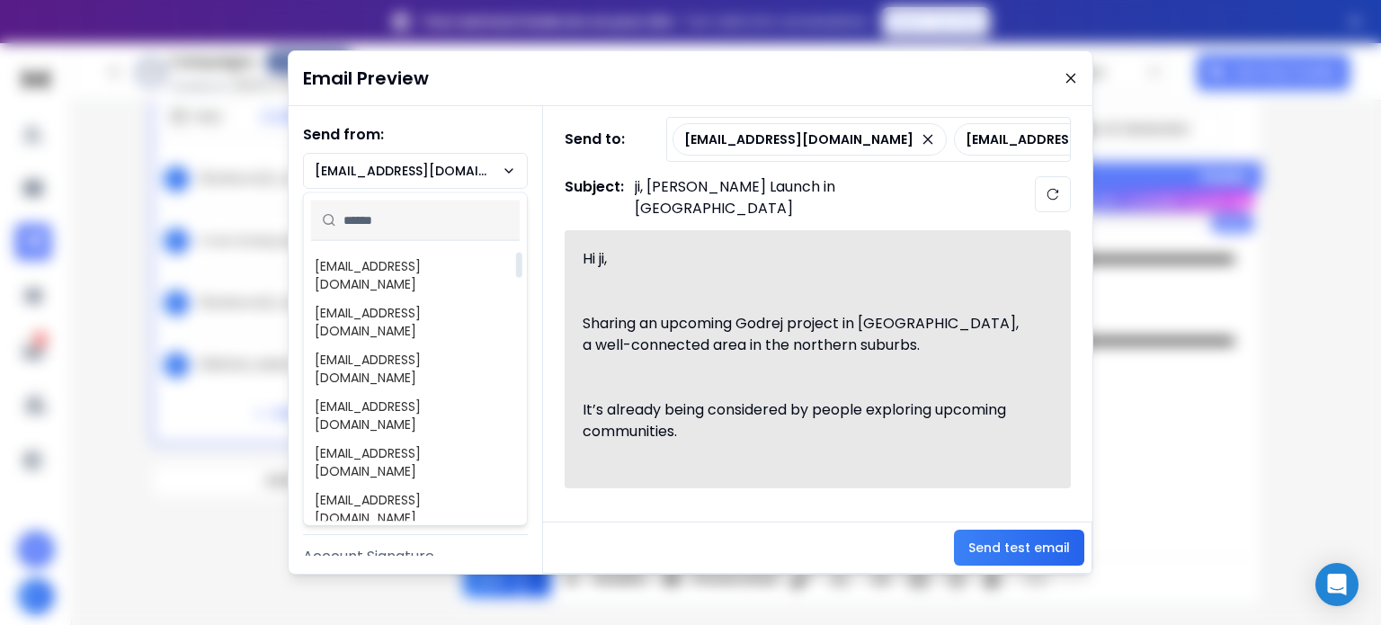
click at [453, 584] on div "[EMAIL_ADDRESS][DOMAIN_NAME]" at bounding box center [415, 602] width 201 height 36
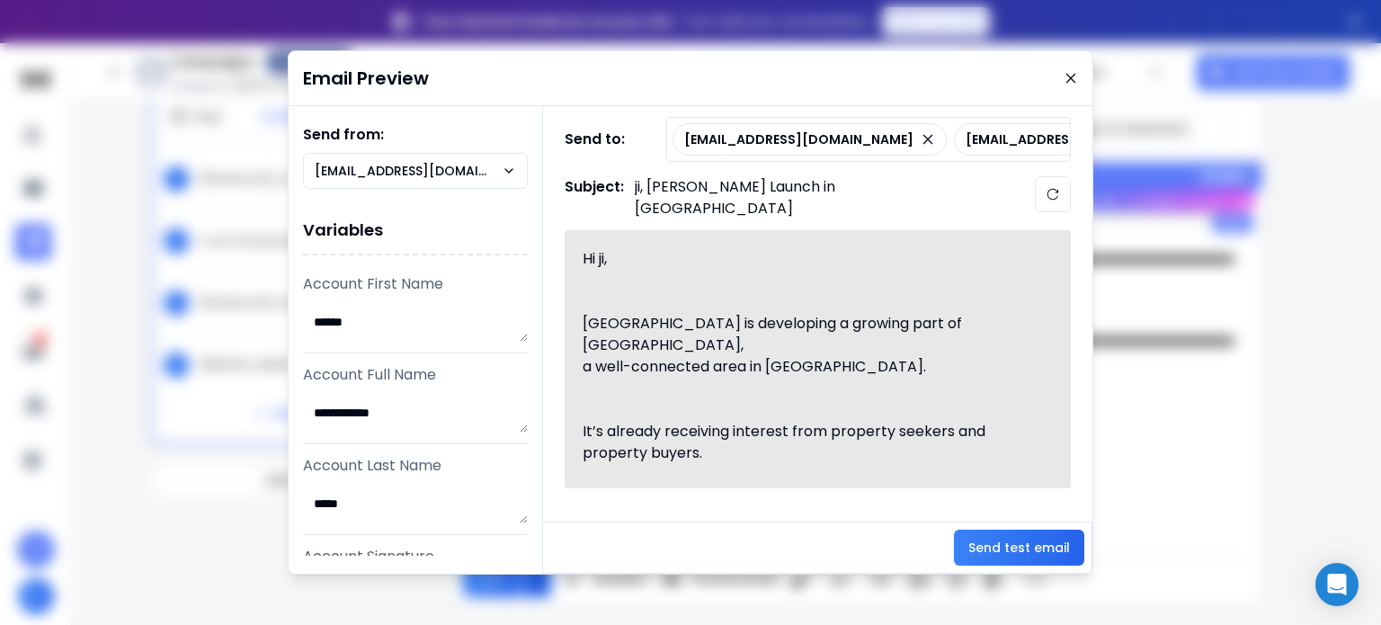
drag, startPoint x: 1012, startPoint y: 548, endPoint x: 1001, endPoint y: 554, distance: 12.9
click at [1011, 548] on button "Send test email" at bounding box center [1019, 548] width 130 height 36
click at [1073, 76] on icon at bounding box center [1071, 78] width 10 height 10
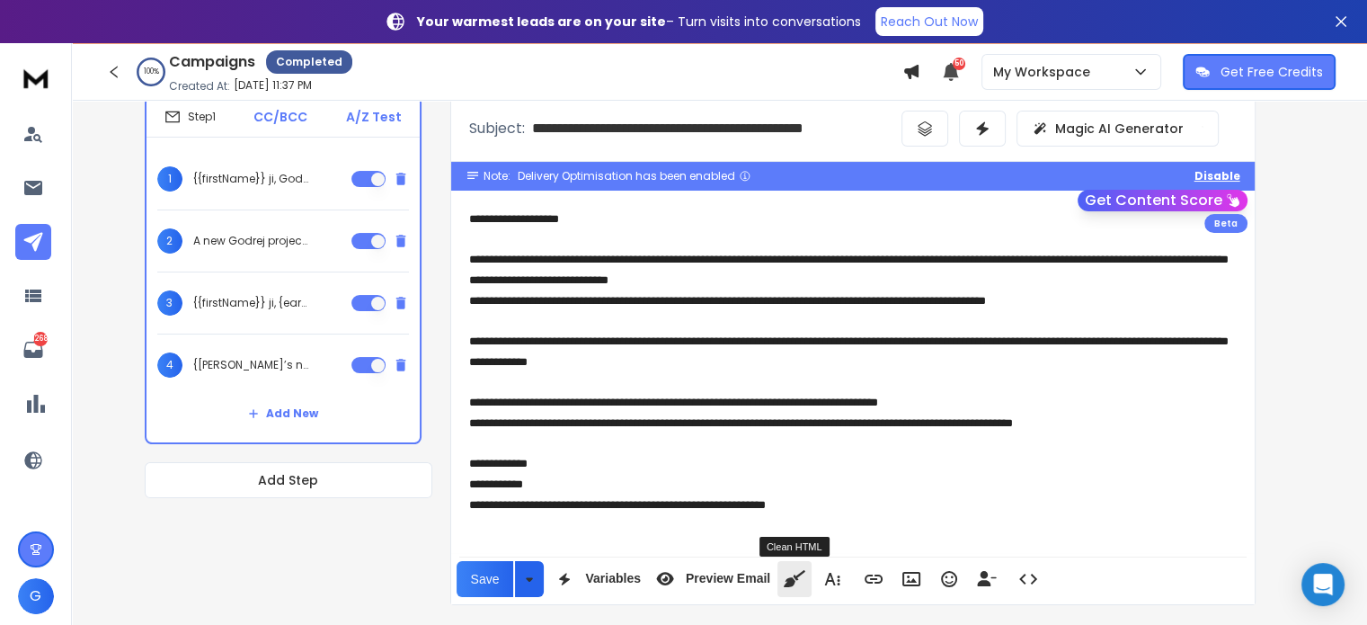
click at [792, 582] on icon "button" at bounding box center [795, 578] width 22 height 17
click at [43, 251] on icon at bounding box center [33, 242] width 22 height 22
